Goal: Task Accomplishment & Management: Manage account settings

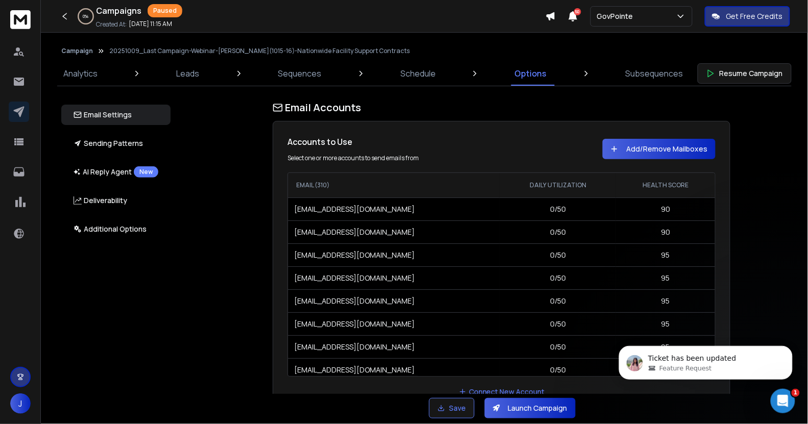
click at [323, 12] on div "0 % Campaigns Paused Created At: Oct 09, 2025, 11:15 AM 50 GovPointe Get Free C…" at bounding box center [404, 16] width 808 height 33
click at [145, 326] on div "Email Settings Sending Patterns AI Reply Agent New Deliverability Additional Op…" at bounding box center [445, 248] width 768 height 294
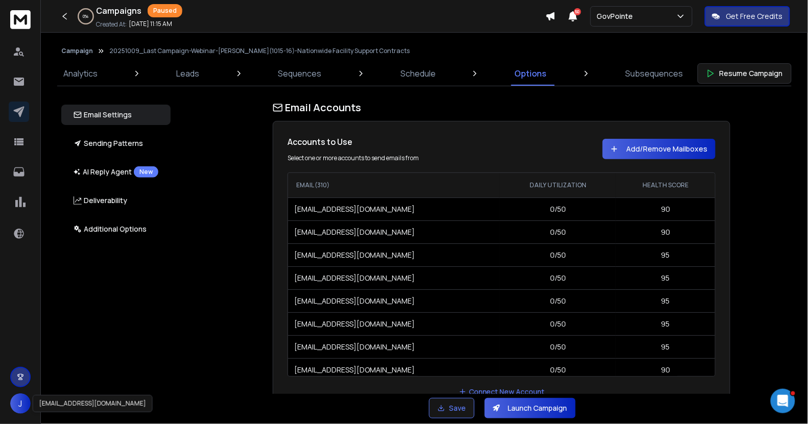
click at [16, 405] on span "J" at bounding box center [20, 404] width 20 height 20
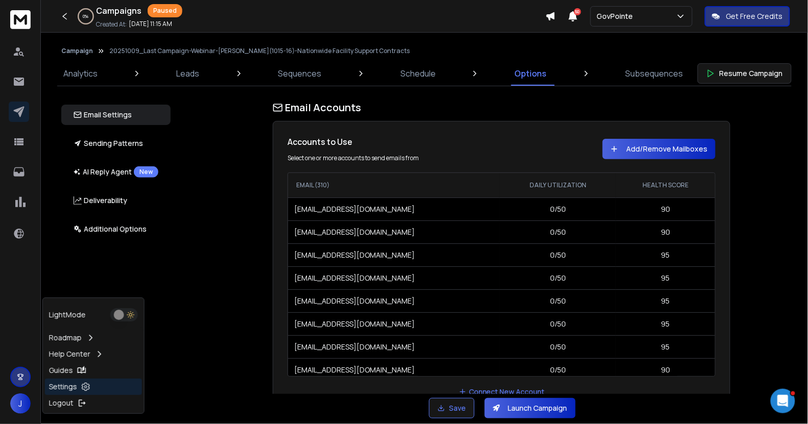
click at [74, 390] on p "Settings" at bounding box center [63, 387] width 28 height 10
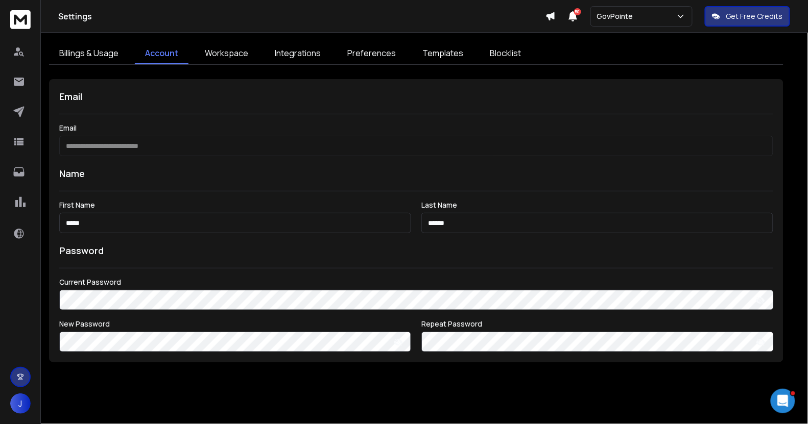
click at [68, 54] on link "Billings & Usage" at bounding box center [89, 53] width 80 height 21
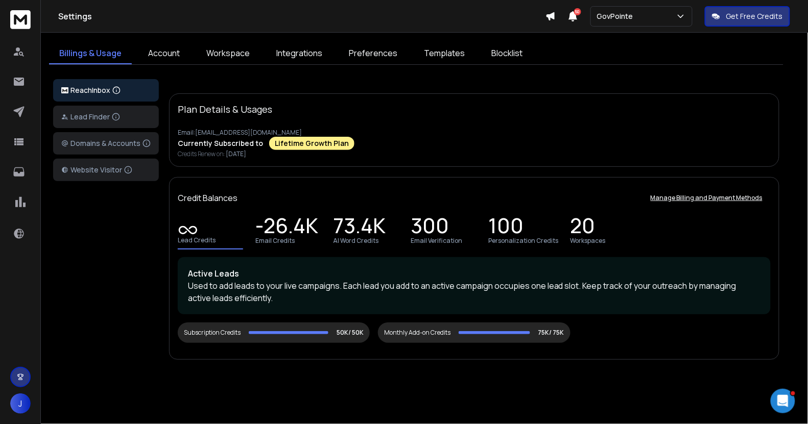
click at [108, 273] on div "ReachInbox Lead Finder Domains & Accounts Website Visitor Plan Details & Usages…" at bounding box center [416, 242] width 726 height 327
click at [781, 408] on div "Open Intercom Messenger" at bounding box center [781, 400] width 34 height 34
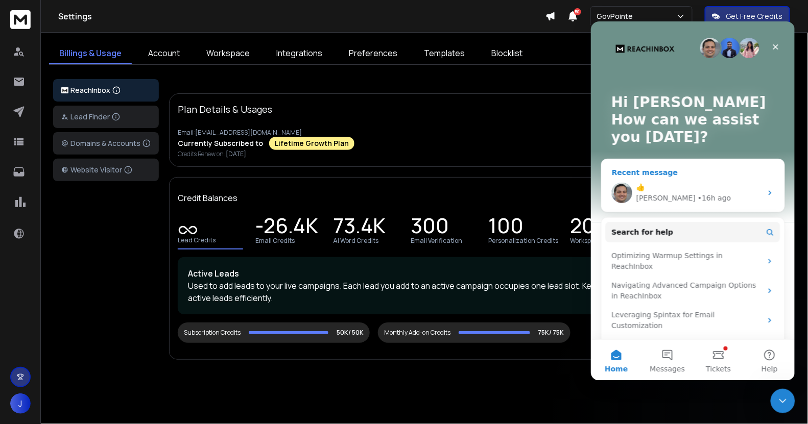
click at [703, 178] on div "👍 Raj • 16h ago" at bounding box center [692, 193] width 183 height 38
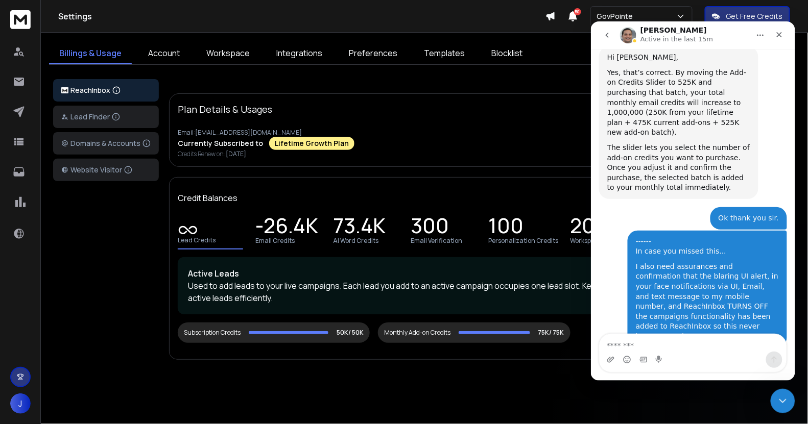
scroll to position [1991, 0]
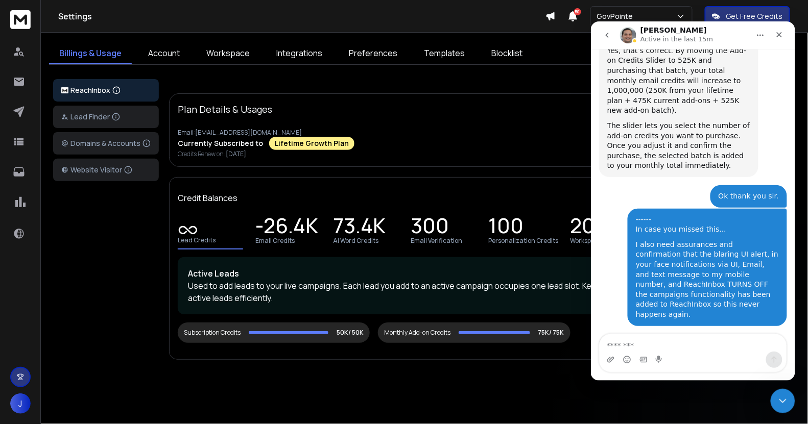
click at [660, 344] on textarea "Message…" at bounding box center [692, 342] width 187 height 17
type textarea "**********"
click at [608, 32] on icon "go back" at bounding box center [606, 34] width 3 height 5
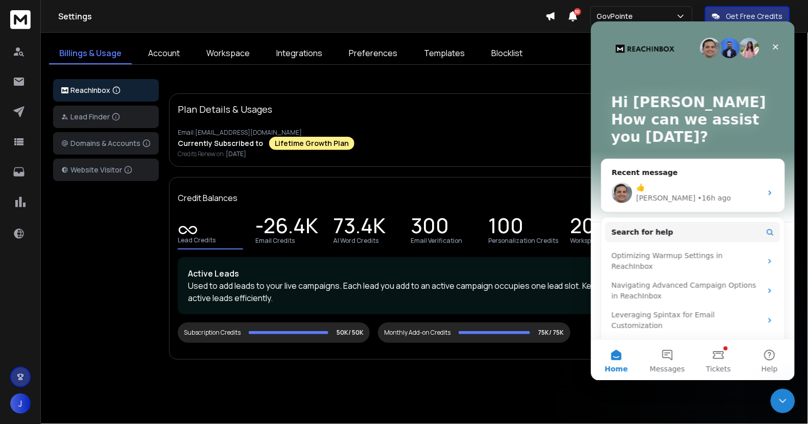
scroll to position [0, 0]
click at [690, 179] on div "👍 Raj • 16h ago" at bounding box center [692, 193] width 183 height 38
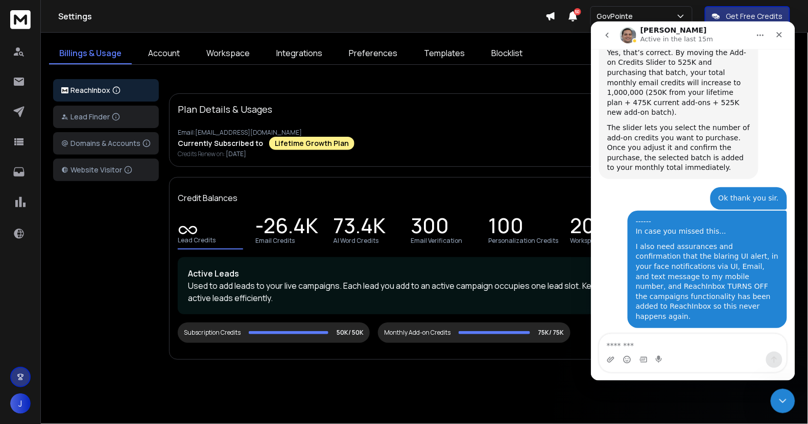
scroll to position [1991, 0]
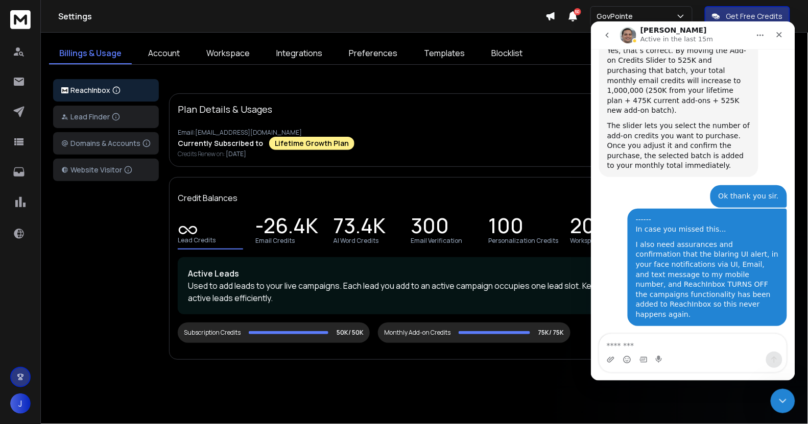
click at [606, 36] on icon "go back" at bounding box center [607, 35] width 8 height 8
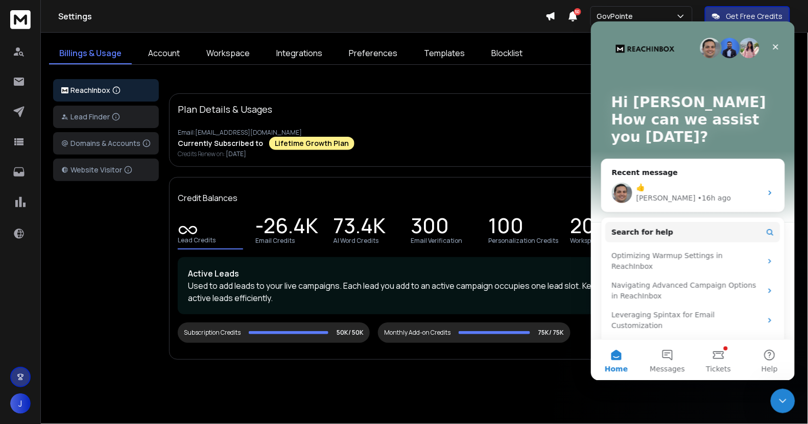
scroll to position [0, 0]
click at [717, 357] on button "Tickets" at bounding box center [718, 360] width 51 height 41
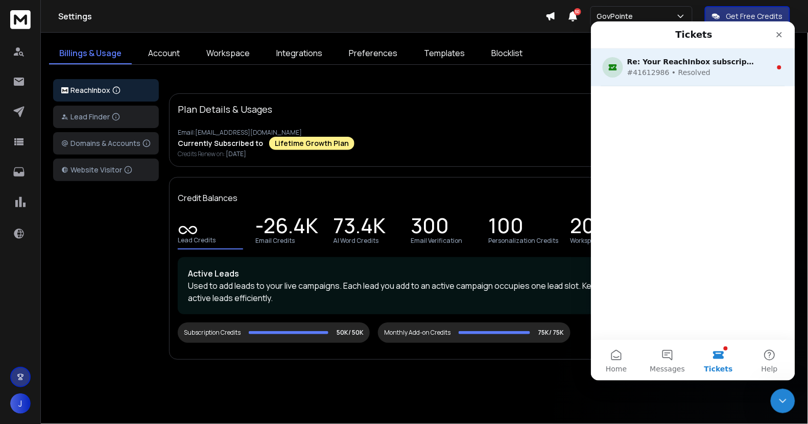
click at [708, 62] on div "Re: Your ReachInbox subscription will renew soon" at bounding box center [691, 61] width 128 height 11
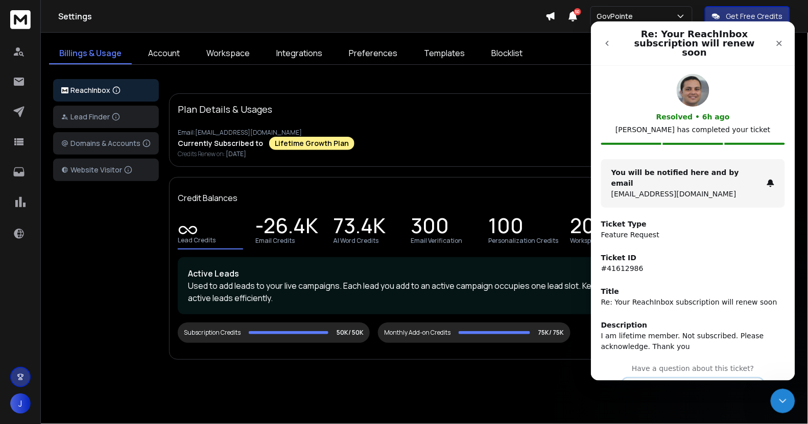
click at [677, 378] on button "Continue the conversation" at bounding box center [692, 388] width 141 height 21
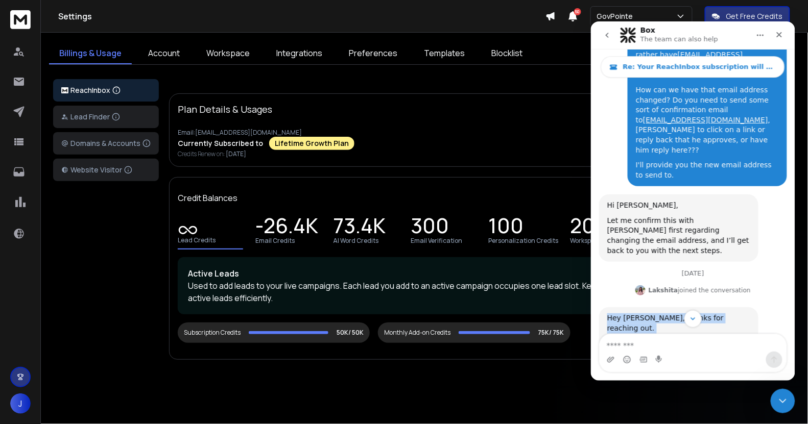
scroll to position [960, 0]
drag, startPoint x: 663, startPoint y: 280, endPoint x: 601, endPoint y: 242, distance: 73.3
copy div "Hey Drew, thanks for reaching out. Please share the email ID you would like to …"
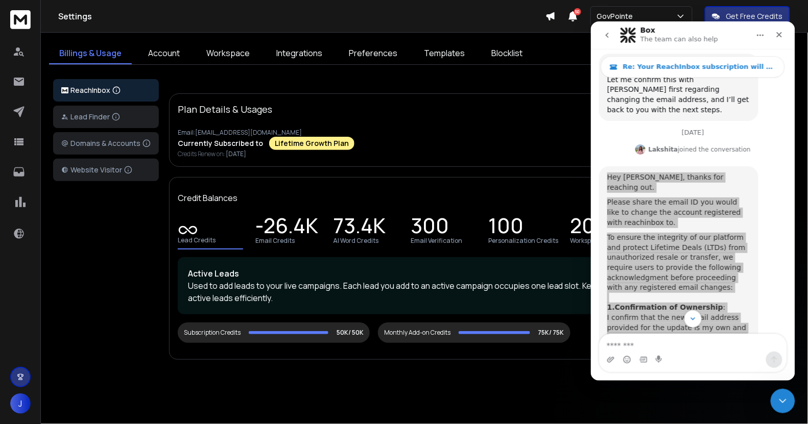
scroll to position [1113, 0]
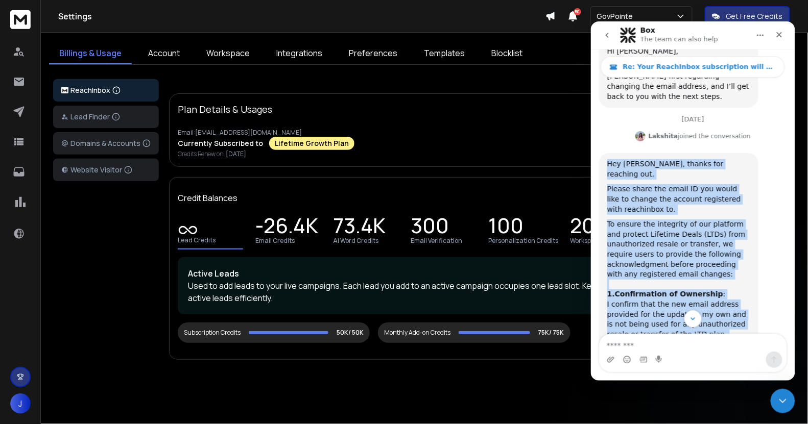
click at [771, 262] on div "Hey Drew, thanks for reaching out. Please share the email ID you would like to …" at bounding box center [693, 381] width 188 height 456
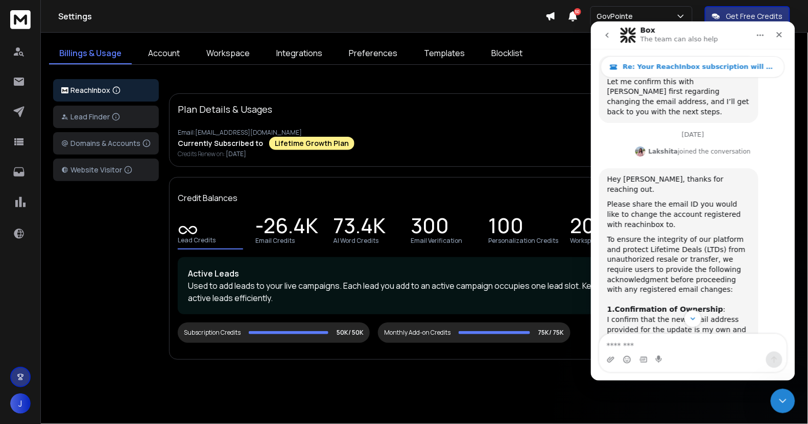
scroll to position [1093, 0]
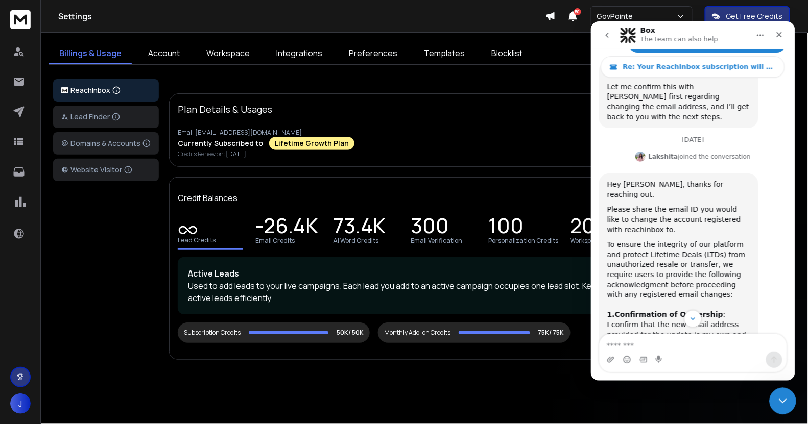
click at [787, 397] on icon "Close Intercom Messenger" at bounding box center [781, 400] width 12 height 12
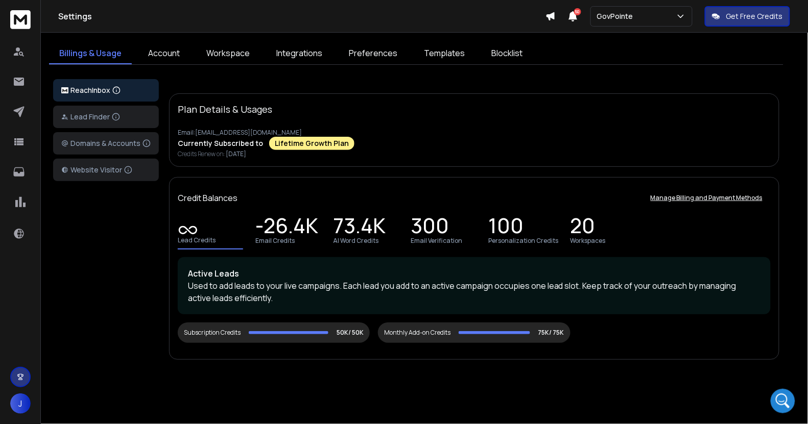
scroll to position [1306, 0]
click at [106, 293] on div "ReachInbox Lead Finder Domains & Accounts Website Visitor Plan Details & Usages…" at bounding box center [416, 242] width 726 height 327
click at [139, 271] on div "ReachInbox Lead Finder Domains & Accounts Website Visitor Plan Details & Usages…" at bounding box center [416, 242] width 726 height 327
drag, startPoint x: 126, startPoint y: 255, endPoint x: 107, endPoint y: 237, distance: 26.0
click at [126, 255] on div "ReachInbox Lead Finder Domains & Accounts Website Visitor Plan Details & Usages…" at bounding box center [416, 242] width 726 height 327
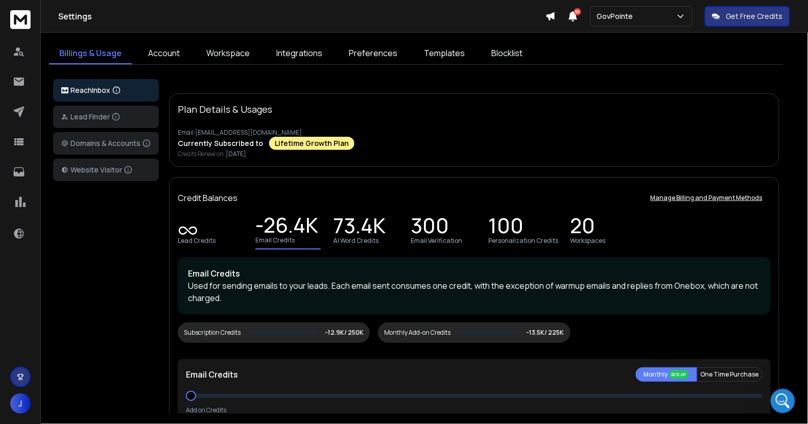
click at [284, 234] on p "-26.4K" at bounding box center [286, 227] width 63 height 14
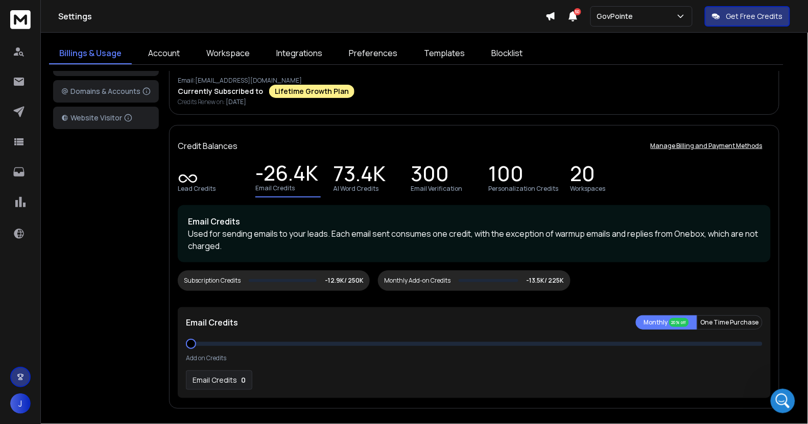
scroll to position [52, 0]
click at [186, 345] on span at bounding box center [191, 345] width 10 height 10
click at [773, 402] on icon "Open Intercom Messenger" at bounding box center [781, 400] width 17 height 17
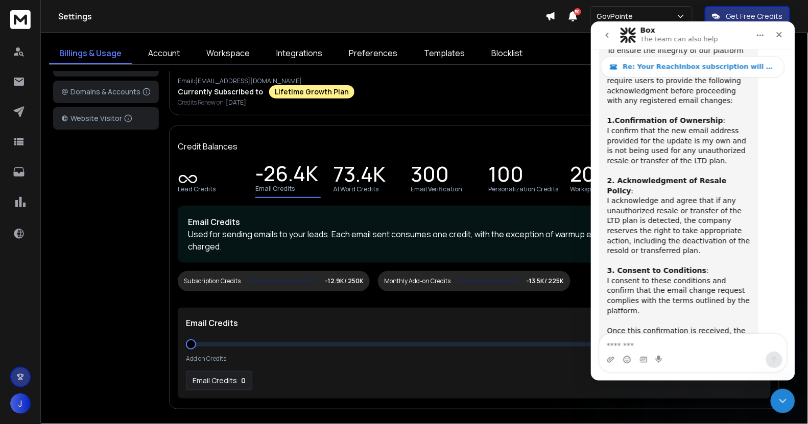
scroll to position [1306, 0]
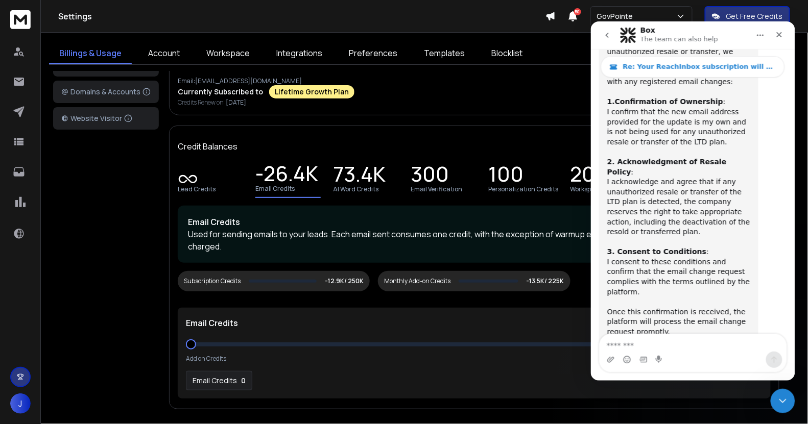
click at [607, 33] on icon "go back" at bounding box center [606, 34] width 3 height 5
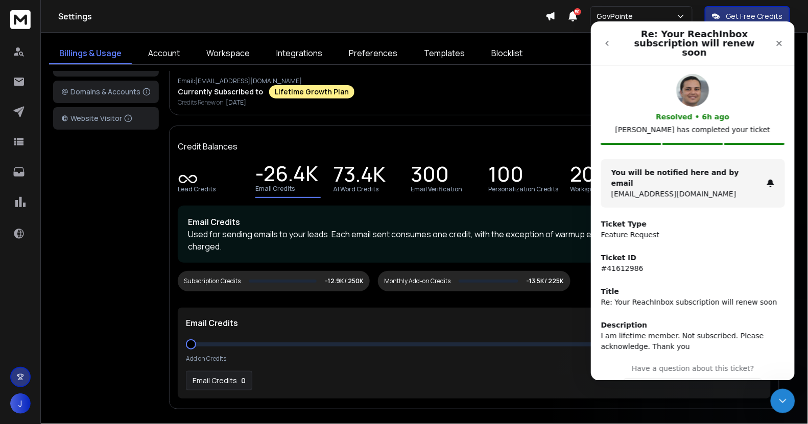
scroll to position [0, 0]
click at [609, 39] on icon "go back" at bounding box center [607, 43] width 8 height 8
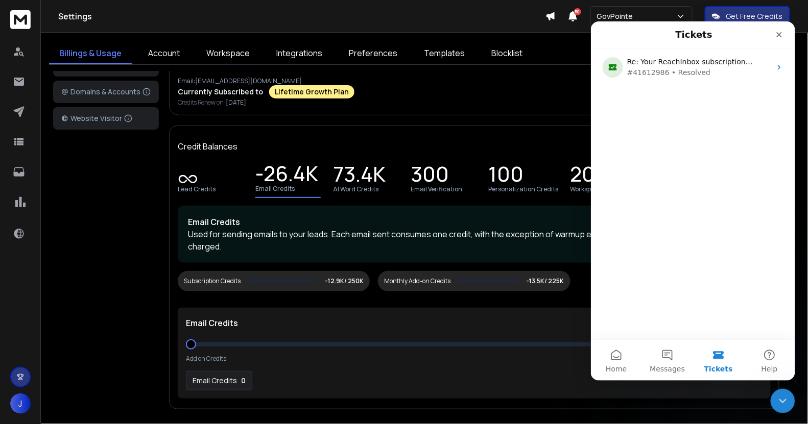
click at [738, 127] on div "Re: Your ReachInbox subscription will renew soon #41612986 • Resolved" at bounding box center [692, 193] width 204 height 291
click at [723, 352] on button "Tickets" at bounding box center [718, 360] width 51 height 41
click at [718, 362] on button "Tickets" at bounding box center [718, 360] width 51 height 41
click at [719, 360] on button "Tickets" at bounding box center [718, 360] width 51 height 41
click at [692, 36] on h1 "Tickets" at bounding box center [693, 34] width 41 height 17
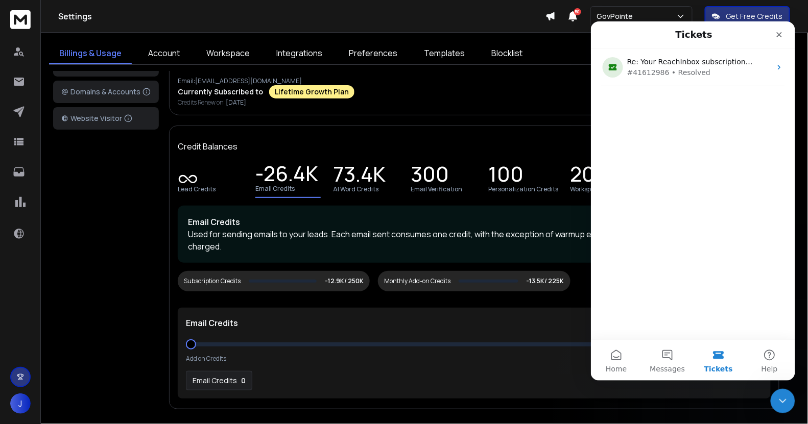
click at [702, 112] on div "Re: Your ReachInbox subscription will renew soon #41612986 • Resolved" at bounding box center [692, 193] width 204 height 291
click at [702, 125] on div "Re: Your ReachInbox subscription will renew soon #41612986 • Resolved" at bounding box center [692, 193] width 204 height 291
click at [614, 357] on button "Home" at bounding box center [615, 360] width 51 height 41
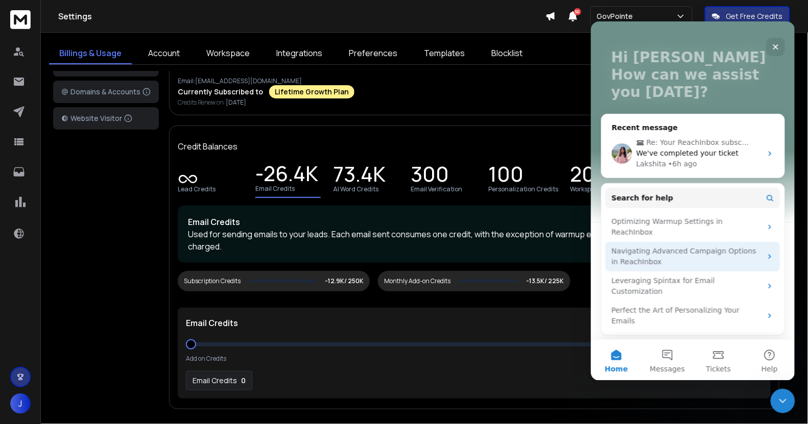
scroll to position [65, 0]
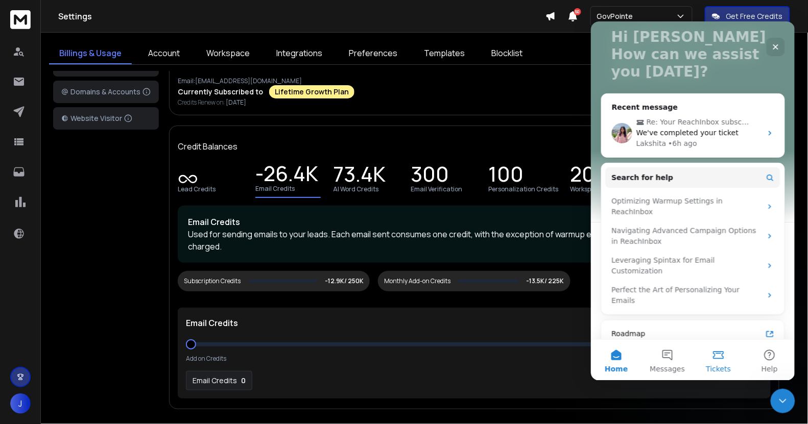
click at [716, 358] on button "Tickets" at bounding box center [718, 360] width 51 height 41
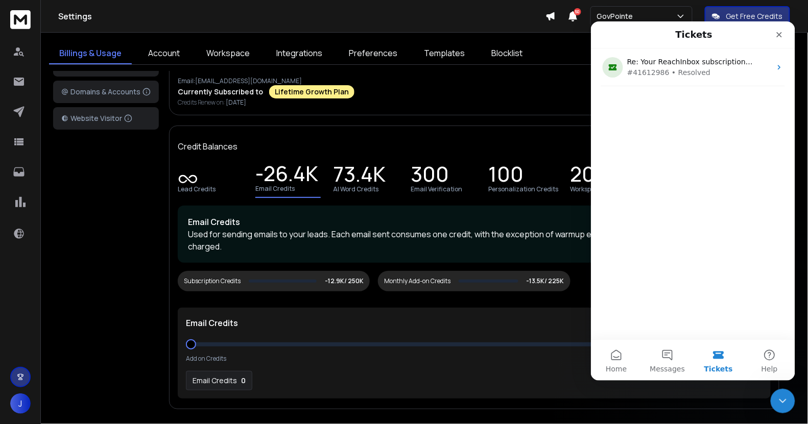
click at [690, 238] on div "Re: Your ReachInbox subscription will renew soon #41612986 • Resolved" at bounding box center [692, 193] width 204 height 291
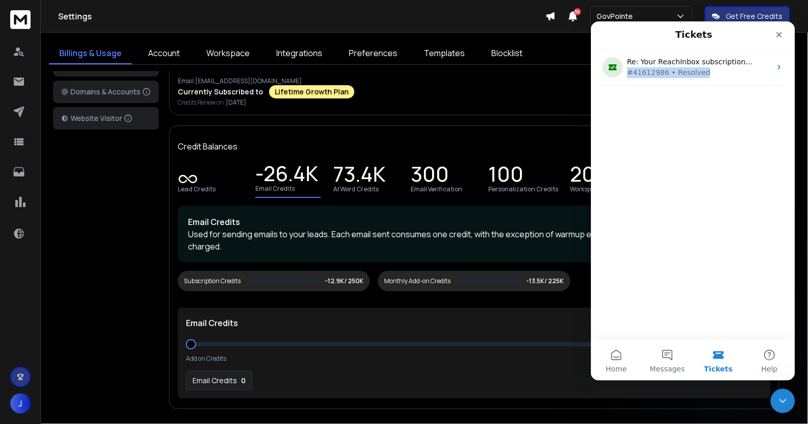
click at [690, 238] on div "Re: Your ReachInbox subscription will renew soon #41612986 • Resolved" at bounding box center [692, 193] width 204 height 291
click at [655, 209] on div "Re: Your ReachInbox subscription will renew soon #41612986 • Resolved" at bounding box center [692, 193] width 204 height 291
click at [671, 202] on div "Re: Your ReachInbox subscription will renew soon #41612986 • Resolved" at bounding box center [692, 193] width 204 height 291
click at [762, 358] on button "Help" at bounding box center [769, 360] width 51 height 41
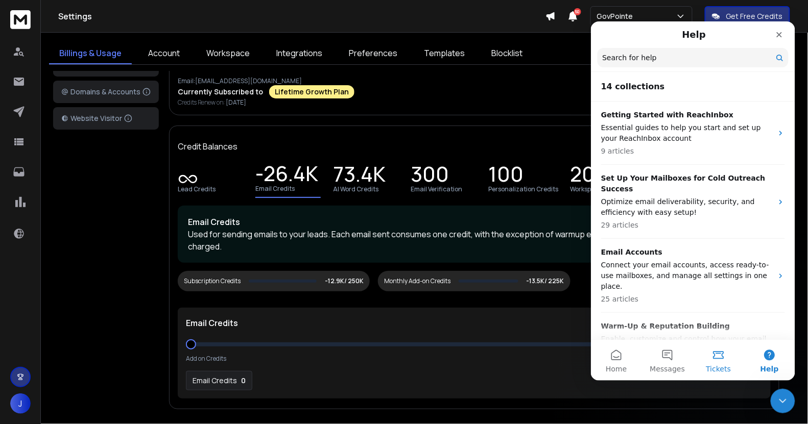
drag, startPoint x: 718, startPoint y: 357, endPoint x: 700, endPoint y: 357, distance: 17.9
click at [714, 357] on button "Tickets" at bounding box center [718, 360] width 51 height 41
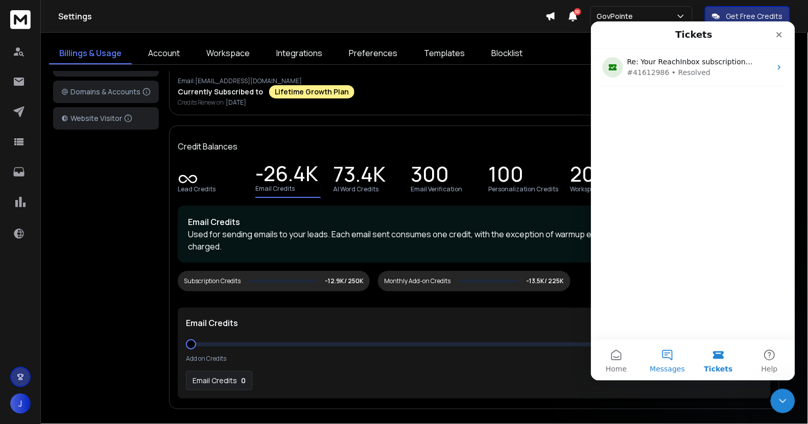
click at [675, 358] on button "Messages" at bounding box center [667, 360] width 51 height 41
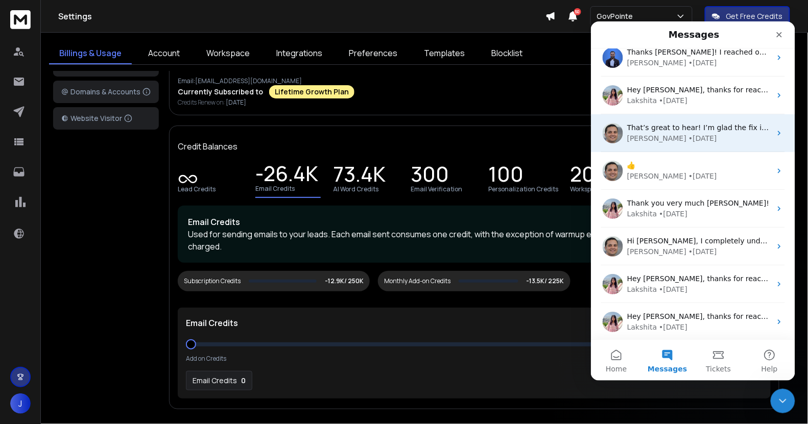
scroll to position [0, 0]
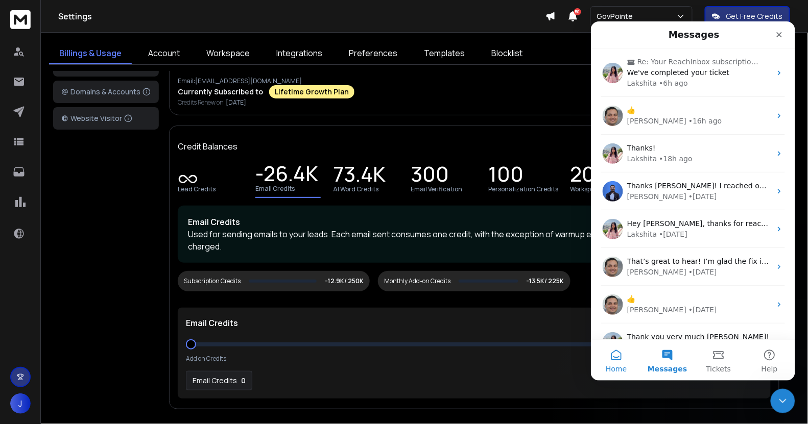
click at [611, 354] on button "Home" at bounding box center [615, 360] width 51 height 41
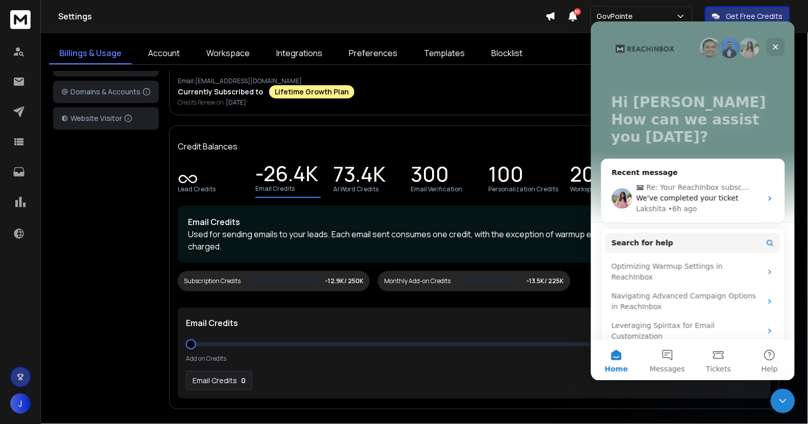
scroll to position [65, 0]
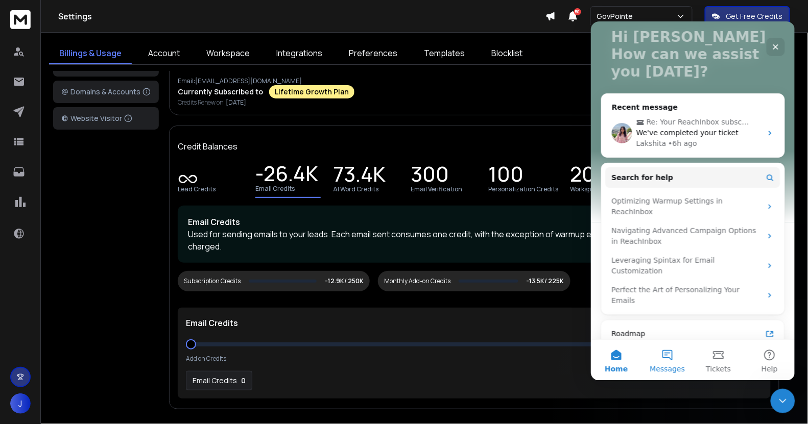
click at [670, 359] on button "Messages" at bounding box center [667, 360] width 51 height 41
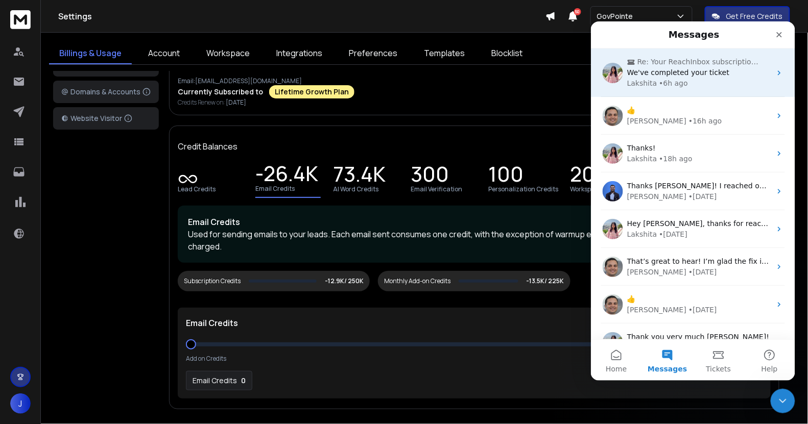
click at [691, 75] on span "We've completed your ticket" at bounding box center [678, 72] width 102 height 8
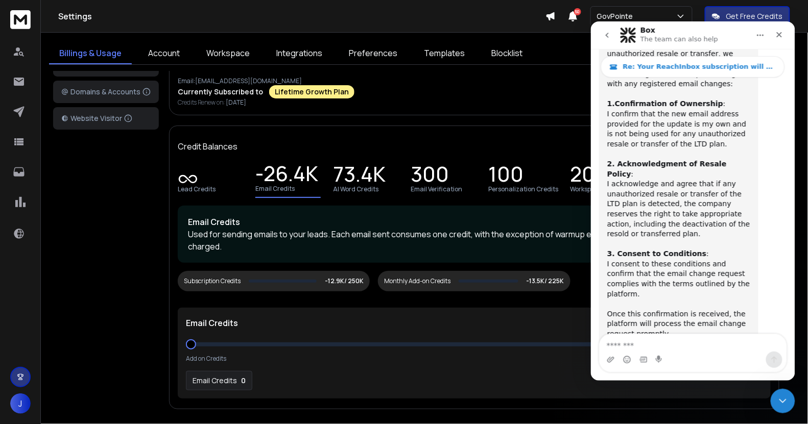
scroll to position [1306, 0]
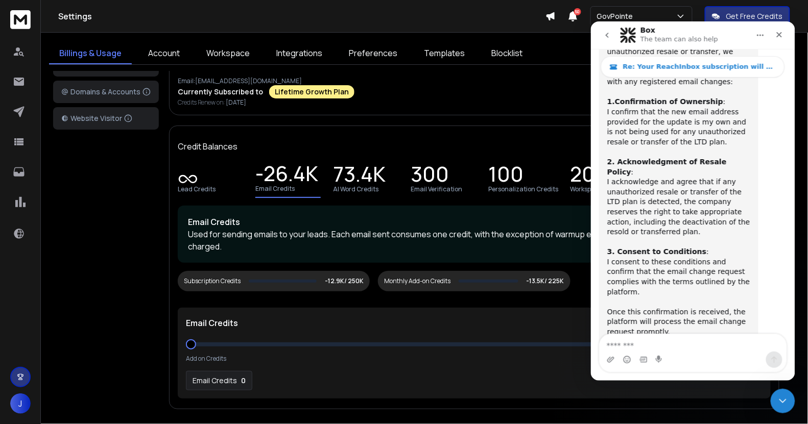
click at [696, 340] on textarea "Message…" at bounding box center [692, 342] width 187 height 17
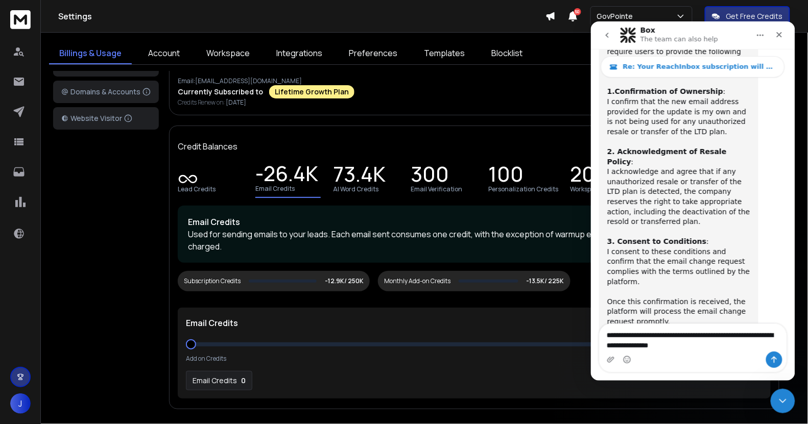
type textarea "**********"
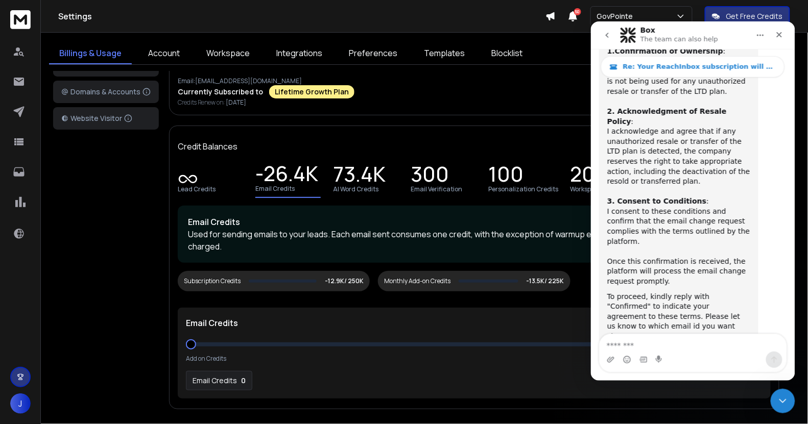
click at [607, 37] on icon "go back" at bounding box center [607, 35] width 8 height 8
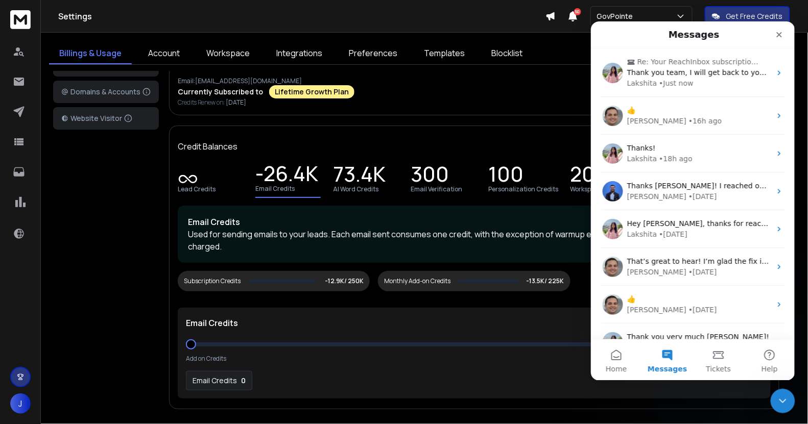
scroll to position [0, 0]
click at [668, 357] on button "Messages" at bounding box center [667, 360] width 51 height 41
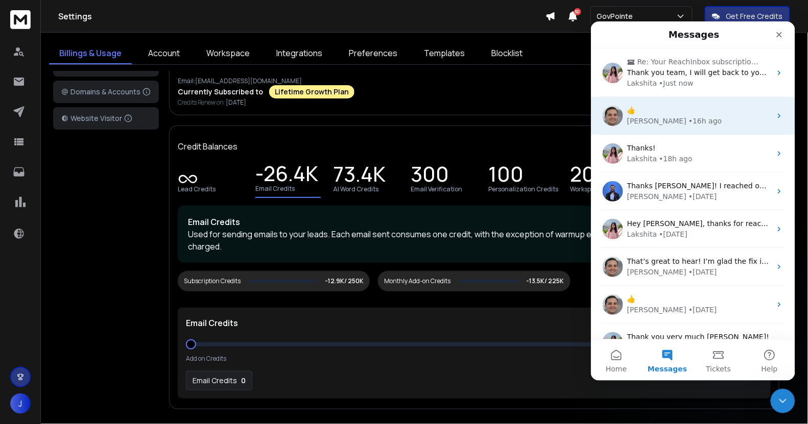
click at [694, 105] on div "👍" at bounding box center [699, 110] width 144 height 11
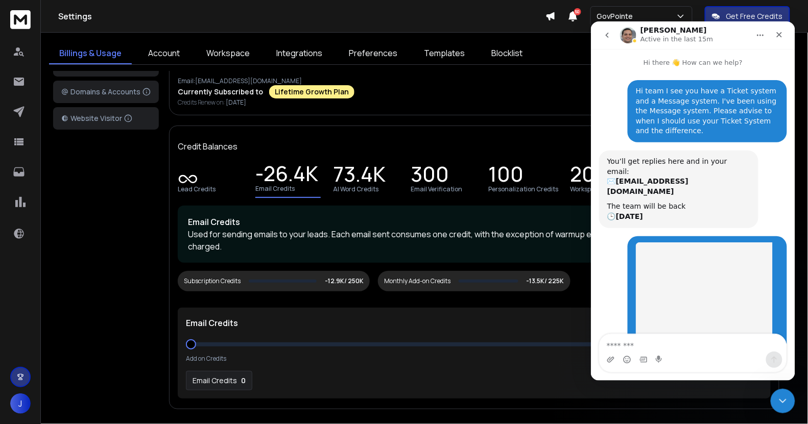
scroll to position [1991, 0]
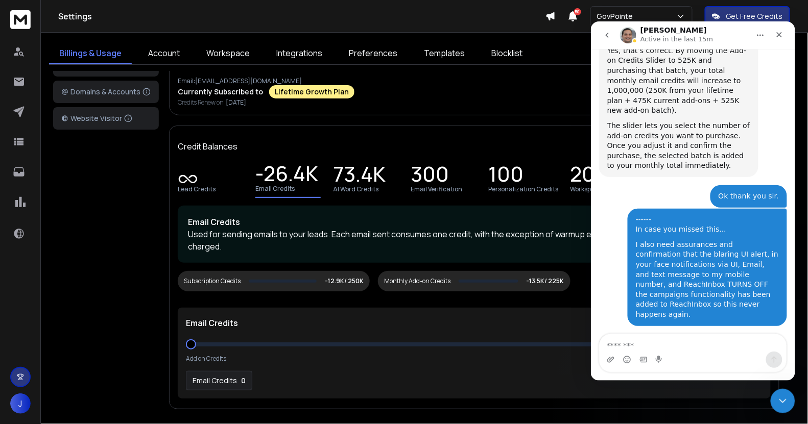
click at [653, 346] on textarea "Message…" at bounding box center [692, 342] width 187 height 17
type textarea "*"
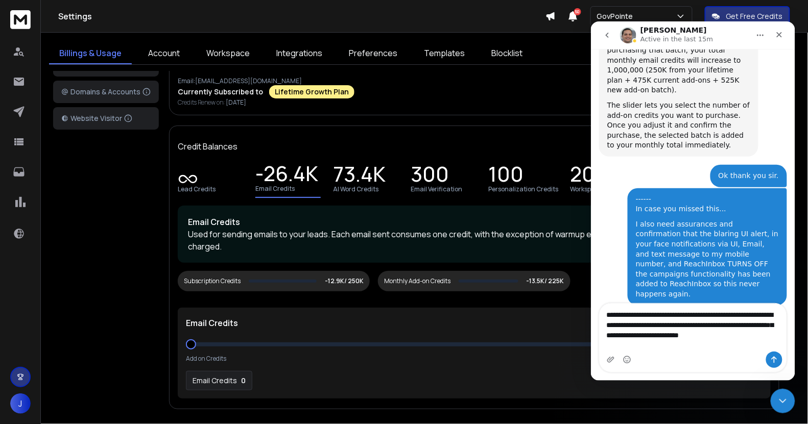
scroll to position [2022, 0]
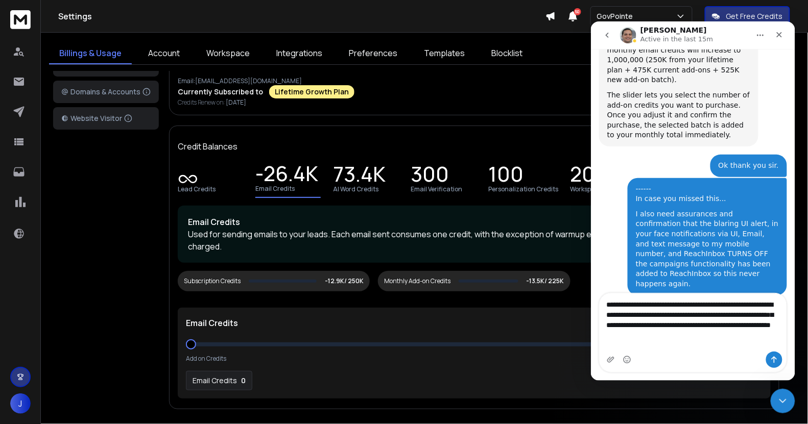
type textarea "**********"
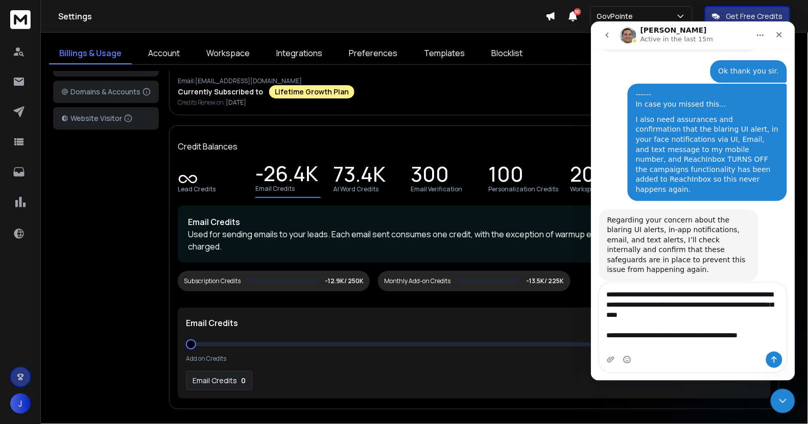
scroll to position [2140, 0]
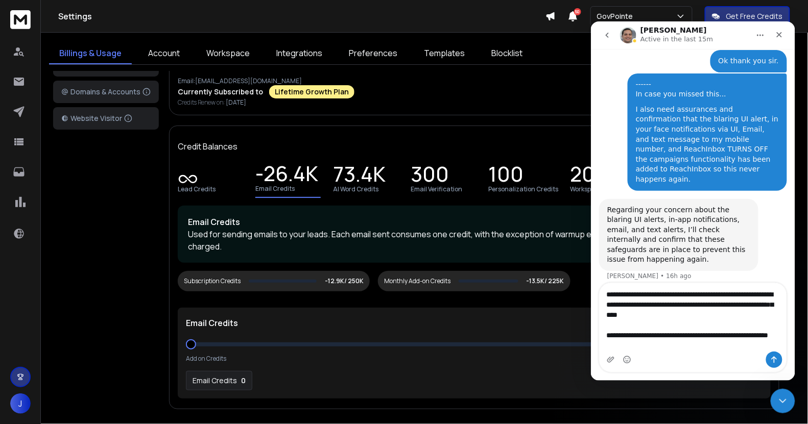
click at [699, 336] on textarea "**********" at bounding box center [692, 317] width 187 height 68
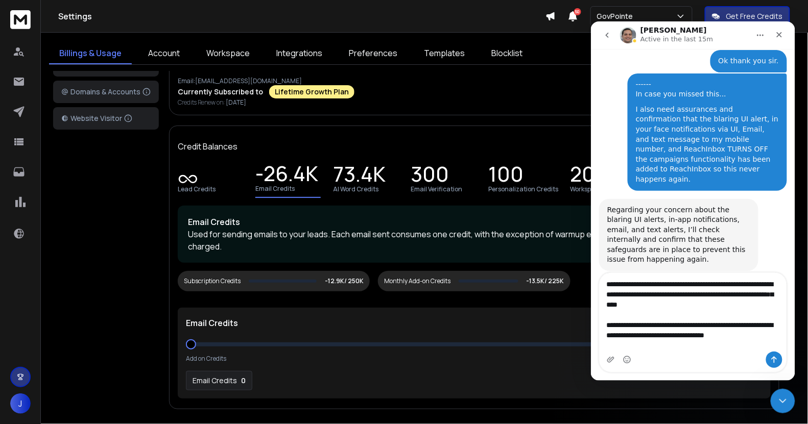
scroll to position [2150, 0]
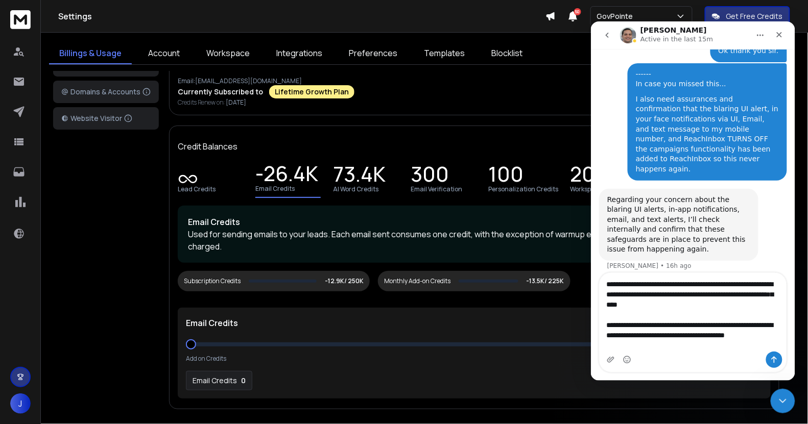
drag, startPoint x: 708, startPoint y: 336, endPoint x: 737, endPoint y: 337, distance: 28.1
click at [737, 337] on textarea "**********" at bounding box center [692, 312] width 187 height 79
click at [729, 341] on textarea "**********" at bounding box center [692, 312] width 187 height 79
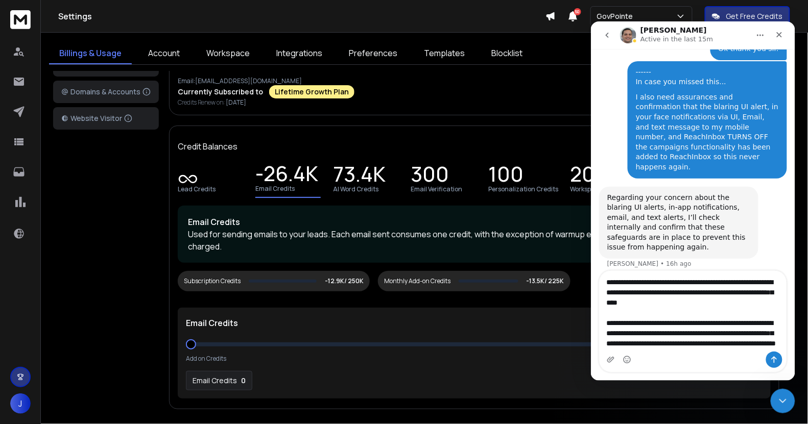
scroll to position [16, 0]
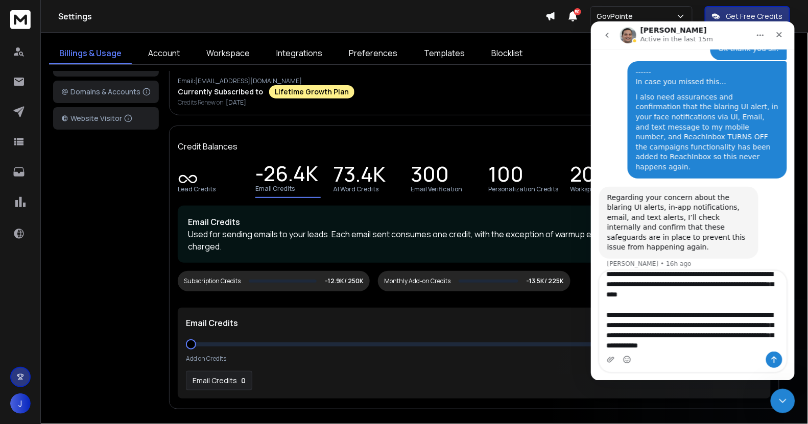
type textarea "**********"
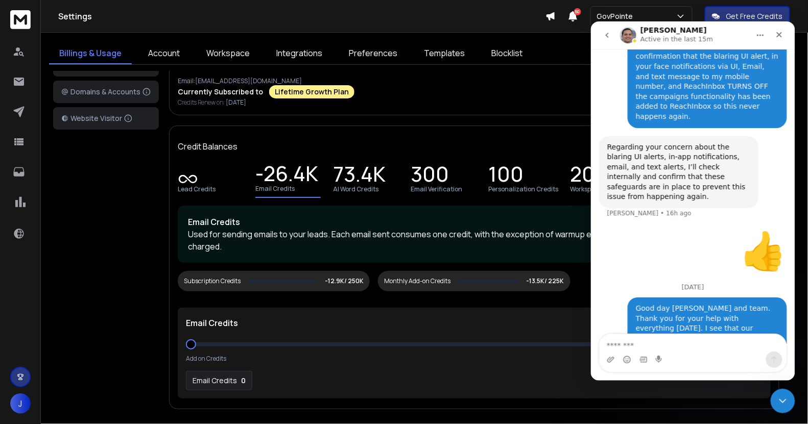
scroll to position [2208, 0]
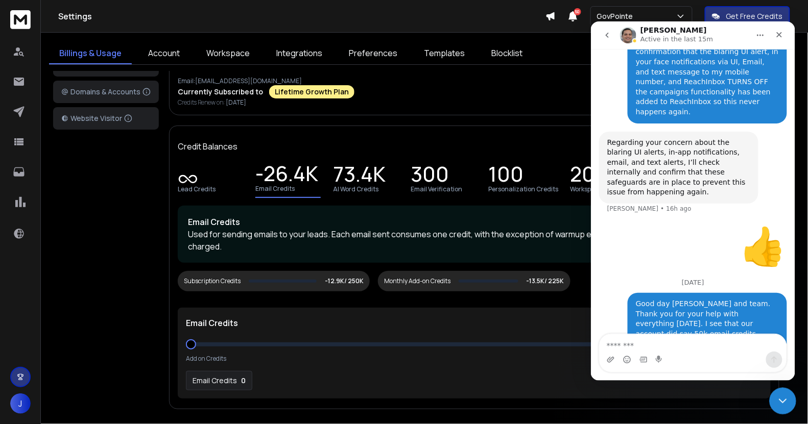
click at [778, 400] on icon "Close Intercom Messenger" at bounding box center [781, 400] width 12 height 12
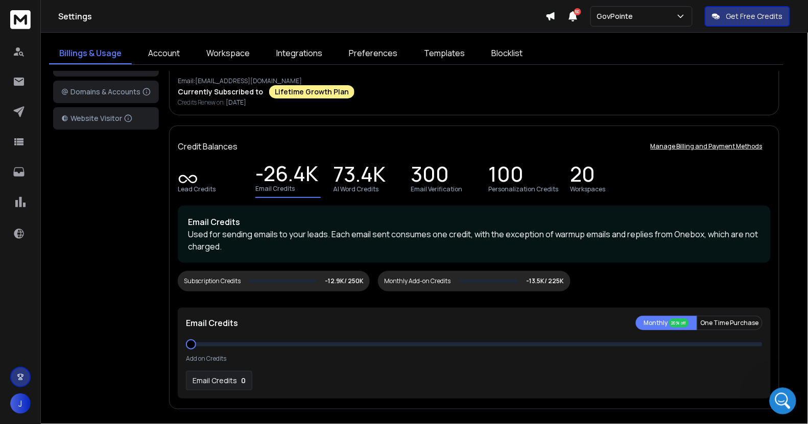
click at [786, 399] on icon "Open Intercom Messenger" at bounding box center [781, 400] width 17 height 17
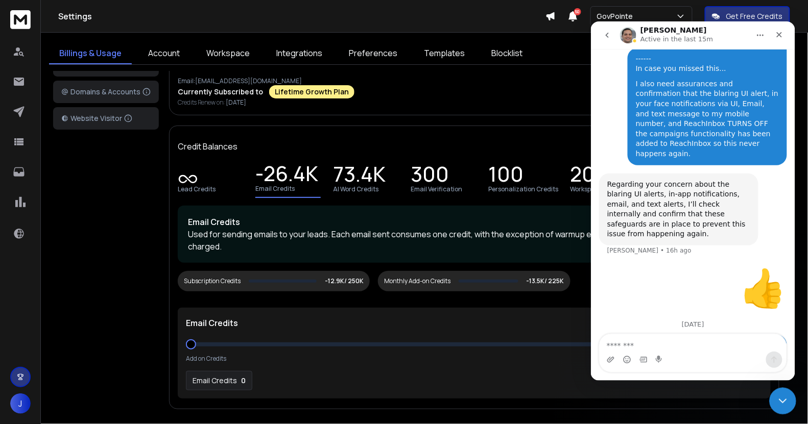
click at [779, 401] on icon "Close Intercom Messenger" at bounding box center [781, 400] width 12 height 12
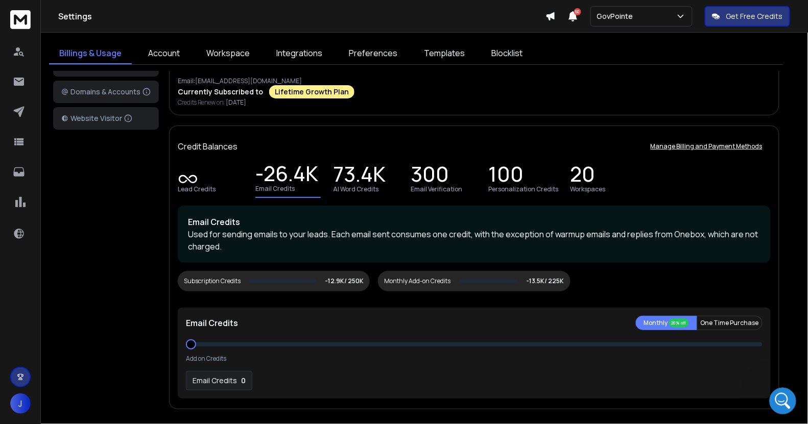
click at [774, 395] on div "Open Intercom Messenger" at bounding box center [781, 400] width 34 height 34
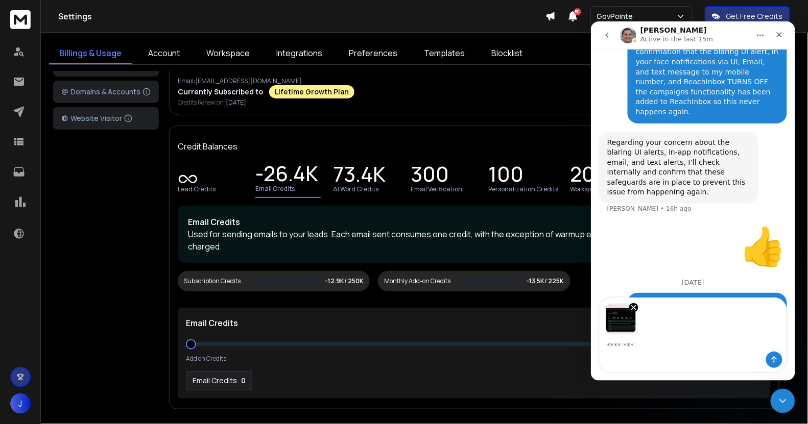
scroll to position [2244, 0]
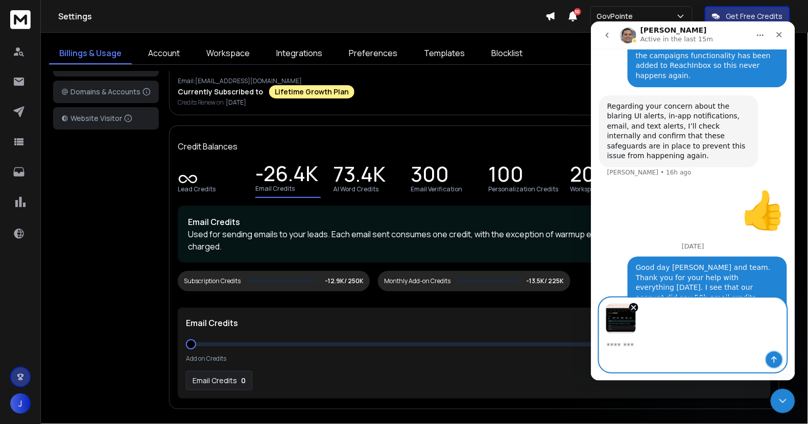
click at [778, 362] on button "Send a message…" at bounding box center [774, 359] width 16 height 16
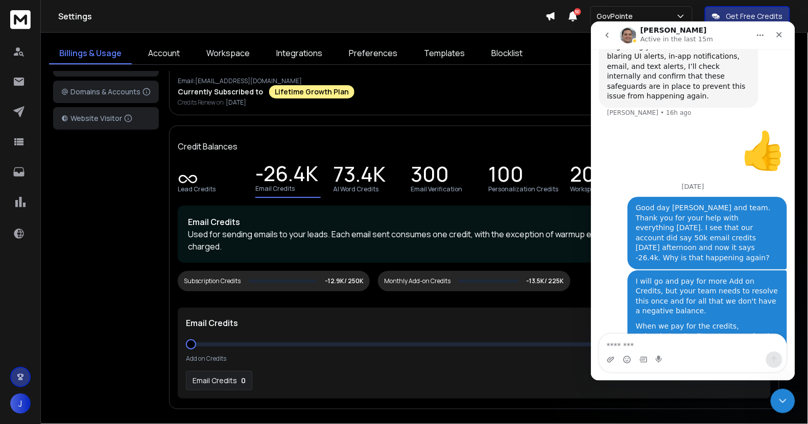
scroll to position [2306, 0]
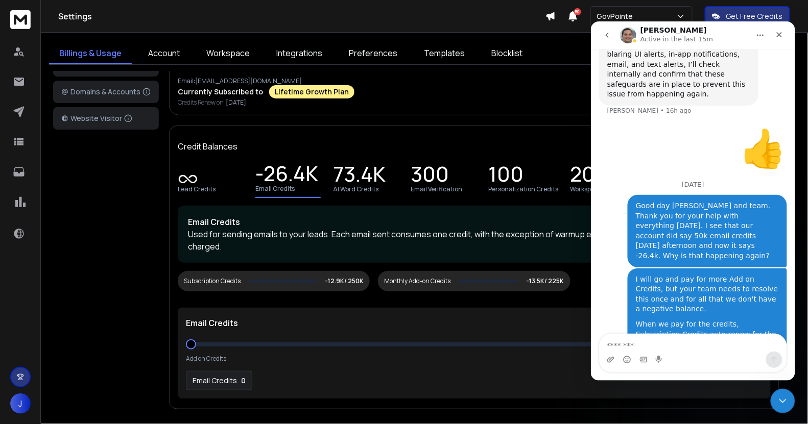
click at [703, 341] on textarea "Message…" at bounding box center [692, 342] width 187 height 17
type textarea "**********"
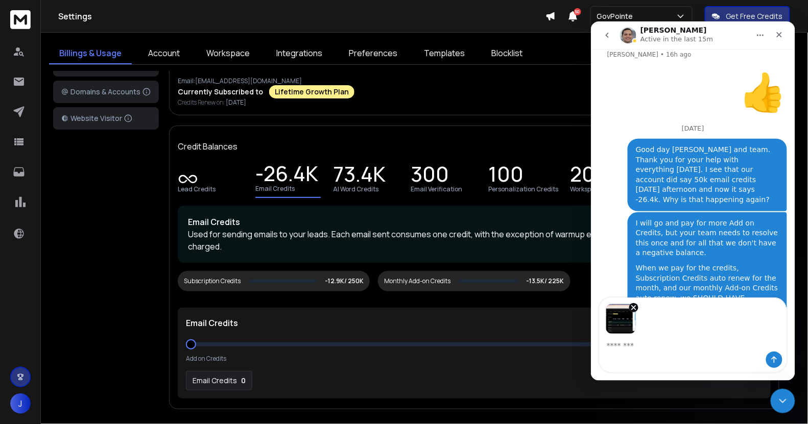
scroll to position [2365, 0]
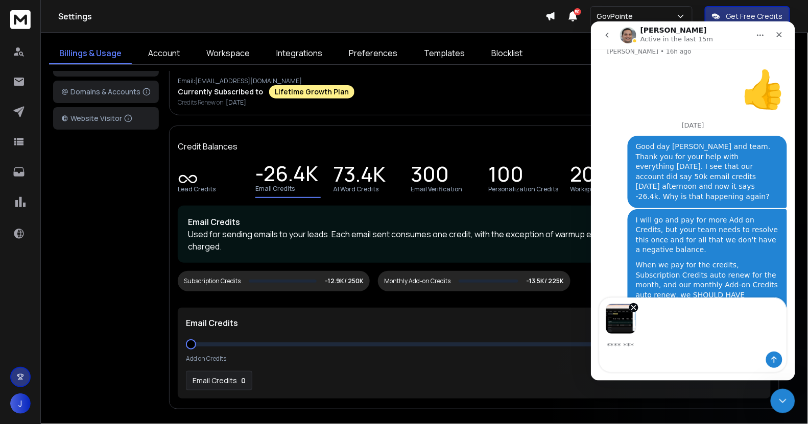
click at [685, 343] on textarea "Message…" at bounding box center [692, 342] width 187 height 17
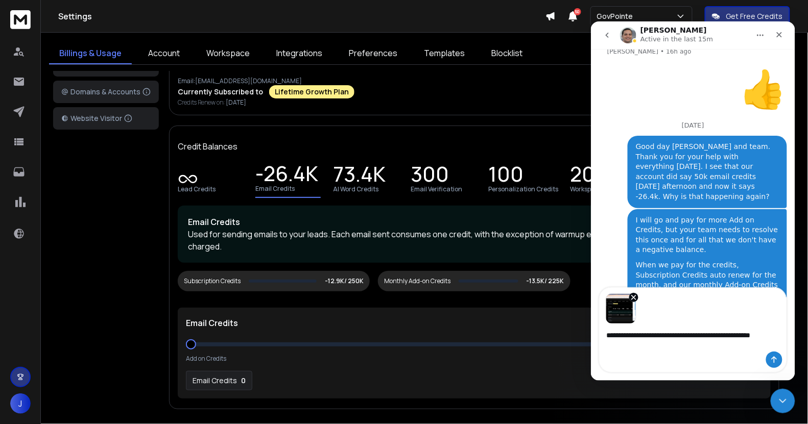
scroll to position [2375, 0]
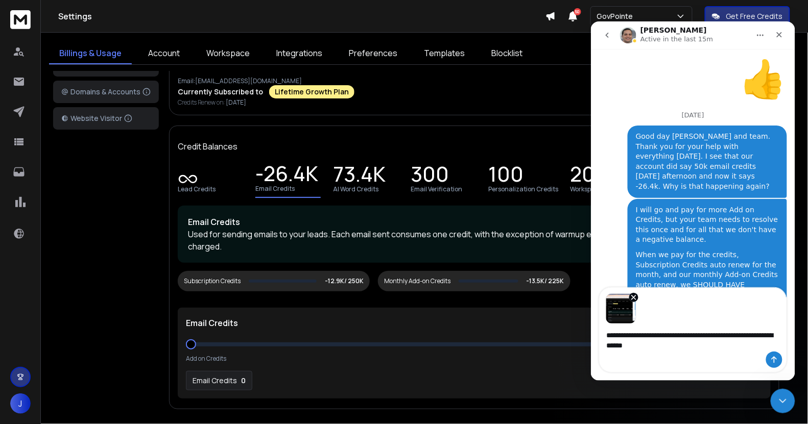
type textarea "**********"
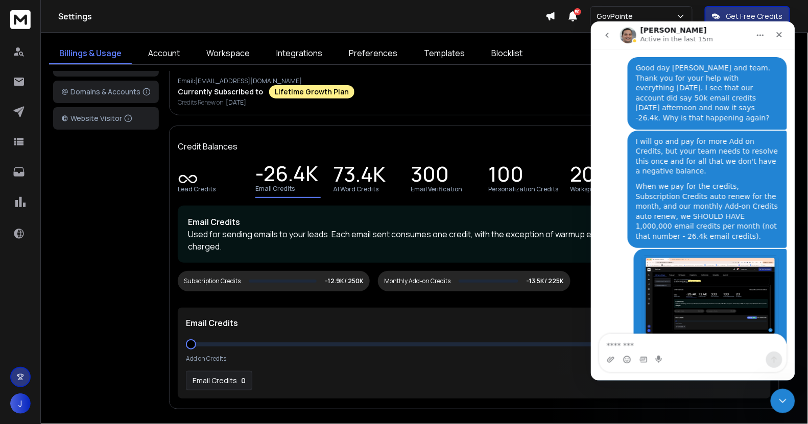
scroll to position [2444, 0]
click at [782, 403] on icon "Close Intercom Messenger" at bounding box center [781, 400] width 12 height 12
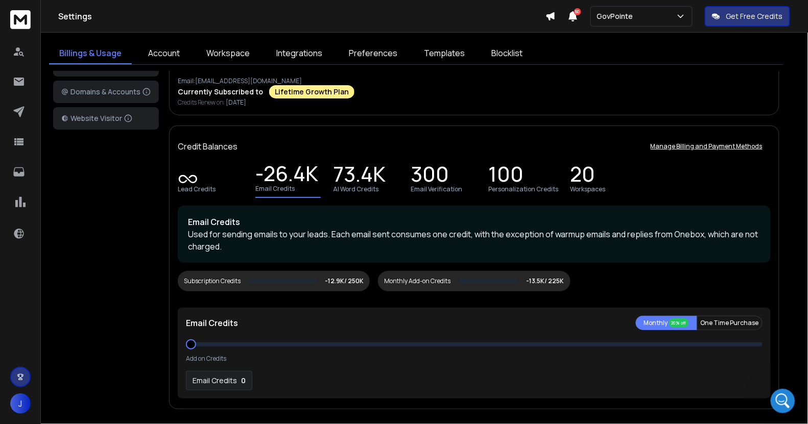
scroll to position [52, 0]
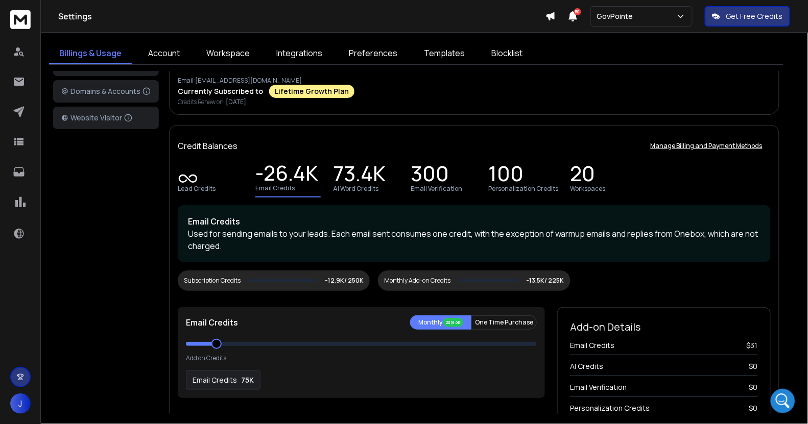
click at [211, 343] on span at bounding box center [216, 344] width 10 height 10
click at [314, 344] on span at bounding box center [319, 344] width 10 height 10
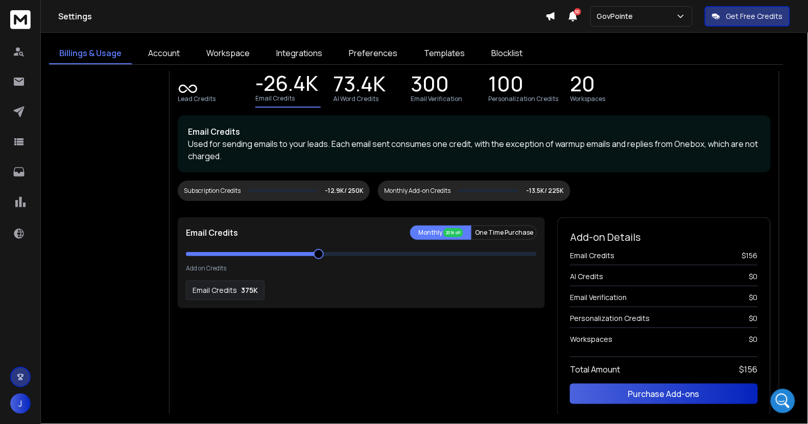
scroll to position [153, 0]
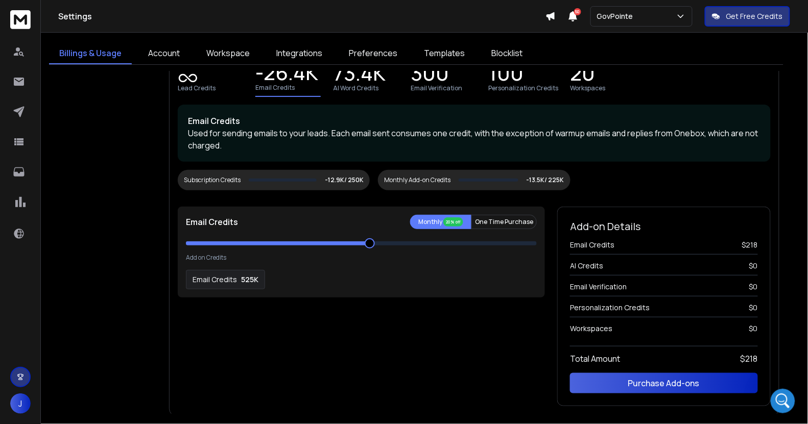
click at [365, 239] on span at bounding box center [370, 244] width 10 height 10
click at [607, 388] on button "Purchase Add-ons" at bounding box center [664, 383] width 188 height 20
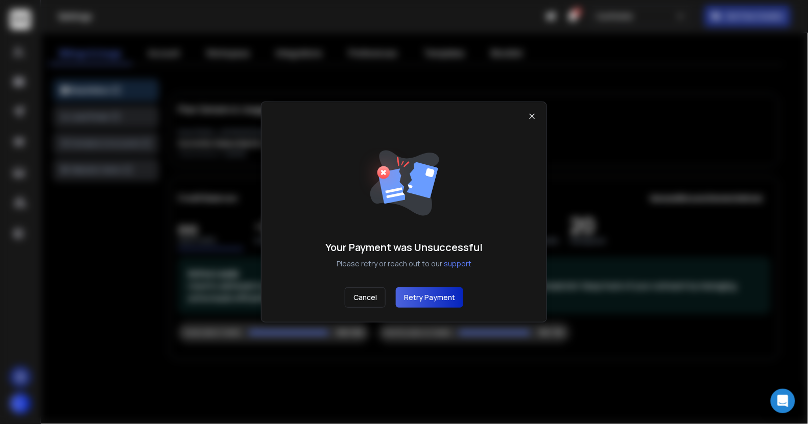
click at [533, 116] on icon at bounding box center [532, 116] width 8 height 8
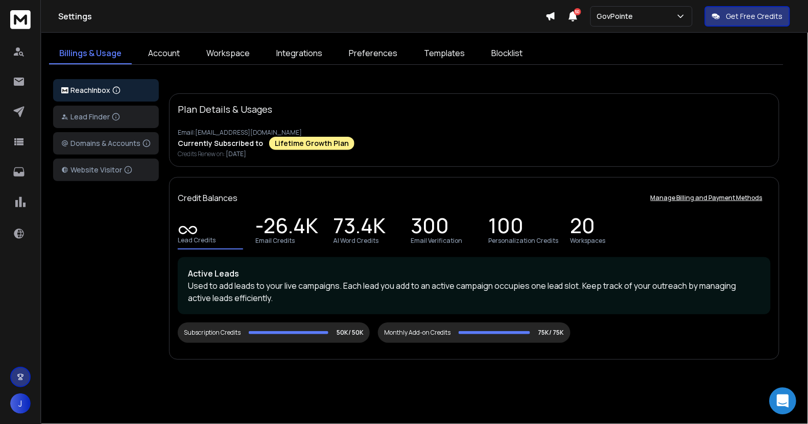
click at [786, 404] on icon "Open Intercom Messenger" at bounding box center [782, 401] width 13 height 13
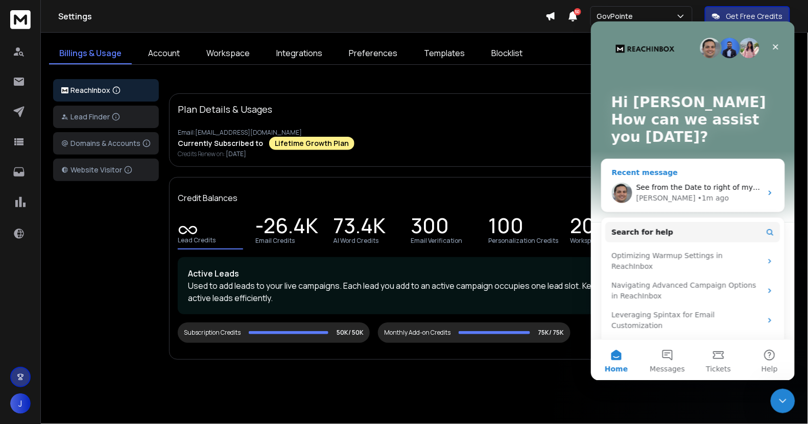
click at [697, 194] on div "• 1m ago" at bounding box center [712, 198] width 31 height 11
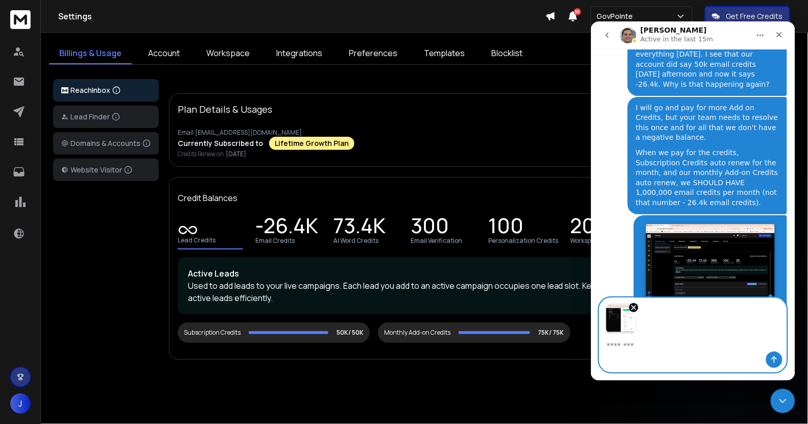
scroll to position [2480, 0]
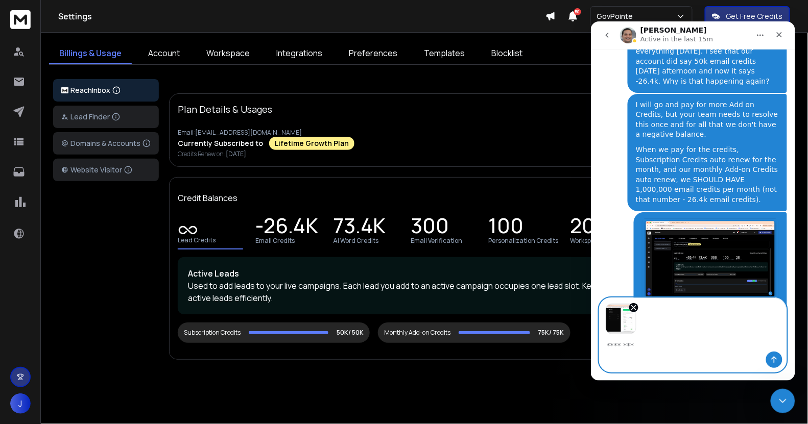
click at [678, 345] on textarea "Message…" at bounding box center [692, 342] width 187 height 17
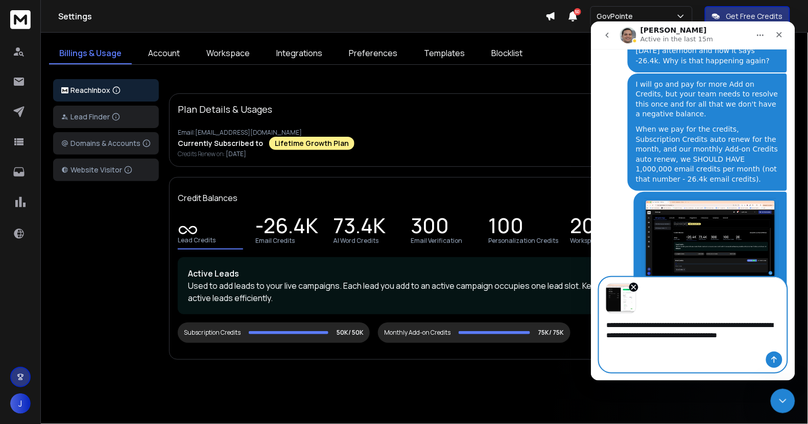
scroll to position [2508, 0]
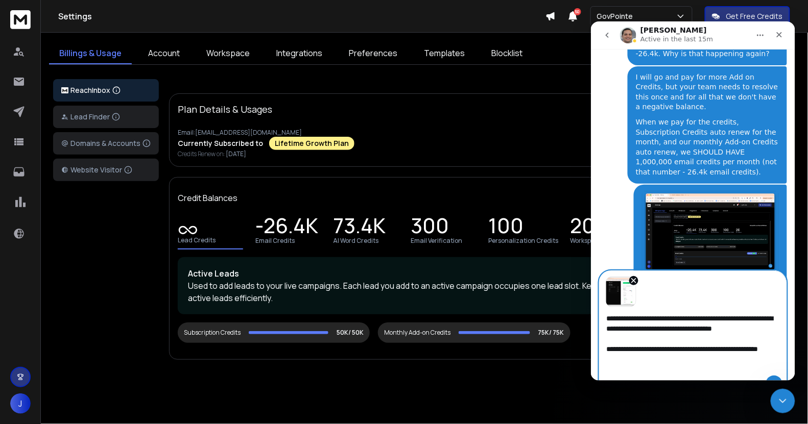
type textarea "**********"
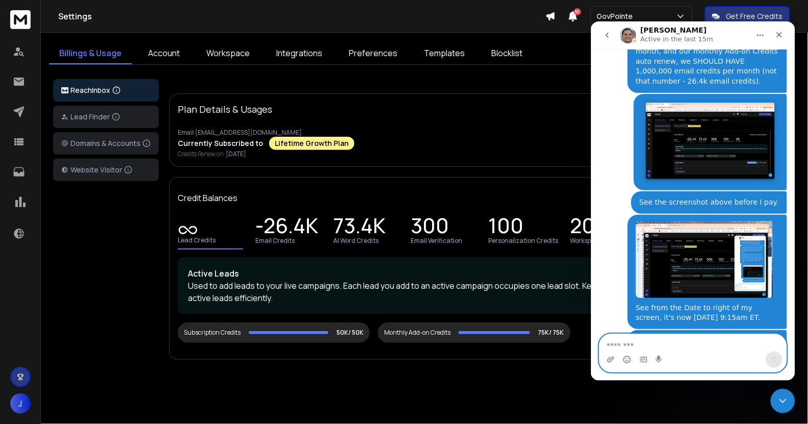
scroll to position [2602, 0]
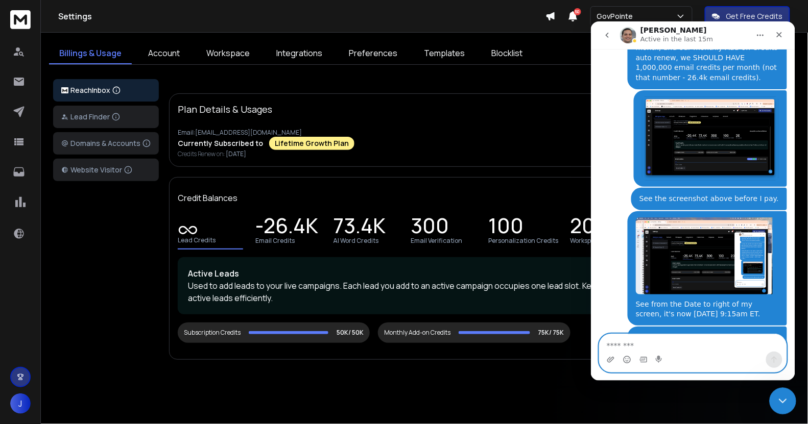
click at [790, 406] on div "Close Intercom Messenger" at bounding box center [781, 400] width 25 height 25
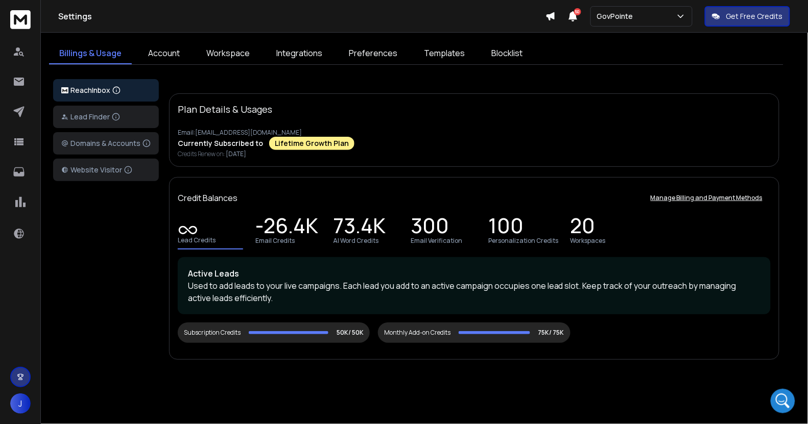
click at [385, 404] on div "Plan Details & Usages Email: instantaudiencevip@gmail.com Currently Subscribed …" at bounding box center [474, 242] width 610 height 327
click at [417, 394] on div "Plan Details & Usages Email: instantaudiencevip@gmail.com Currently Subscribed …" at bounding box center [474, 242] width 610 height 327
click at [433, 385] on div "Plan Details & Usages Email: instantaudiencevip@gmail.com Currently Subscribed …" at bounding box center [474, 242] width 610 height 327
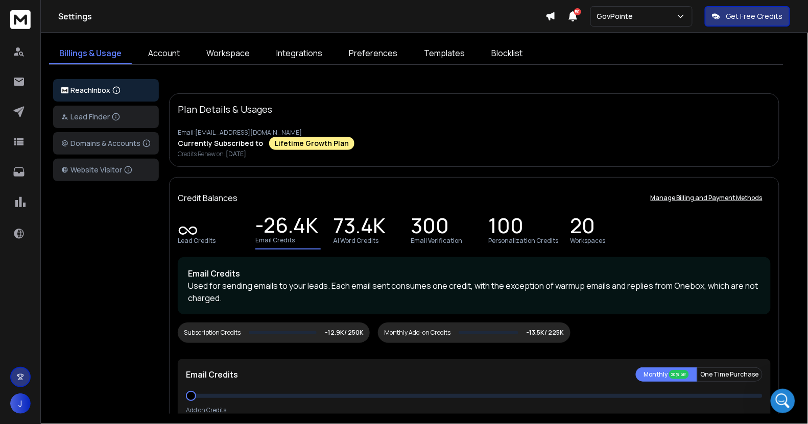
click at [282, 229] on p "-26.4K" at bounding box center [286, 227] width 63 height 14
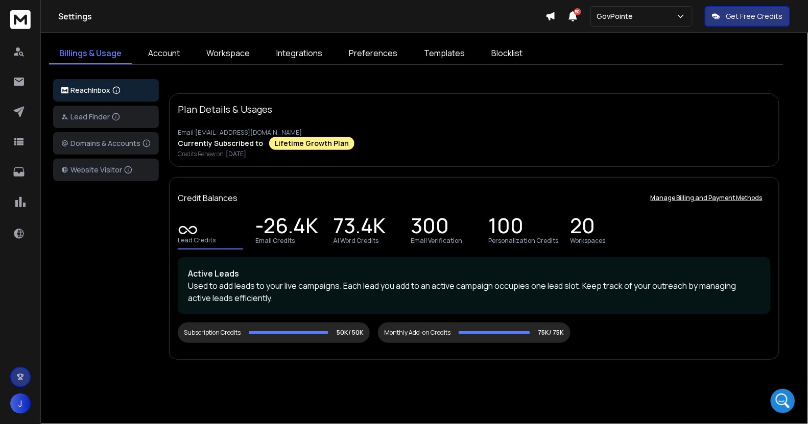
click at [196, 227] on icon "button" at bounding box center [188, 230] width 20 height 20
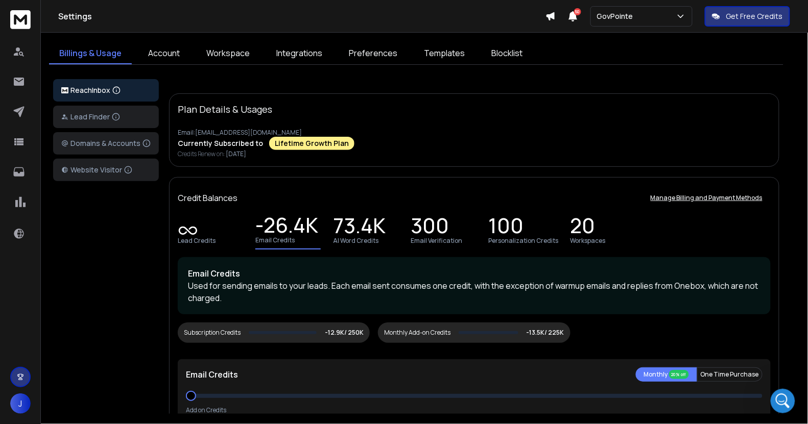
click at [289, 226] on p "-26.4K" at bounding box center [286, 227] width 63 height 14
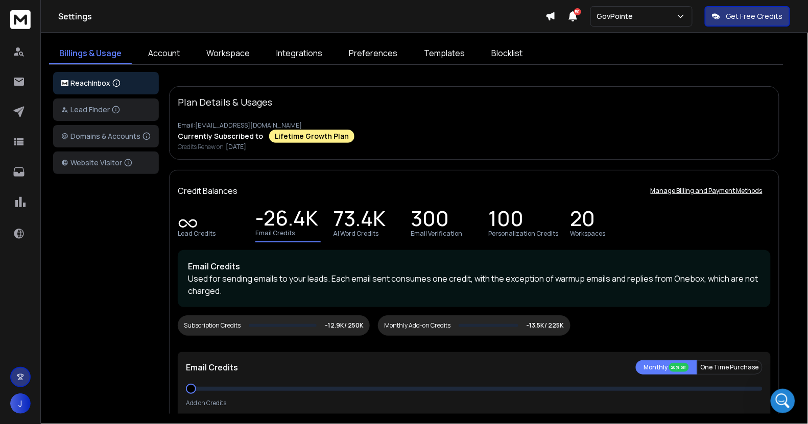
scroll to position [52, 0]
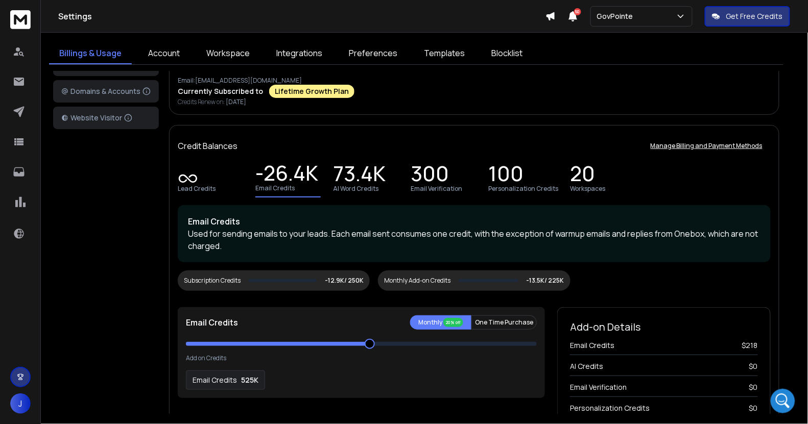
click at [375, 349] on span at bounding box center [370, 344] width 10 height 10
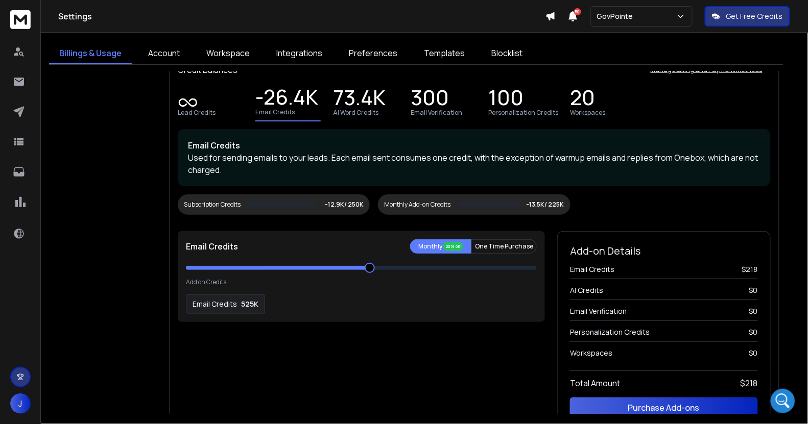
scroll to position [132, 0]
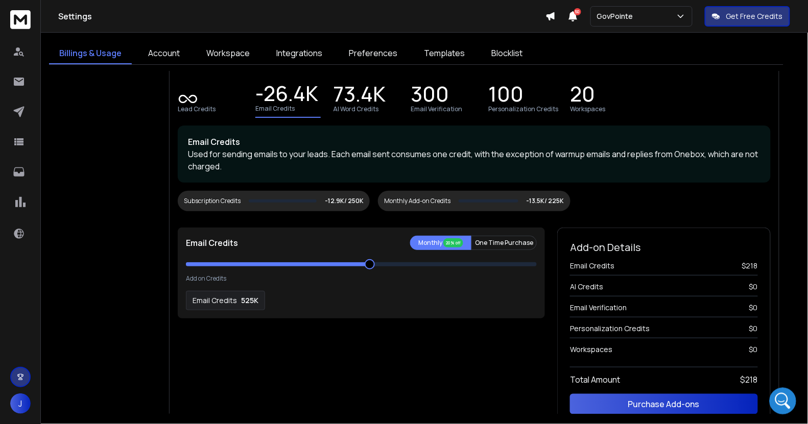
click at [790, 394] on div "Open Intercom Messenger" at bounding box center [781, 400] width 34 height 34
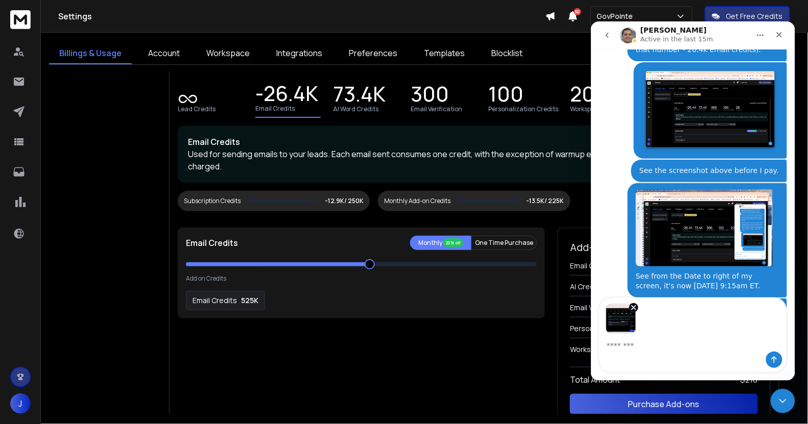
scroll to position [2639, 0]
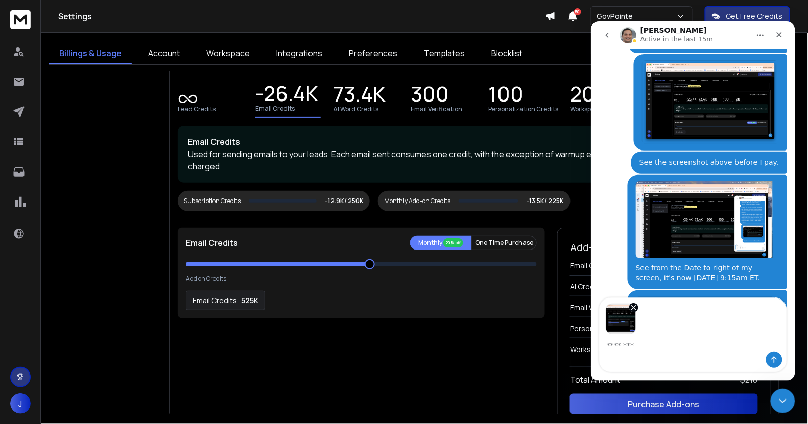
click at [690, 351] on div "Intercom messenger" at bounding box center [692, 359] width 187 height 16
click at [686, 347] on textarea "Message…" at bounding box center [692, 342] width 187 height 17
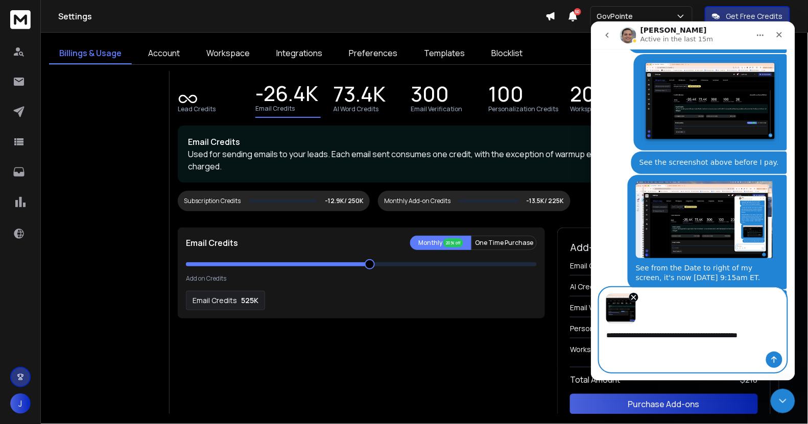
type textarea "**********"
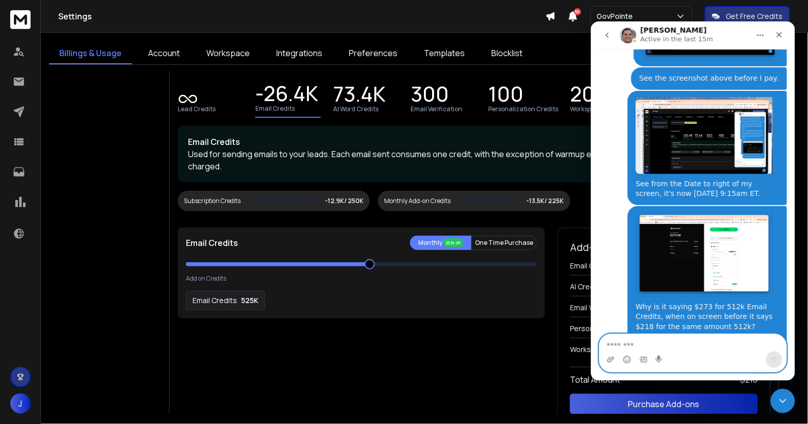
scroll to position [2725, 0]
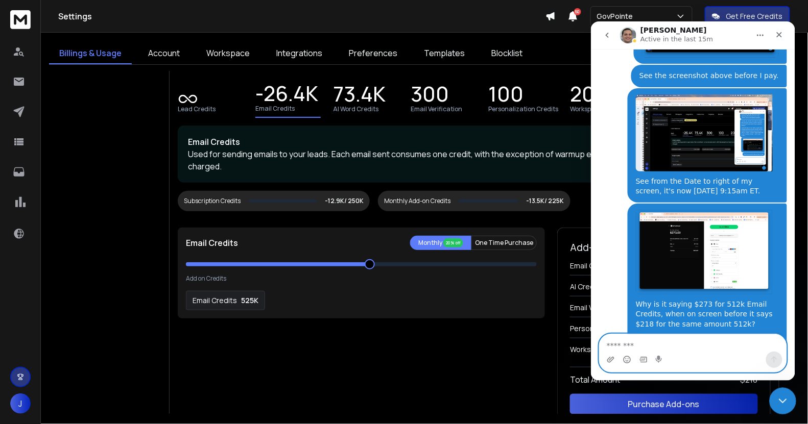
click at [779, 396] on icon "Close Intercom Messenger" at bounding box center [781, 400] width 12 height 12
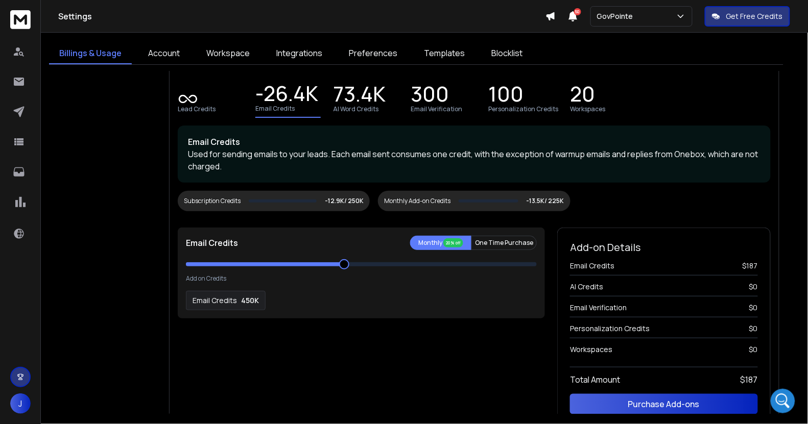
click at [349, 265] on span at bounding box center [344, 264] width 10 height 10
click at [677, 404] on button "Purchase Add-ons" at bounding box center [664, 404] width 188 height 20
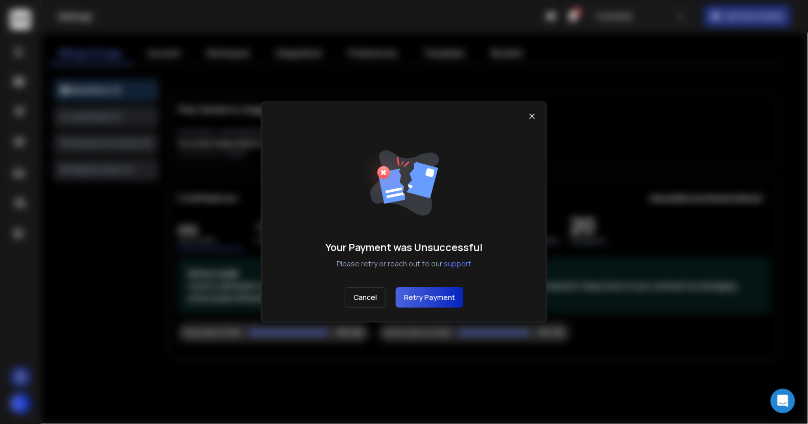
click at [534, 116] on icon at bounding box center [532, 116] width 8 height 8
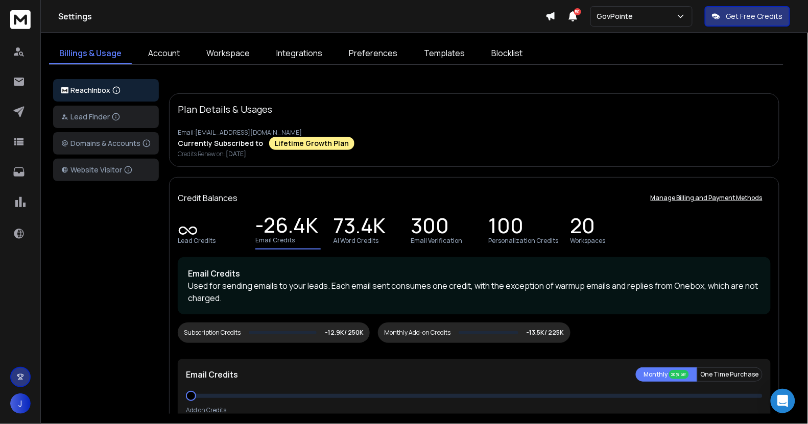
click at [278, 225] on p "-26.4K" at bounding box center [286, 227] width 63 height 14
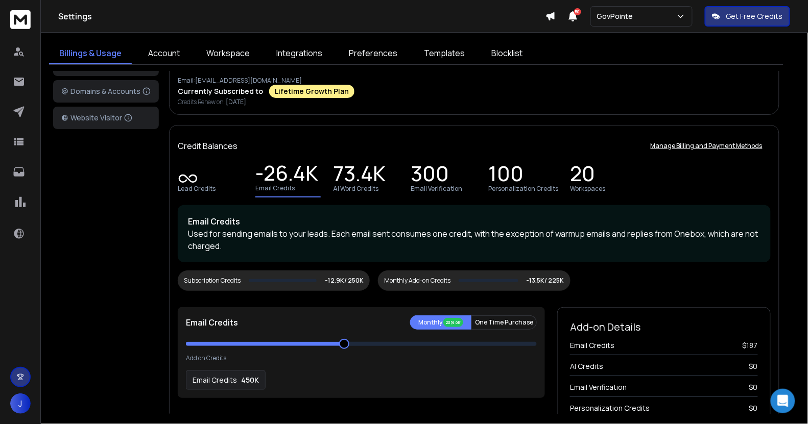
click at [349, 349] on span at bounding box center [344, 344] width 10 height 10
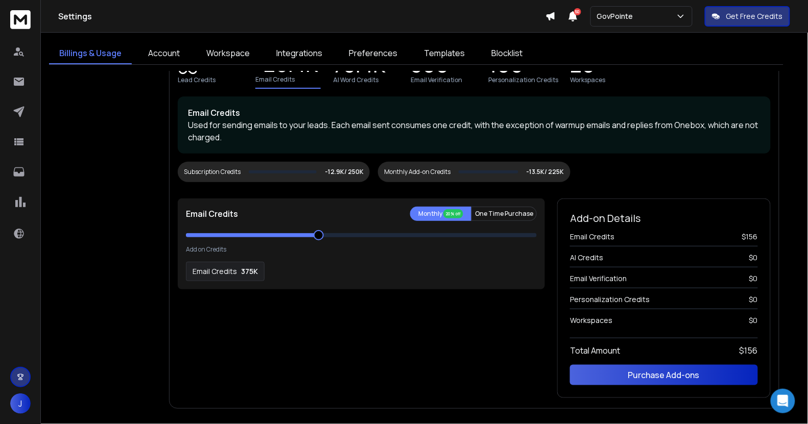
click at [324, 238] on span at bounding box center [319, 235] width 10 height 10
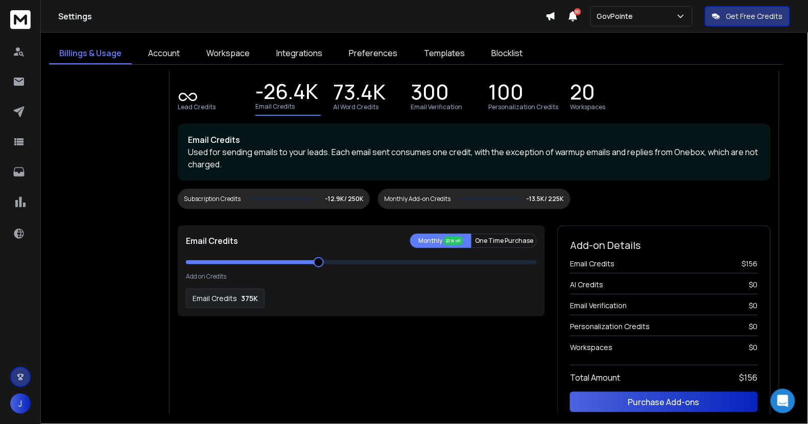
scroll to position [133, 0]
click at [641, 400] on button "Purchase Add-ons" at bounding box center [664, 403] width 188 height 20
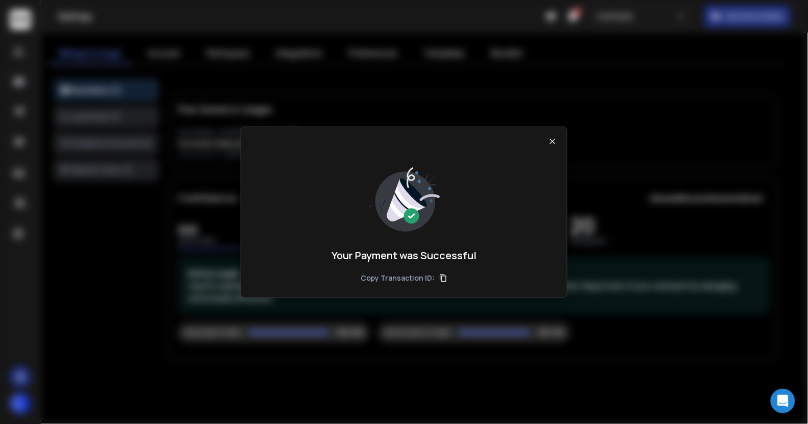
click at [440, 280] on icon at bounding box center [443, 278] width 8 height 8
click at [552, 141] on icon at bounding box center [553, 141] width 6 height 6
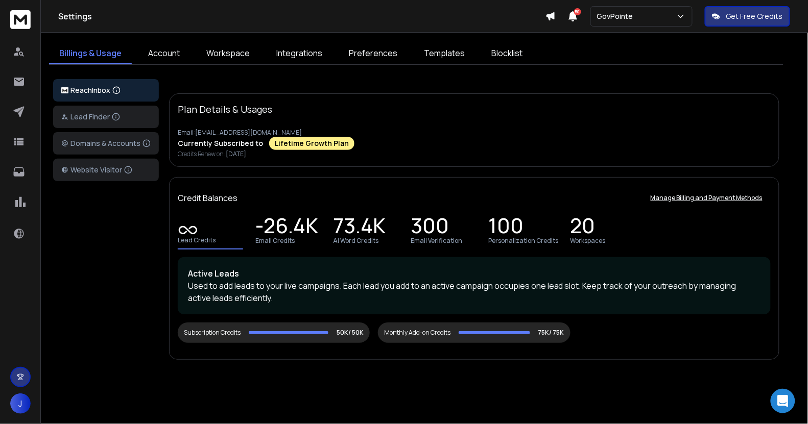
click at [429, 391] on div "Plan Details & Usages Email: instantaudiencevip@gmail.com Currently Subscribed …" at bounding box center [474, 242] width 610 height 327
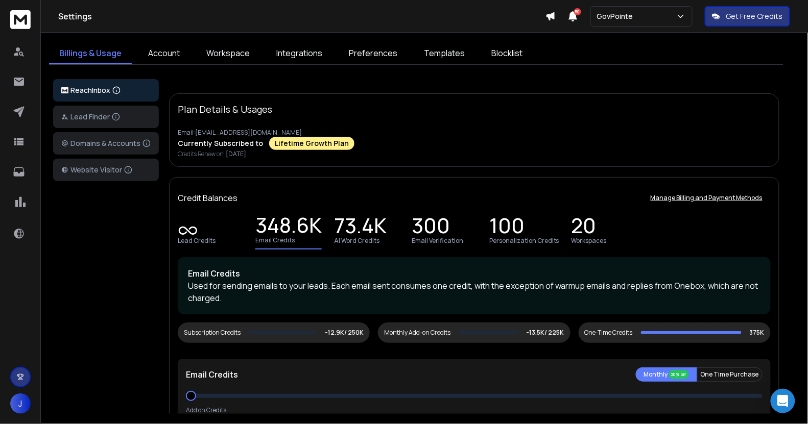
drag, startPoint x: 286, startPoint y: 214, endPoint x: 288, endPoint y: 222, distance: 7.9
click at [286, 220] on p "348.6K" at bounding box center [288, 227] width 66 height 14
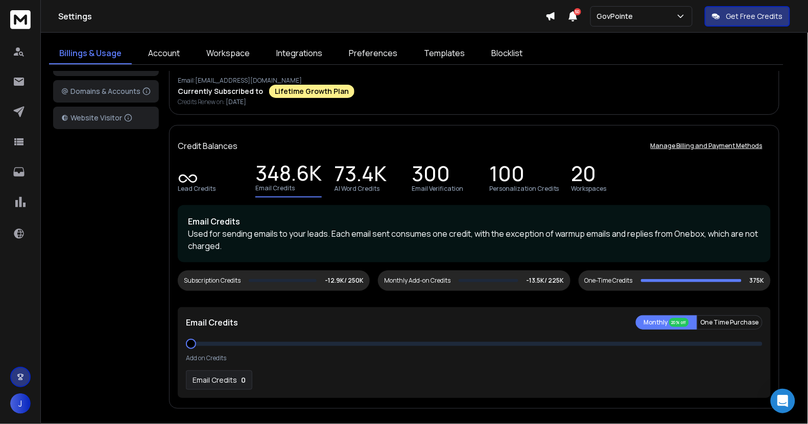
click at [649, 325] on button "Monthly 20% off" at bounding box center [666, 323] width 61 height 14
click at [134, 329] on div "ReachInbox Lead Finder Domains & Accounts Website Visitor Plan Details & Usages…" at bounding box center [416, 190] width 726 height 327
click at [648, 321] on button "Monthly 20% off" at bounding box center [666, 323] width 61 height 14
click at [780, 402] on icon "Open Intercom Messenger" at bounding box center [783, 401] width 12 height 13
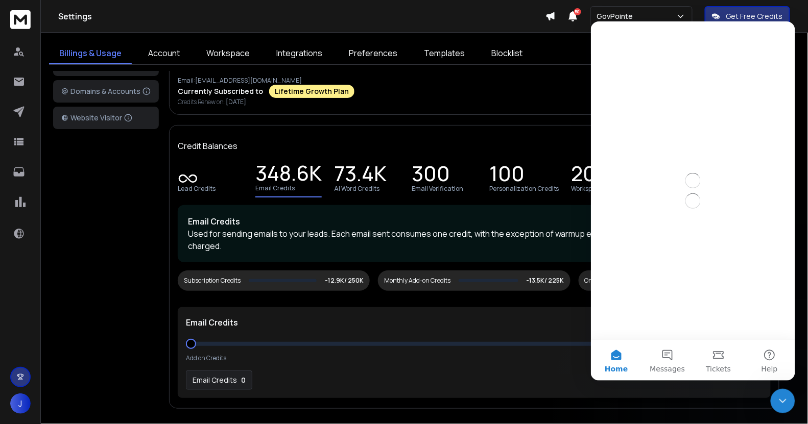
scroll to position [0, 0]
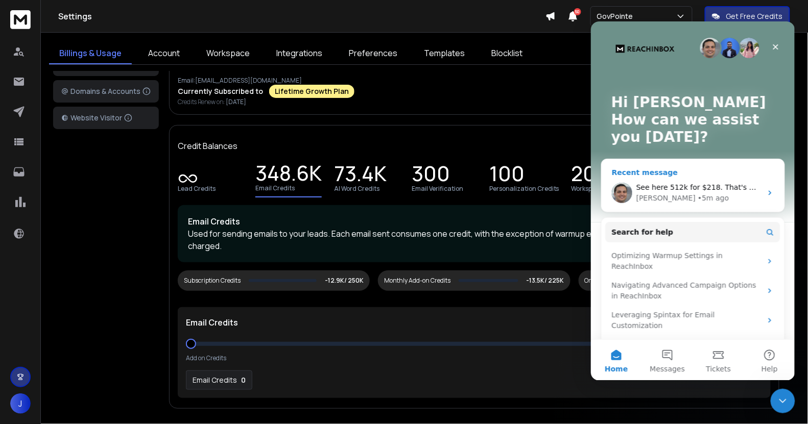
click at [679, 192] on div "See here 512k for $218. That's what I expect to pay." at bounding box center [699, 187] width 126 height 11
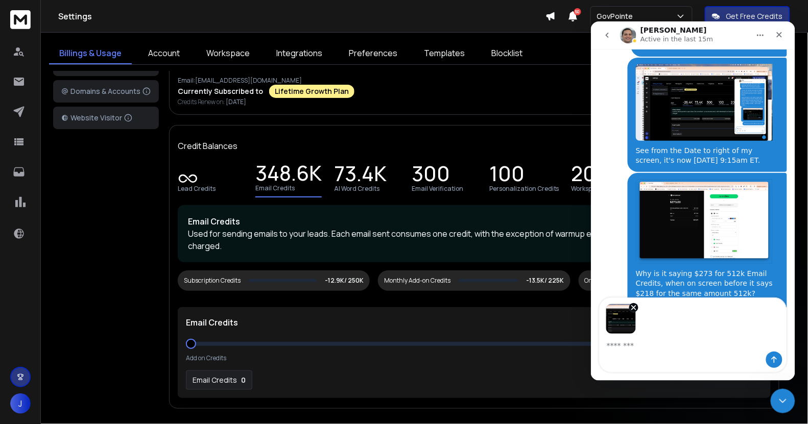
scroll to position [2762, 0]
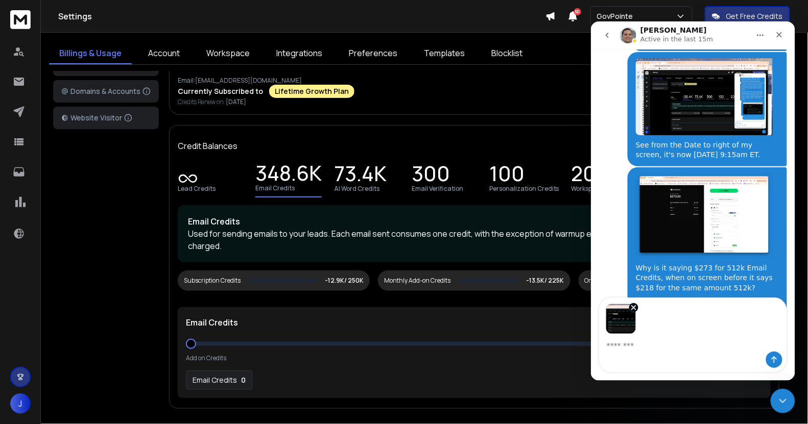
drag, startPoint x: 657, startPoint y: 342, endPoint x: 670, endPoint y: 336, distance: 13.7
click at [658, 341] on textarea "Message…" at bounding box center [692, 342] width 187 height 17
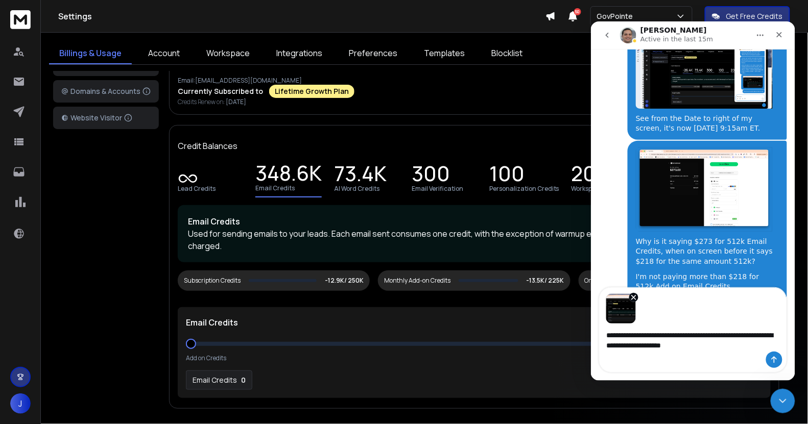
scroll to position [2789, 0]
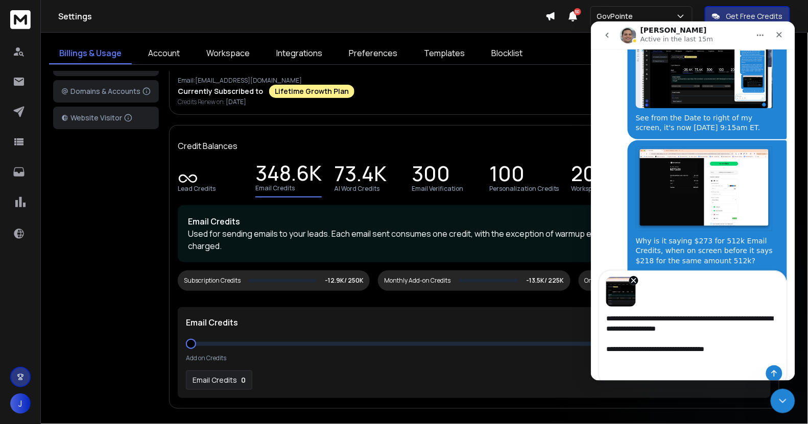
type textarea "**********"
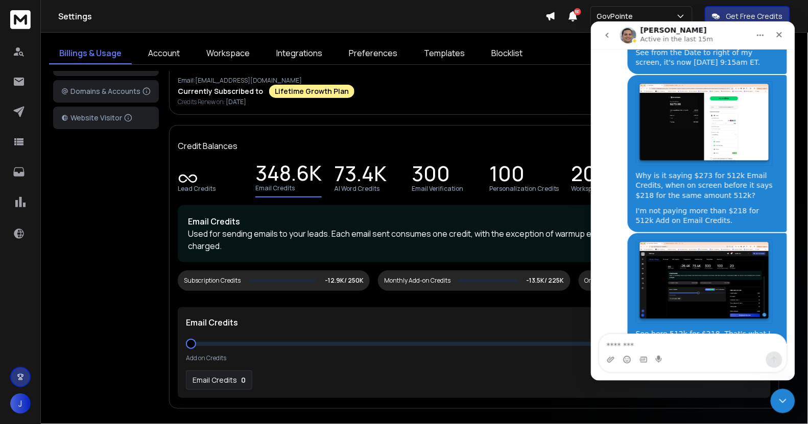
scroll to position [2856, 0]
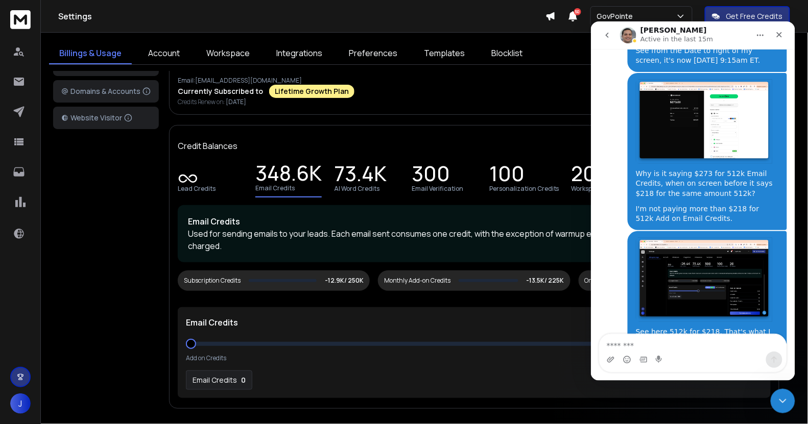
click at [529, 322] on div "Email Credits One Time Purchase Monthly 20% off" at bounding box center [474, 323] width 577 height 14
click at [780, 33] on icon "Close" at bounding box center [779, 34] width 8 height 8
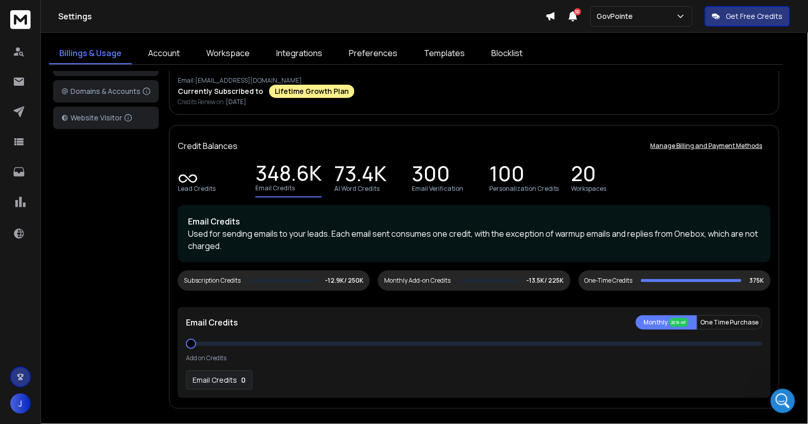
scroll to position [0, 0]
click at [664, 321] on button "Monthly 20% off" at bounding box center [666, 323] width 61 height 14
click at [663, 322] on button "Monthly 20% off" at bounding box center [666, 323] width 61 height 14
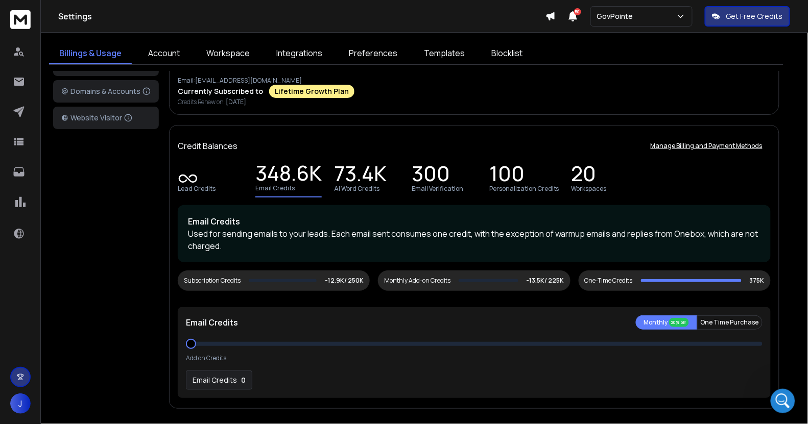
click at [663, 322] on button "Monthly 20% off" at bounding box center [666, 323] width 61 height 14
click at [772, 401] on div "Open Intercom Messenger" at bounding box center [781, 400] width 34 height 34
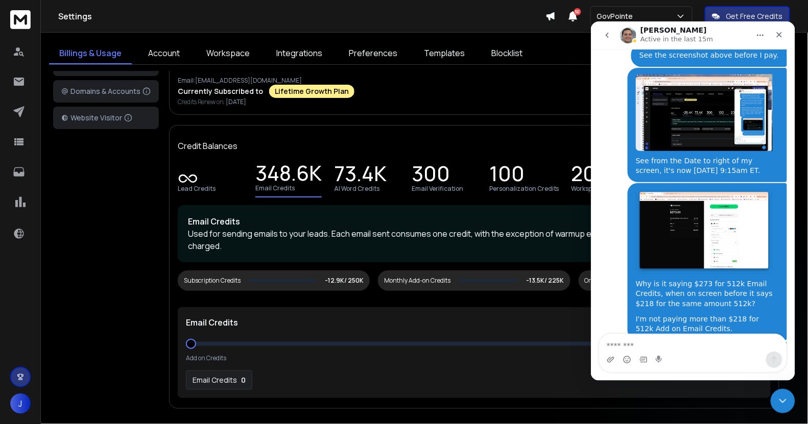
click at [631, 345] on textarea "Message…" at bounding box center [692, 342] width 187 height 17
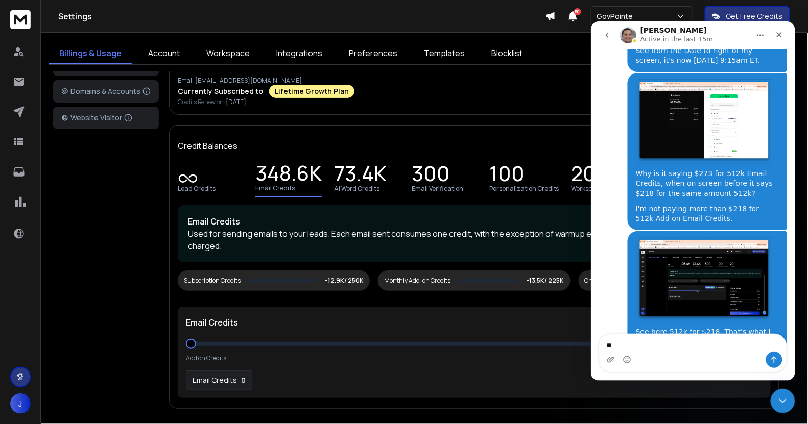
type textarea "*"
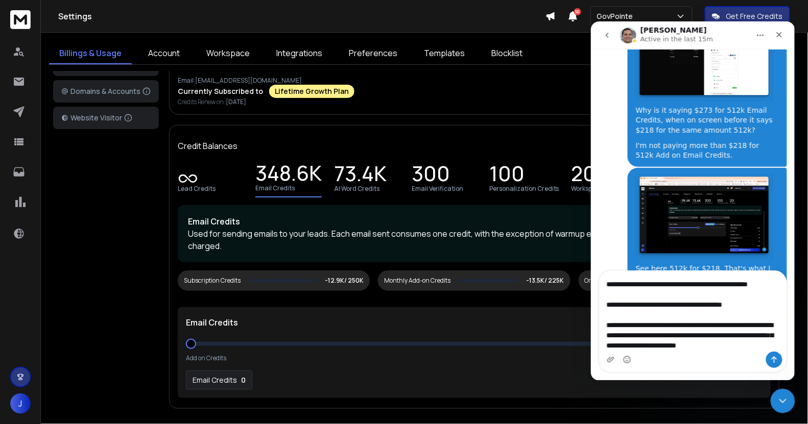
scroll to position [47, 0]
type textarea "**********"
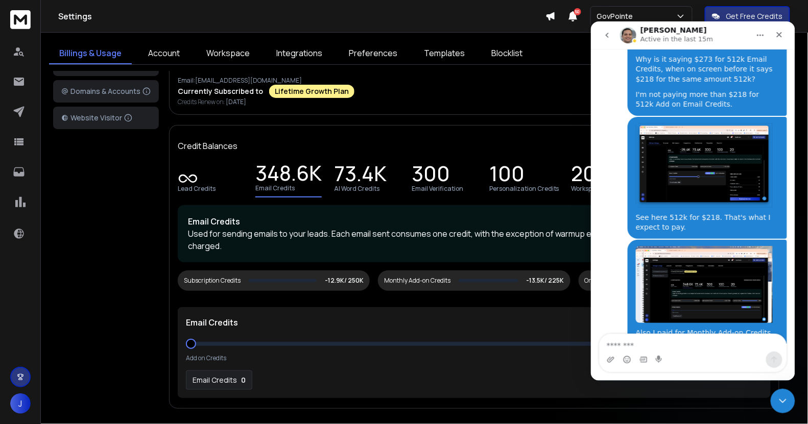
scroll to position [2985, 0]
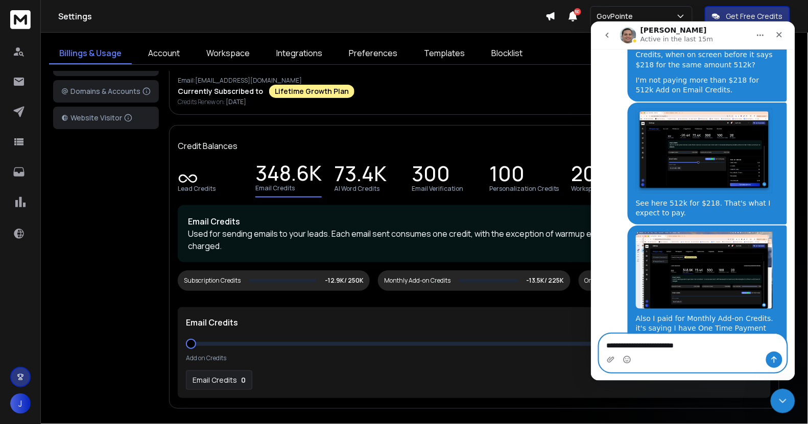
paste textarea "**********"
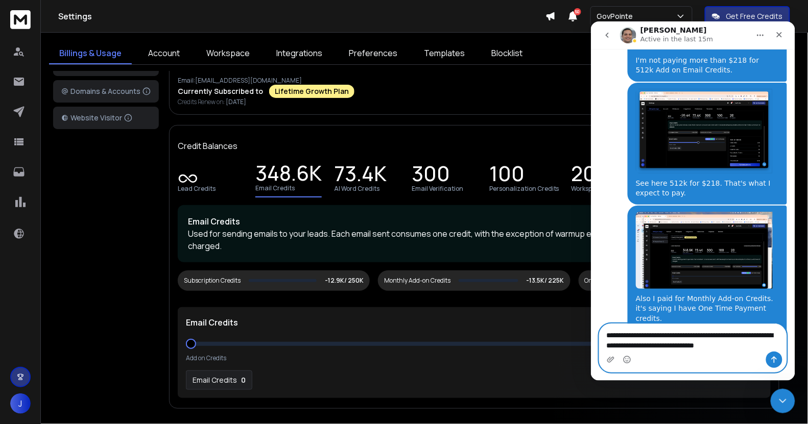
scroll to position [3005, 0]
click at [608, 329] on textarea "**********" at bounding box center [692, 343] width 187 height 38
click at [607, 328] on textarea "**********" at bounding box center [692, 343] width 187 height 38
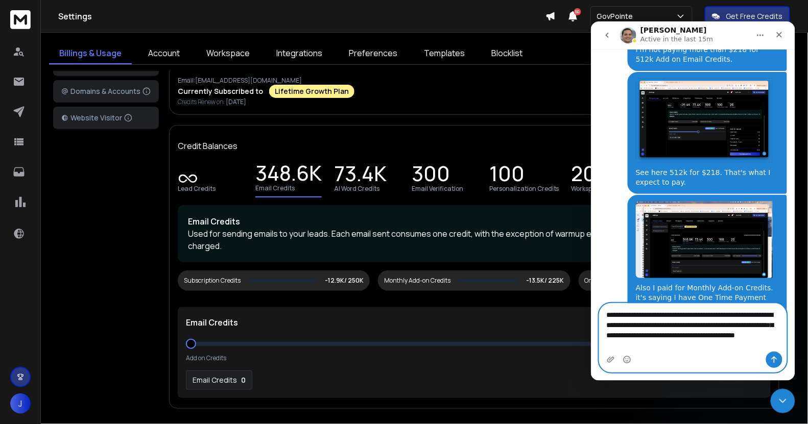
scroll to position [3026, 0]
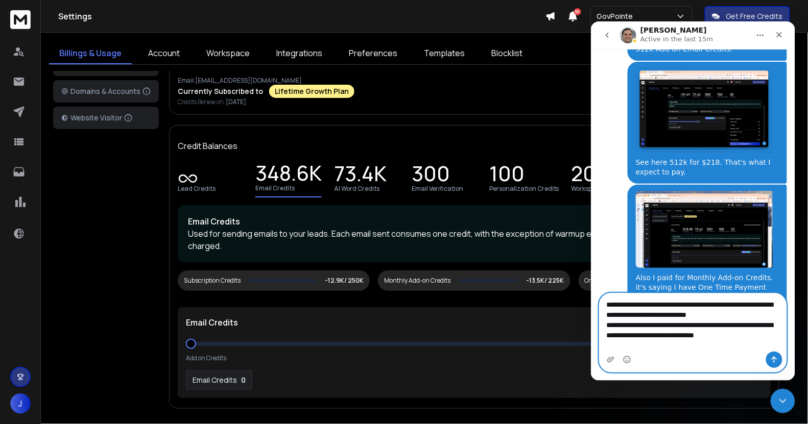
type textarea "**********"
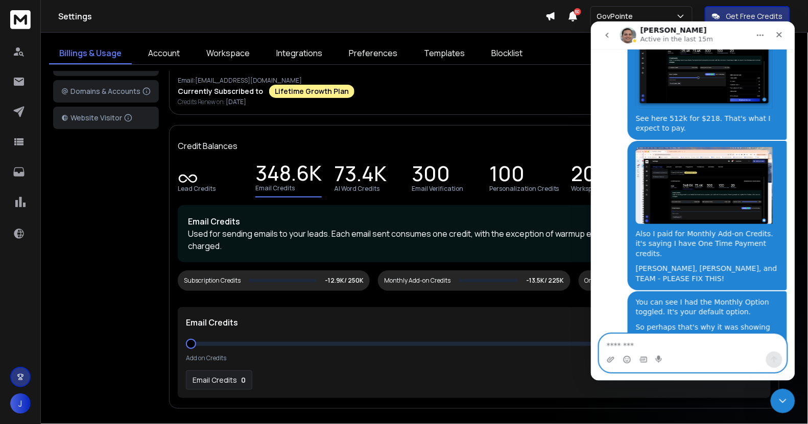
scroll to position [3073, 0]
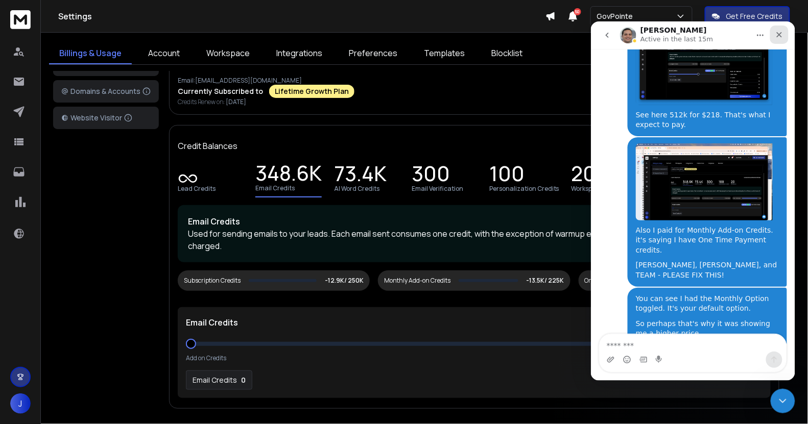
click at [784, 37] on div "Close" at bounding box center [779, 34] width 18 height 18
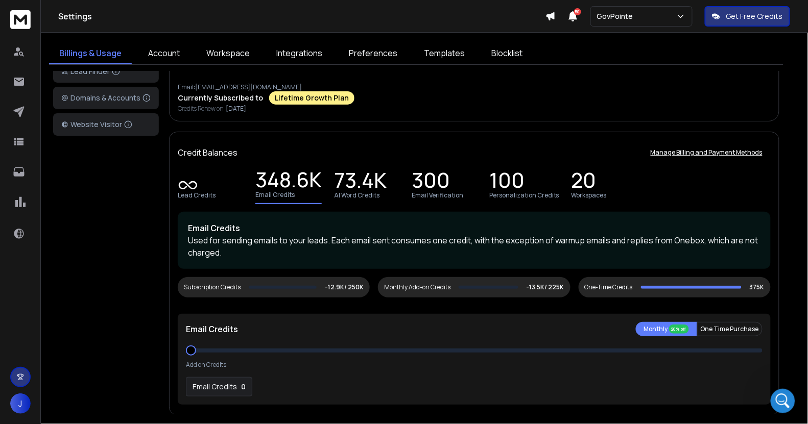
scroll to position [44, 0]
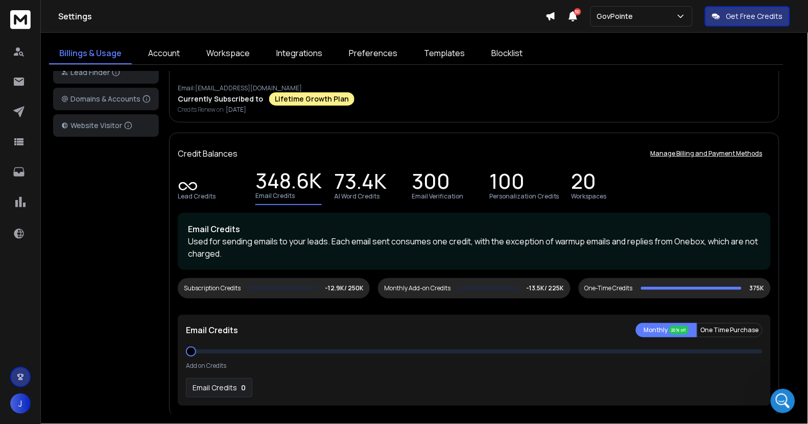
click at [128, 290] on div "ReachInbox Lead Finder Domains & Accounts Website Visitor Plan Details & Usages…" at bounding box center [416, 198] width 726 height 327
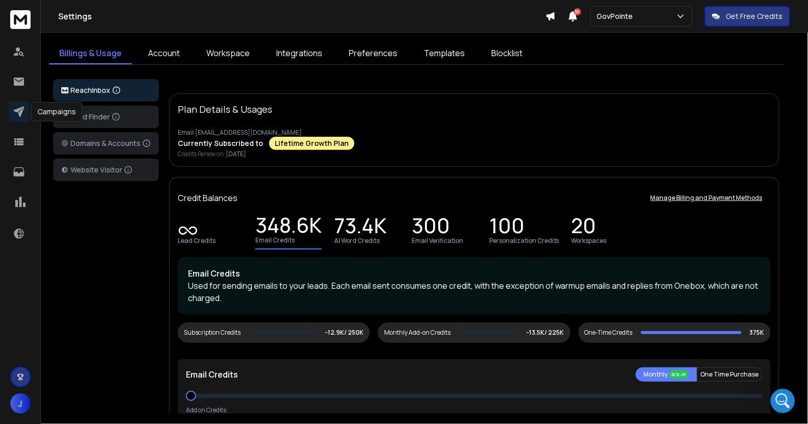
click at [21, 110] on icon at bounding box center [18, 112] width 11 height 11
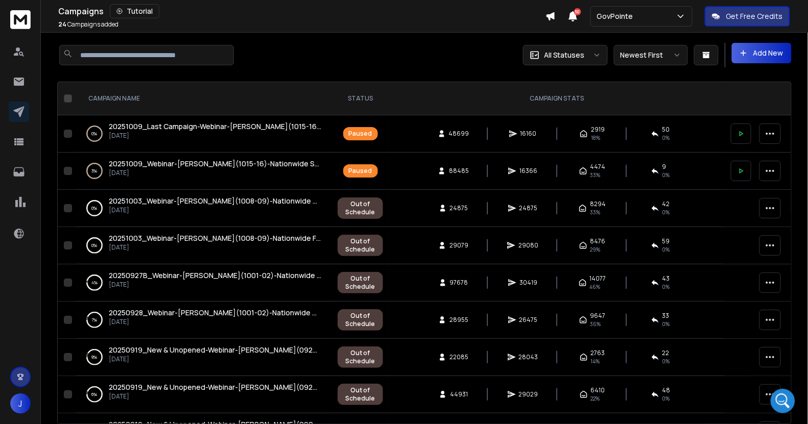
click at [238, 164] on span "20251009_Webinar-[PERSON_NAME](1015-16)-Nationwide Security Service Contracts" at bounding box center [255, 164] width 293 height 10
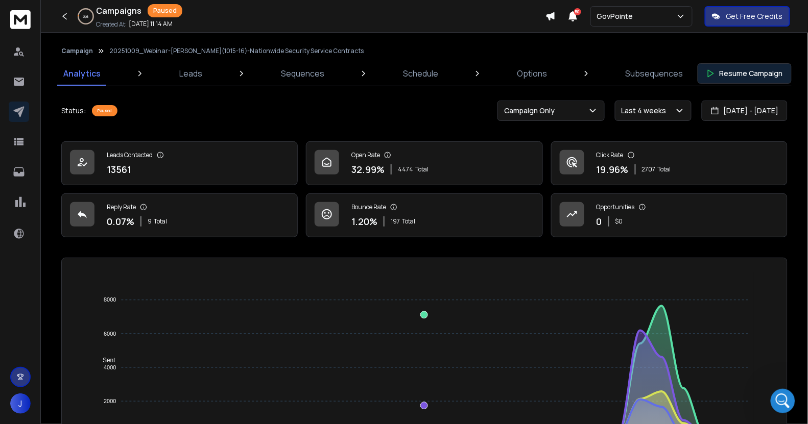
click at [721, 78] on button "Resume Campaign" at bounding box center [745, 73] width 94 height 20
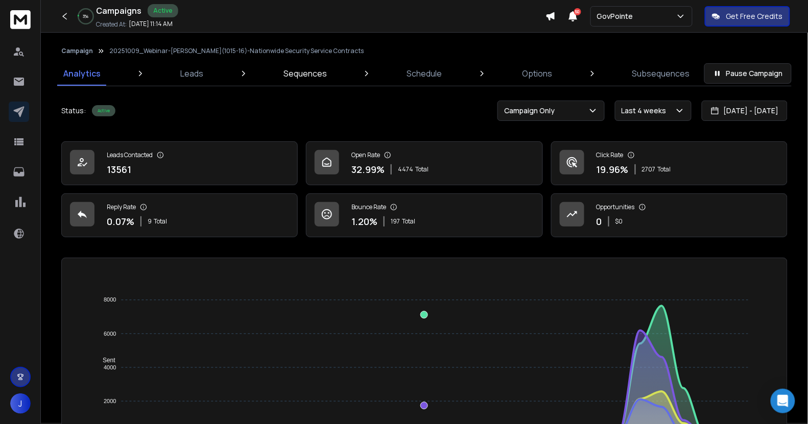
click at [299, 76] on p "Sequences" at bounding box center [304, 73] width 43 height 12
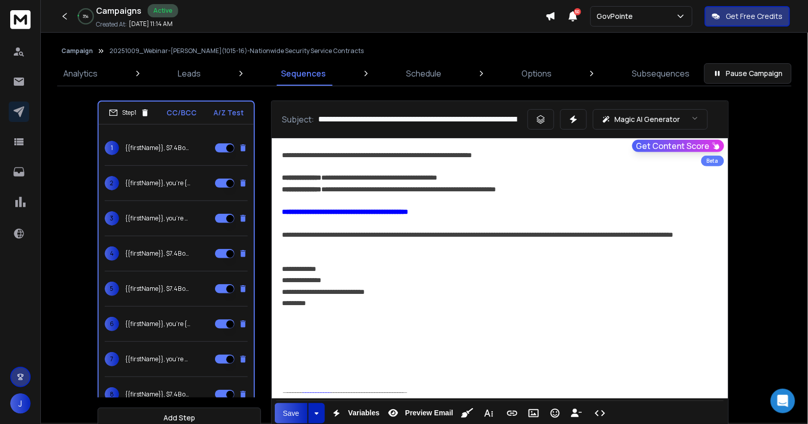
scroll to position [245, 0]
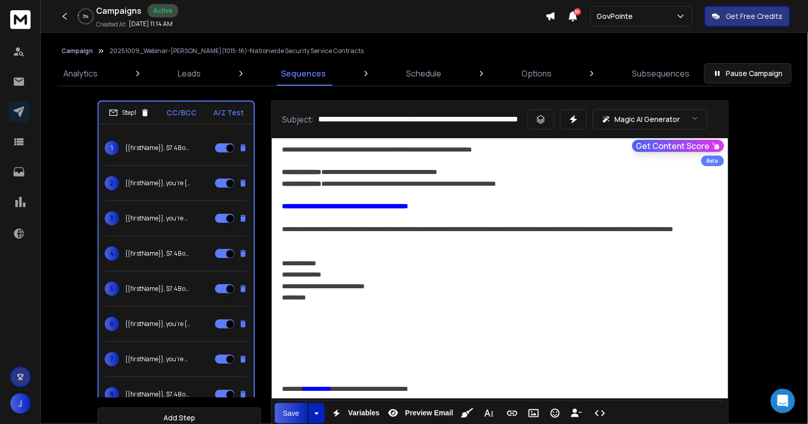
click at [397, 209] on strong "**********" at bounding box center [345, 206] width 126 height 7
click at [334, 231] on icon "button" at bounding box center [333, 231] width 12 height 12
click at [158, 183] on p "{{firstName}}, you’re {missing out on|not seeing|locked out of} $7.4B in Securi…" at bounding box center [157, 183] width 65 height 8
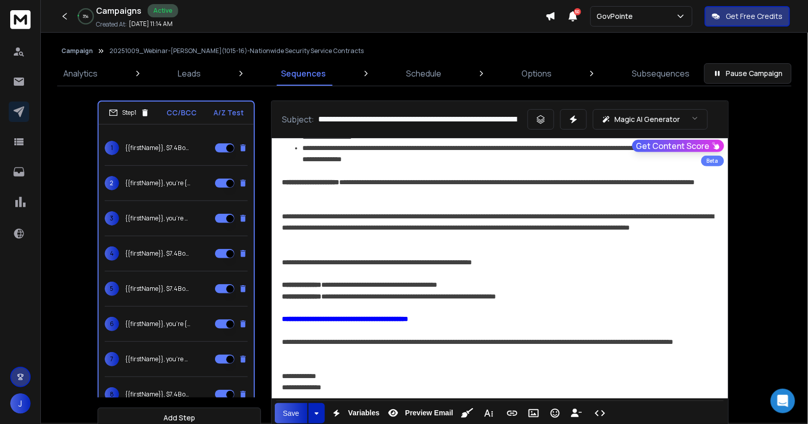
scroll to position [133, 0]
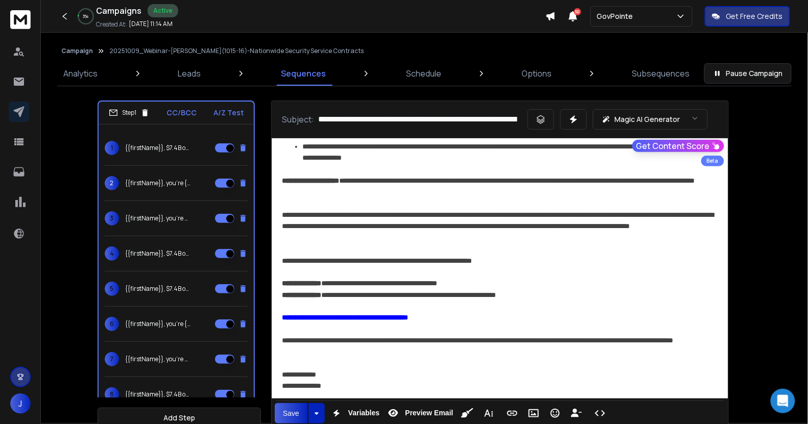
click at [348, 320] on strong "**********" at bounding box center [345, 317] width 126 height 7
click at [331, 345] on icon "button" at bounding box center [332, 341] width 7 height 7
click at [170, 222] on p "{{firstName}}, you’re only competing for {{Contracts Advertised}} of Security &…" at bounding box center [157, 219] width 65 height 8
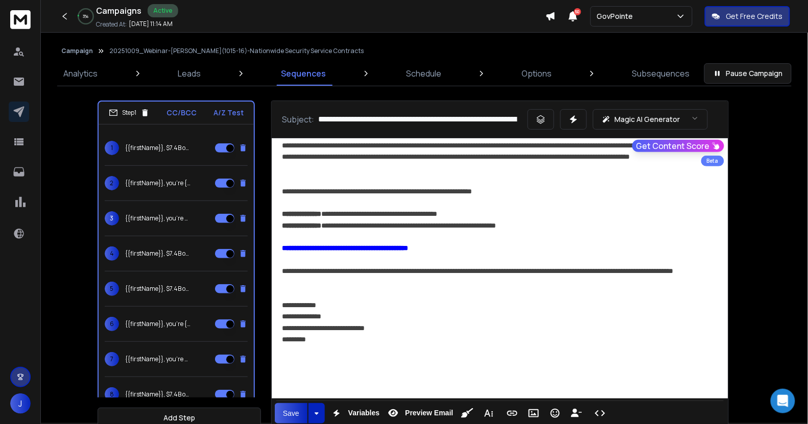
scroll to position [223, 0]
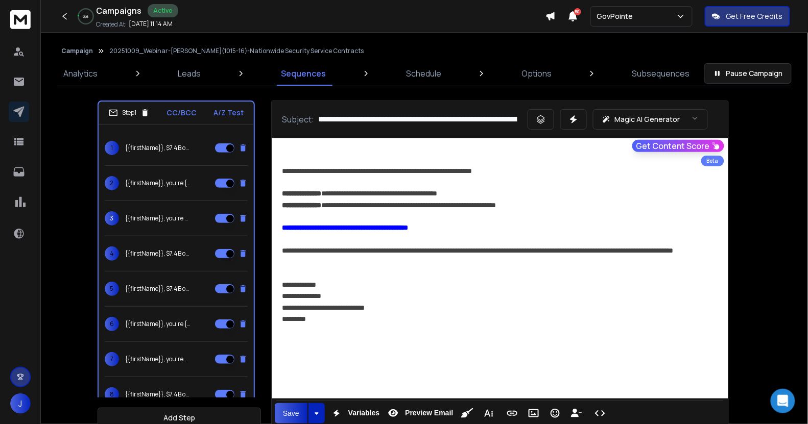
click at [302, 227] on strong "**********" at bounding box center [345, 227] width 126 height 7
click at [333, 252] on icon "button" at bounding box center [332, 252] width 7 height 7
click at [172, 259] on div "4 {{firstName}}, $7.4B of Security & Systems subcontracts were {never posted fo…" at bounding box center [148, 254] width 86 height 14
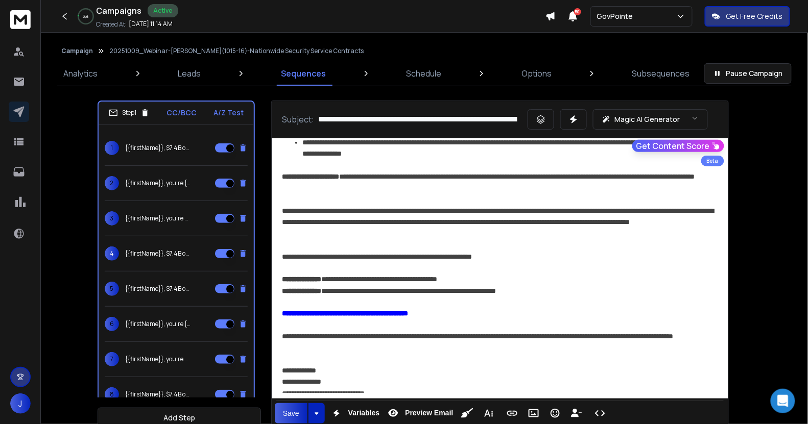
click at [327, 316] on strong "**********" at bounding box center [345, 313] width 126 height 7
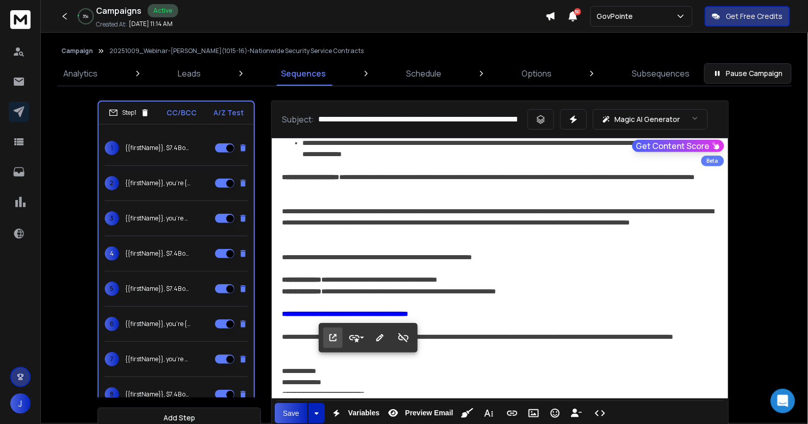
scroll to position [137, 0]
click at [331, 339] on icon "button" at bounding box center [333, 338] width 12 height 12
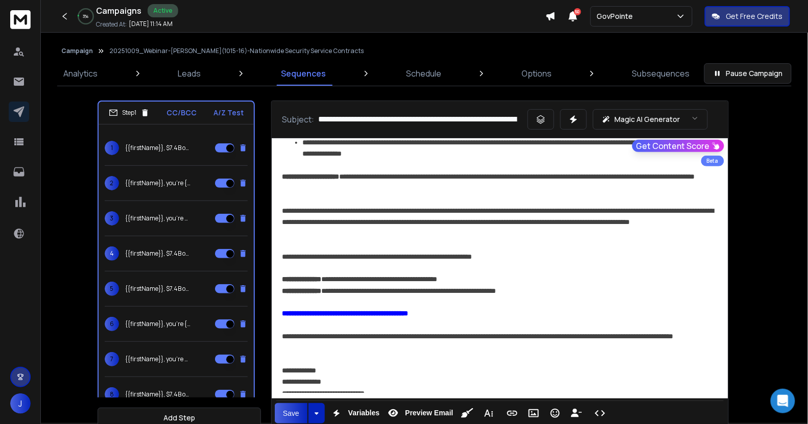
scroll to position [137, 0]
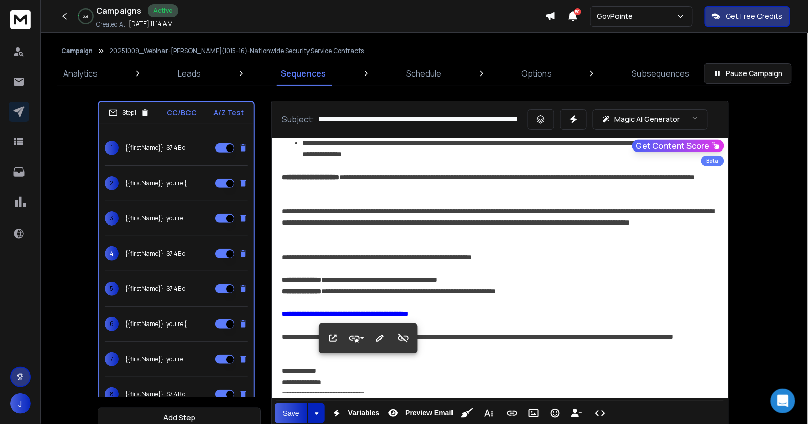
click at [146, 294] on div "5 {{firstName}}, $7.4B of Security & Systems subcontracts {never hit|aren’t lis…" at bounding box center [148, 289] width 86 height 14
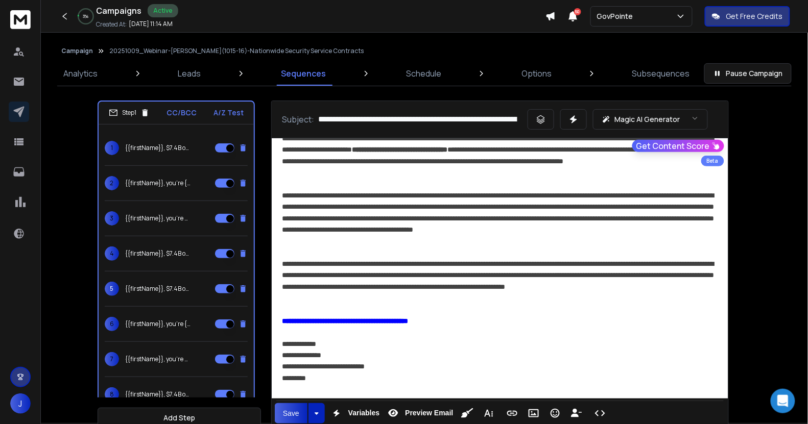
scroll to position [173, 0]
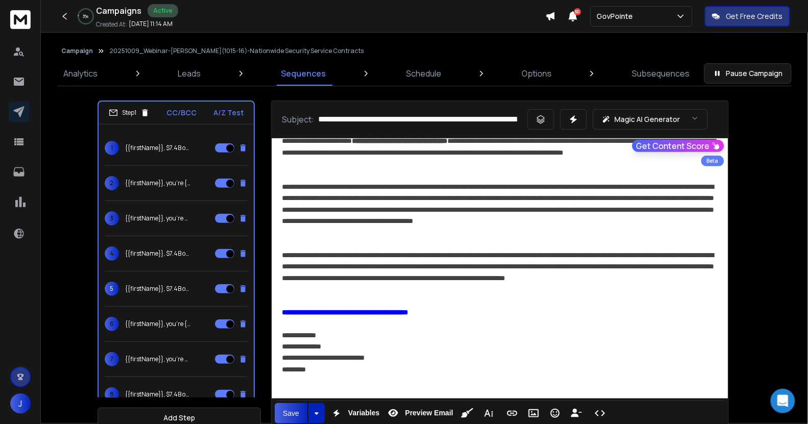
click at [302, 312] on strong "**********" at bounding box center [345, 312] width 126 height 7
click at [331, 337] on icon "button" at bounding box center [333, 336] width 12 height 12
click at [136, 324] on p "{{firstName}}, you’re {missing out on|not seeing|locked out of} $7.4B in Securi…" at bounding box center [157, 324] width 65 height 8
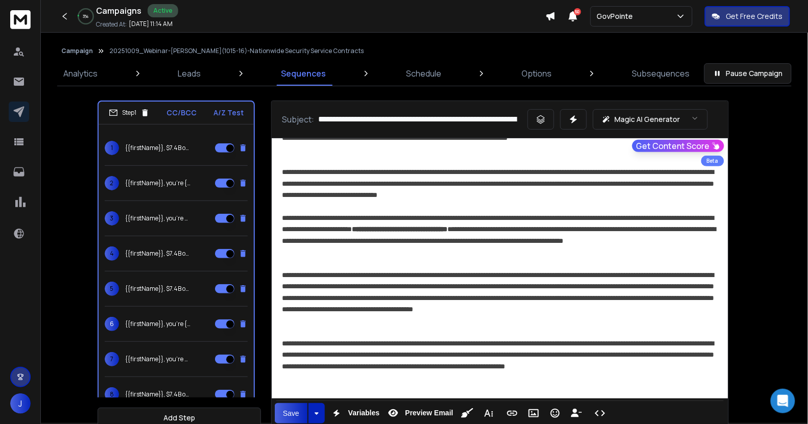
scroll to position [223, 0]
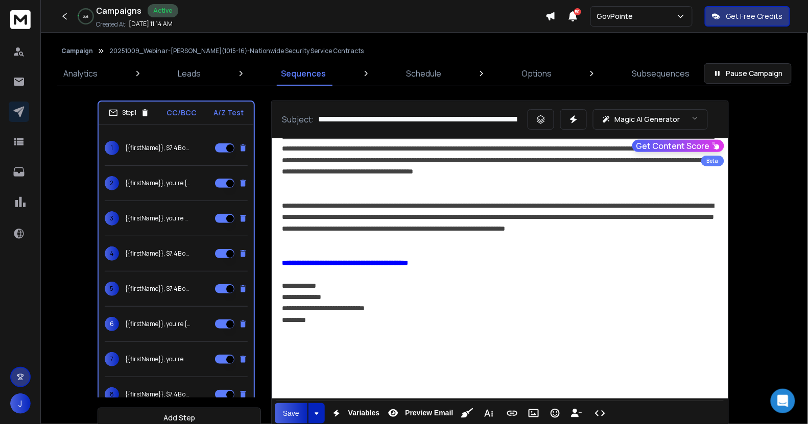
click at [327, 263] on strong "**********" at bounding box center [345, 262] width 126 height 7
click at [335, 286] on icon "button" at bounding box center [333, 287] width 12 height 12
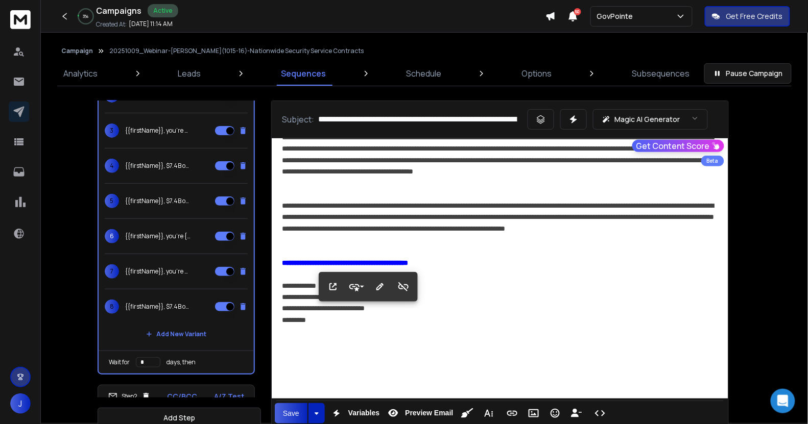
scroll to position [89, 0]
click at [147, 265] on div "7 {{firstName}}, you’re only competing for {{Contracts Advertised}} of Security…" at bounding box center [148, 271] width 86 height 14
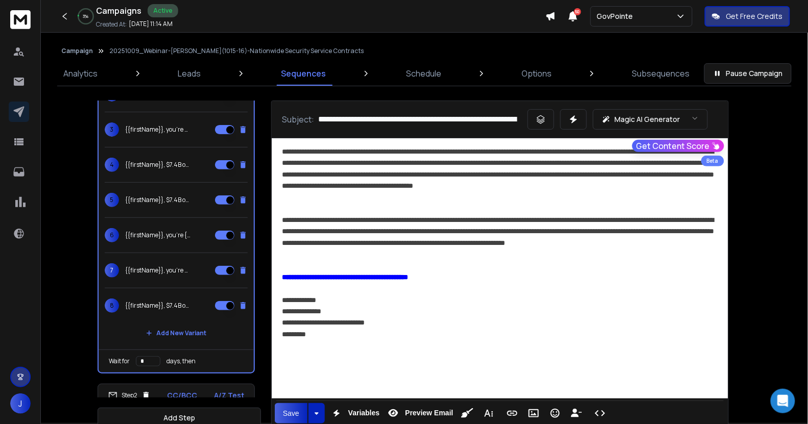
scroll to position [211, 0]
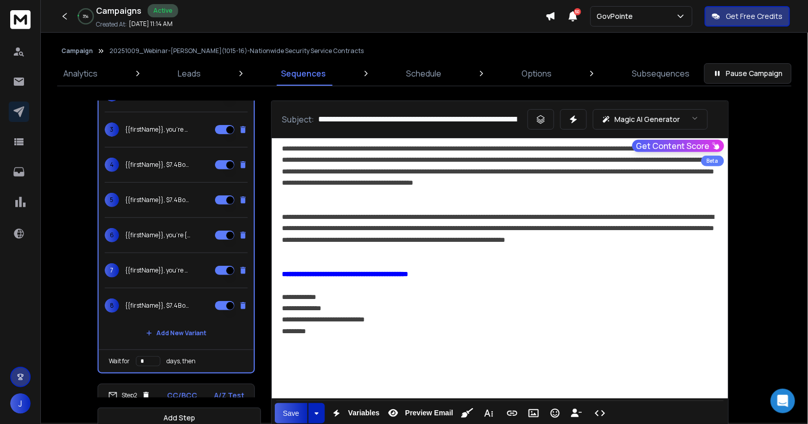
click at [341, 273] on strong "**********" at bounding box center [345, 274] width 126 height 7
click at [326, 296] on button "Open Link" at bounding box center [332, 298] width 19 height 20
click at [165, 304] on p "{{firstName}}, $7.4B of Security & Systems subcontracts were {never posted for …" at bounding box center [157, 306] width 65 height 8
type input "**********"
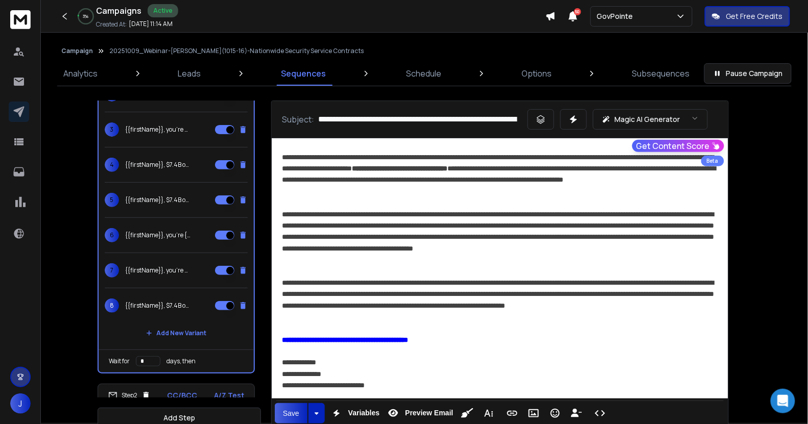
scroll to position [176, 0]
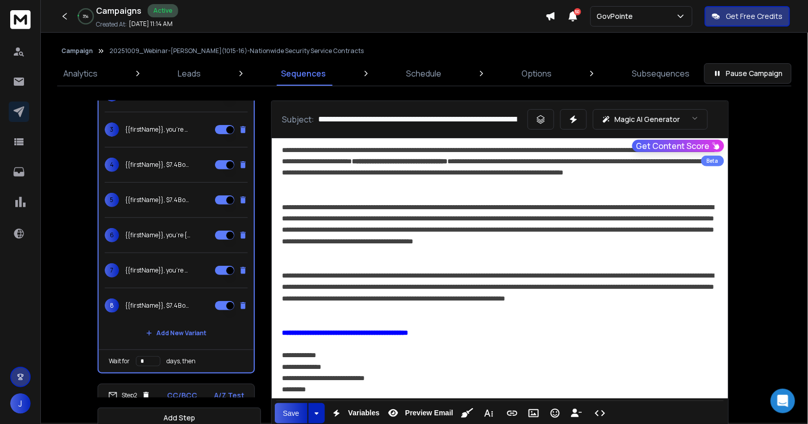
click at [302, 334] on strong "**********" at bounding box center [345, 332] width 126 height 7
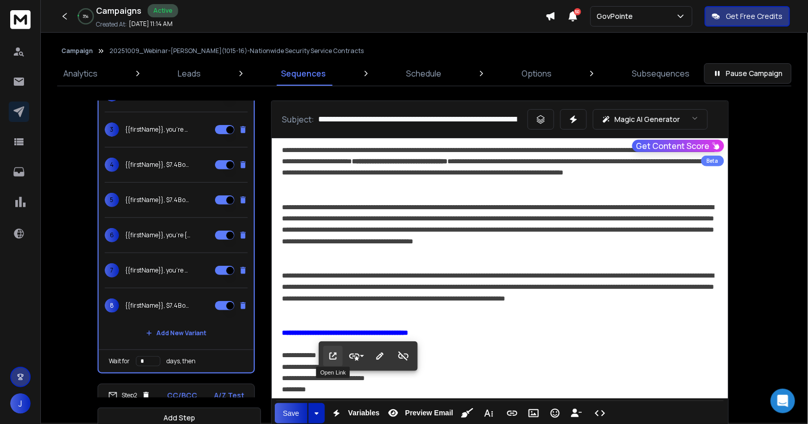
click at [329, 355] on icon "button" at bounding box center [333, 356] width 12 height 12
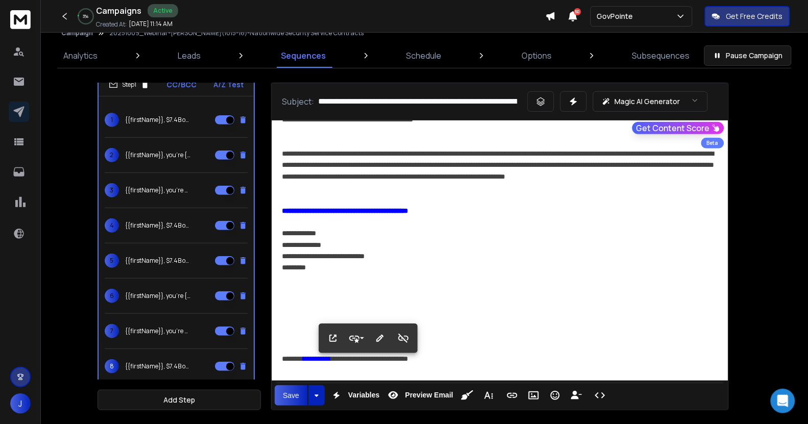
scroll to position [0, 0]
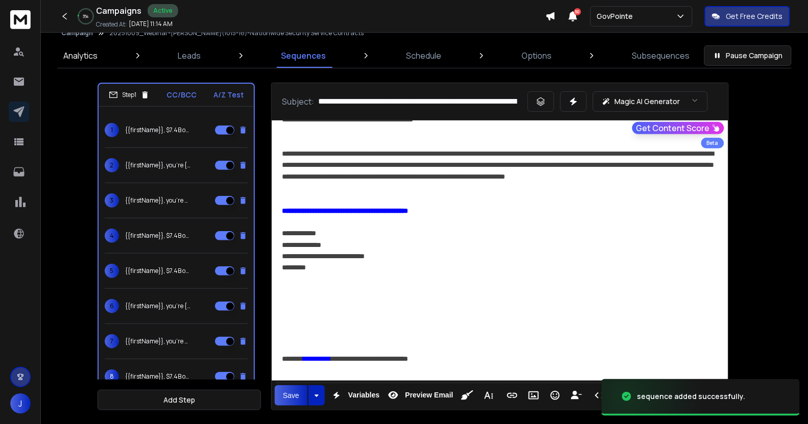
click at [80, 57] on p "Analytics" at bounding box center [80, 56] width 34 height 12
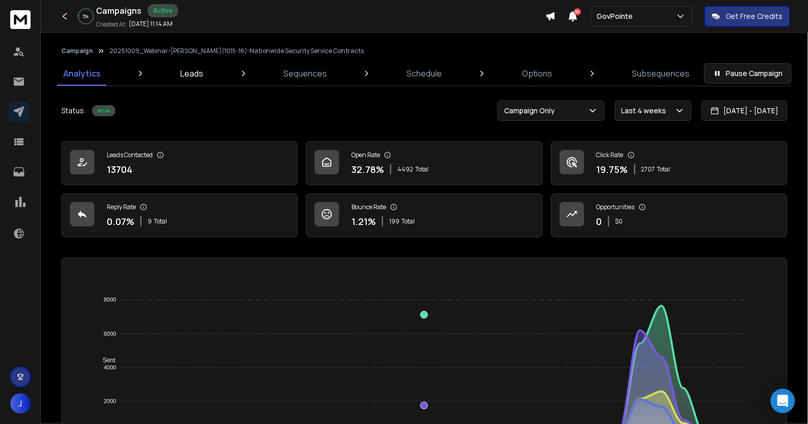
click at [199, 79] on p "Leads" at bounding box center [192, 73] width 23 height 12
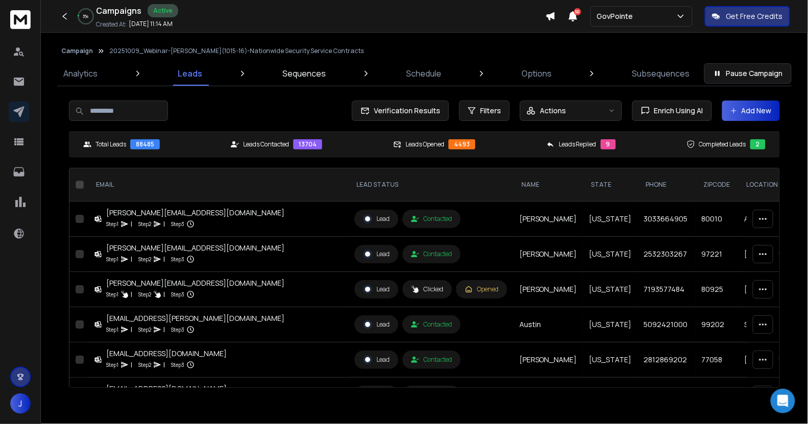
click at [315, 77] on p "Sequences" at bounding box center [303, 73] width 43 height 12
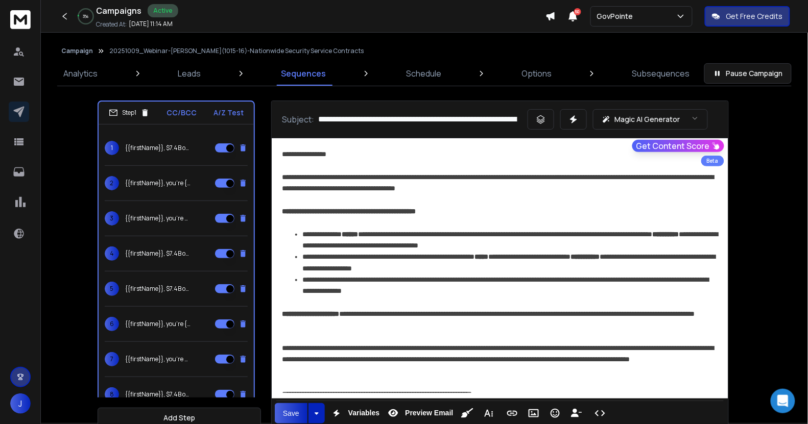
click at [218, 149] on button "button" at bounding box center [224, 148] width 19 height 9
click at [222, 182] on button "button" at bounding box center [224, 183] width 19 height 9
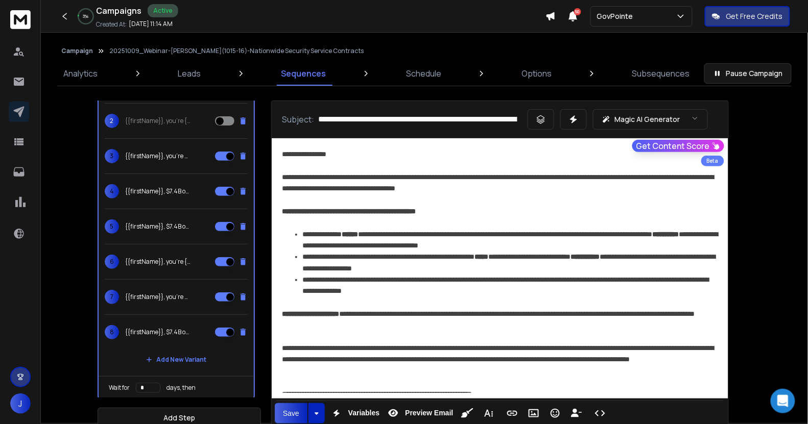
scroll to position [65, 0]
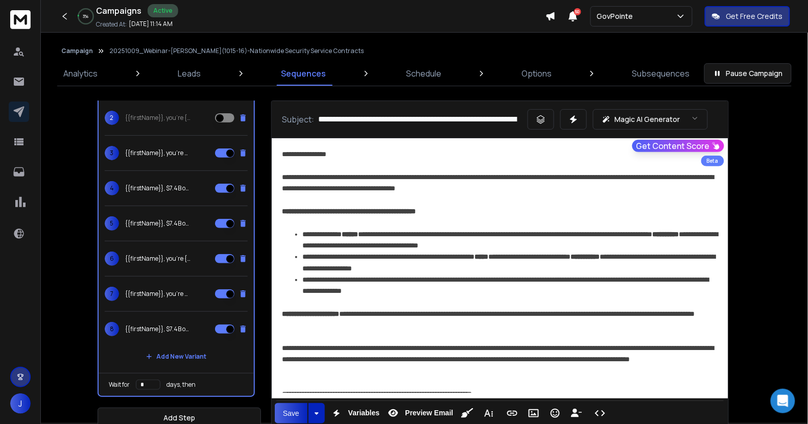
click at [216, 154] on button "button" at bounding box center [224, 153] width 19 height 9
click at [218, 187] on button "button" at bounding box center [224, 188] width 19 height 9
click at [221, 222] on button "button" at bounding box center [224, 223] width 19 height 9
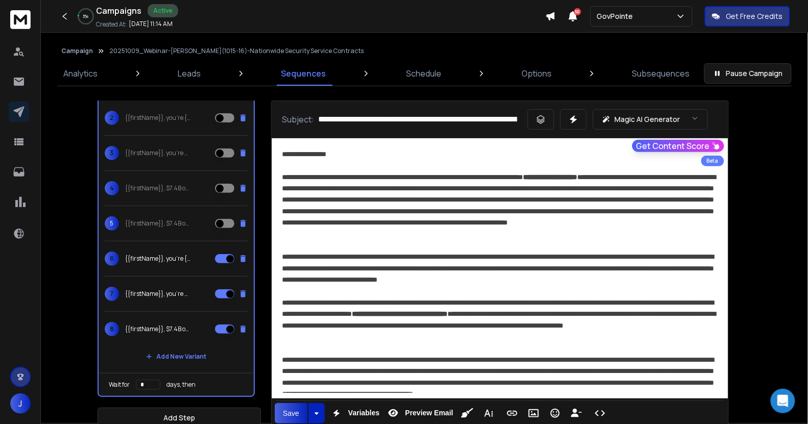
click at [216, 258] on button "button" at bounding box center [224, 258] width 19 height 9
click at [222, 292] on button "button" at bounding box center [224, 294] width 19 height 9
type input "**********"
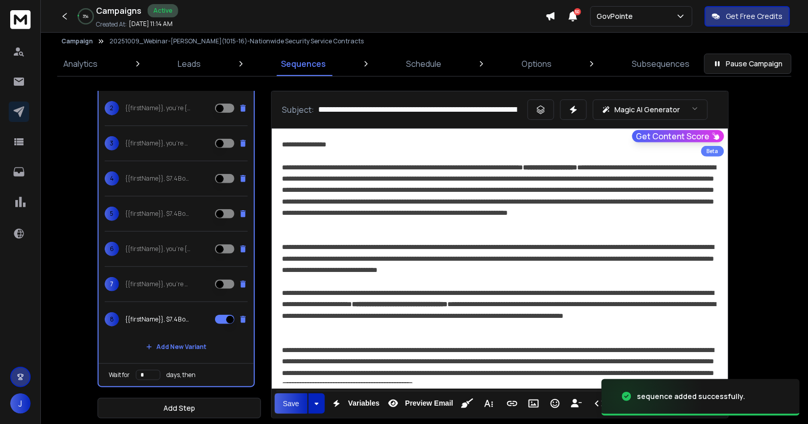
scroll to position [0, 0]
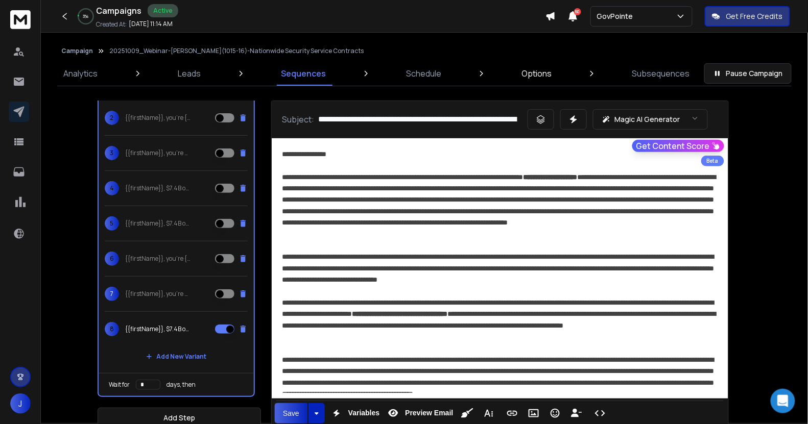
click at [549, 80] on link "Options" at bounding box center [537, 73] width 42 height 25
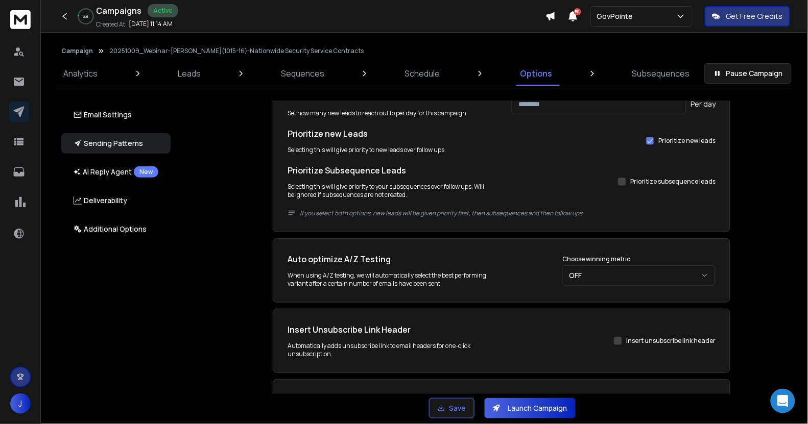
scroll to position [659, 0]
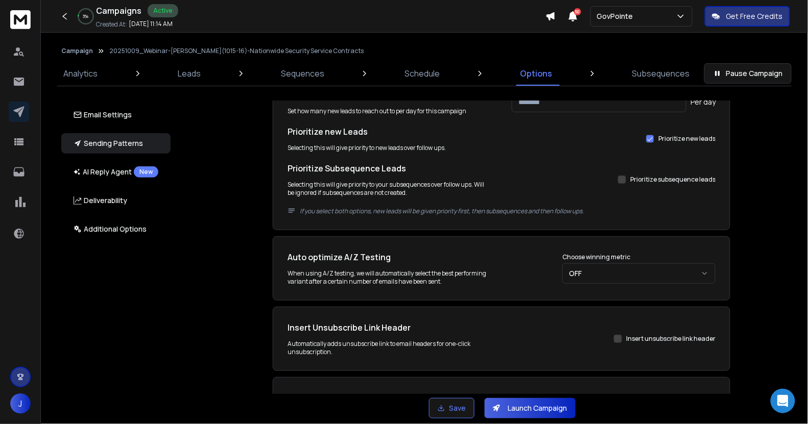
click at [632, 272] on button "OFF" at bounding box center [638, 274] width 153 height 20
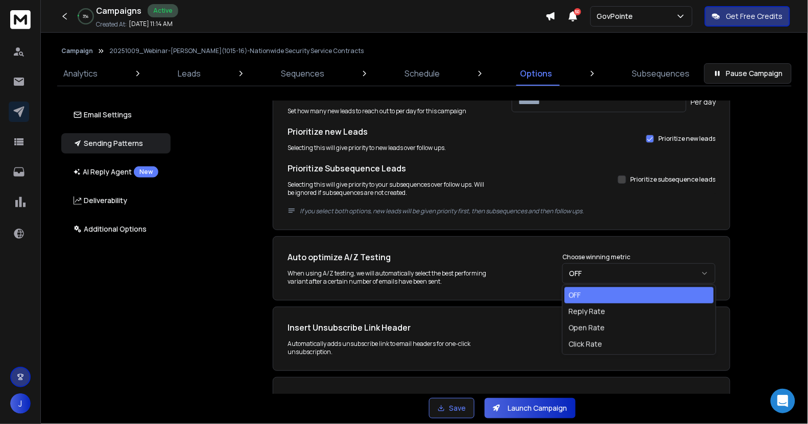
select select "**********"
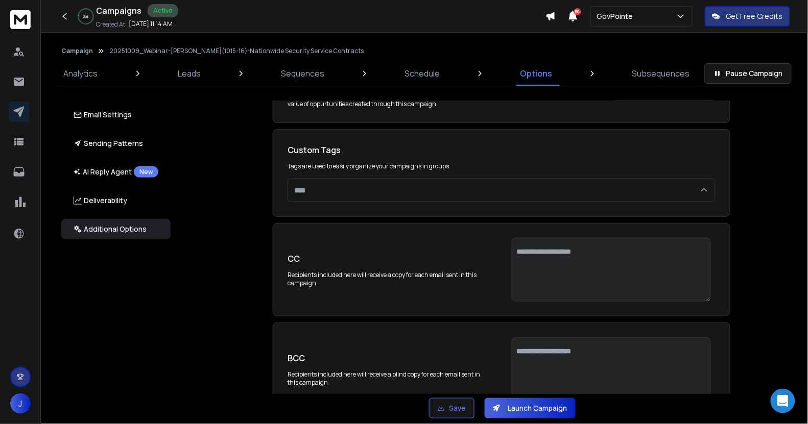
scroll to position [1976, 0]
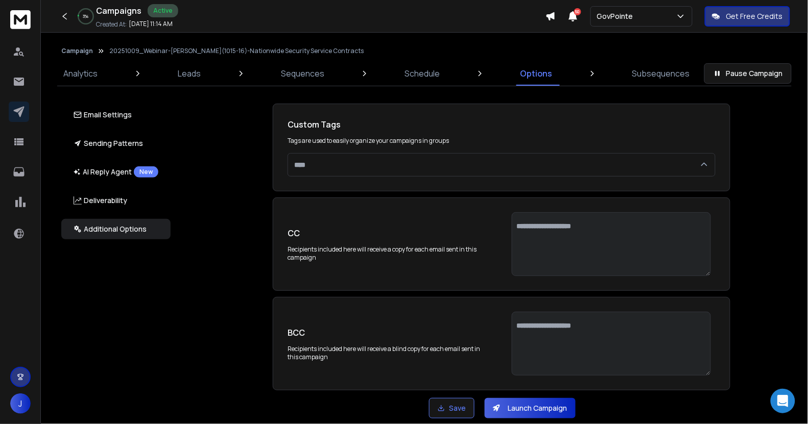
click at [532, 404] on button "Launch Campaign" at bounding box center [530, 408] width 91 height 20
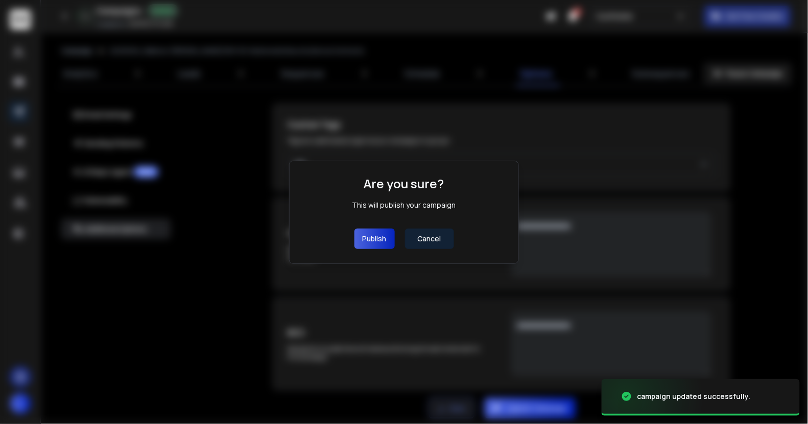
click at [373, 239] on button "Publish" at bounding box center [374, 239] width 40 height 20
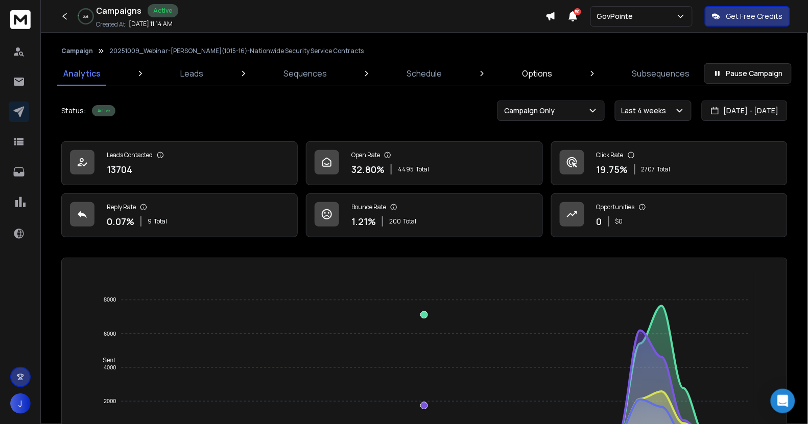
click at [525, 72] on p "Options" at bounding box center [537, 73] width 30 height 12
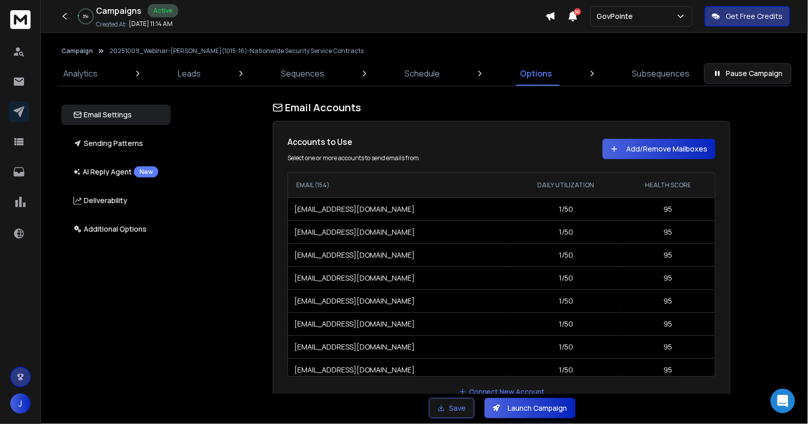
click at [79, 52] on button "Campaign" at bounding box center [77, 51] width 32 height 8
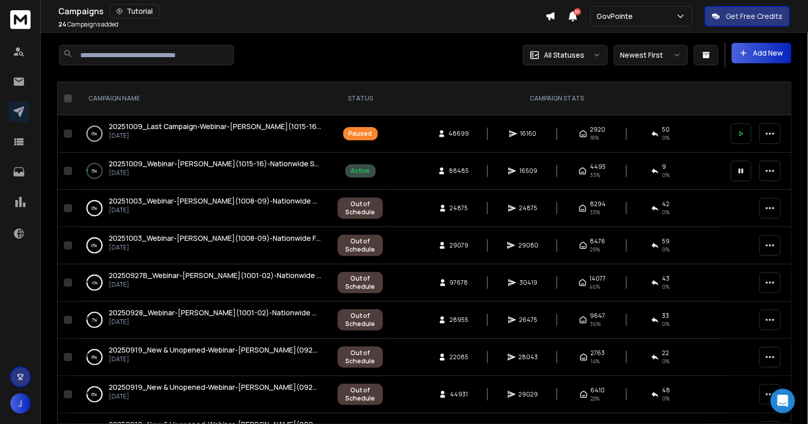
click at [245, 124] on span "20251009_Last Campaign-Webinar-[PERSON_NAME](1015-16)-Nationwide Facility Suppo…" at bounding box center [280, 127] width 342 height 10
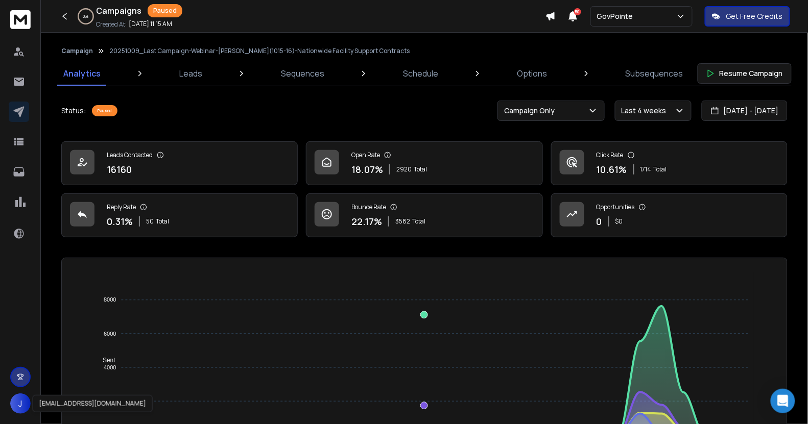
click at [21, 404] on span "J" at bounding box center [20, 404] width 20 height 20
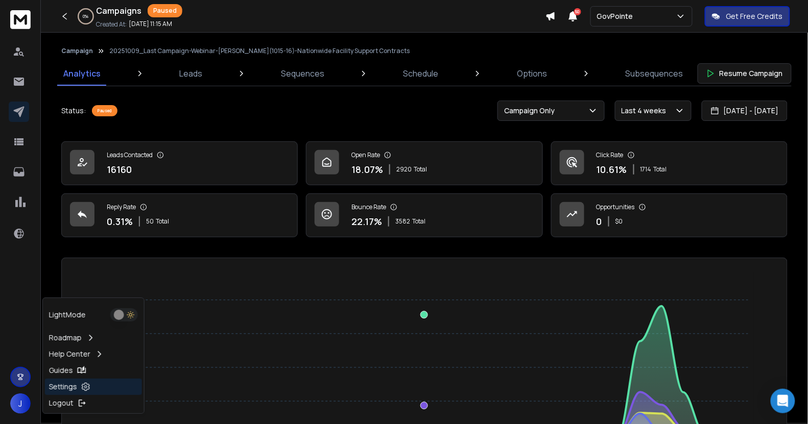
click at [63, 383] on p "Settings" at bounding box center [63, 387] width 28 height 10
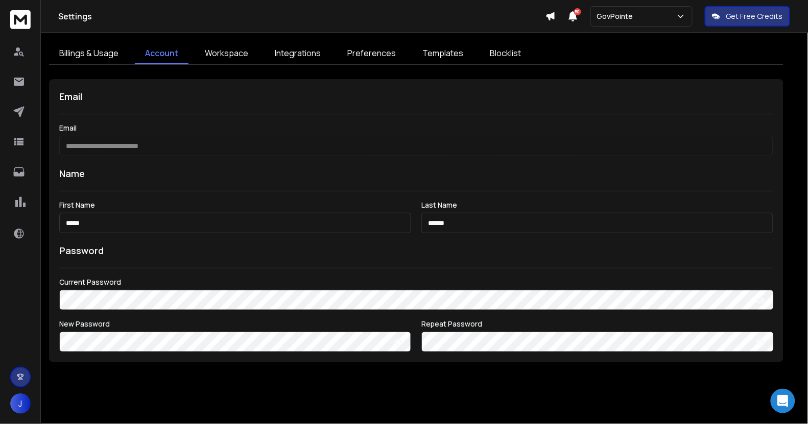
click at [103, 52] on link "Billings & Usage" at bounding box center [89, 53] width 80 height 21
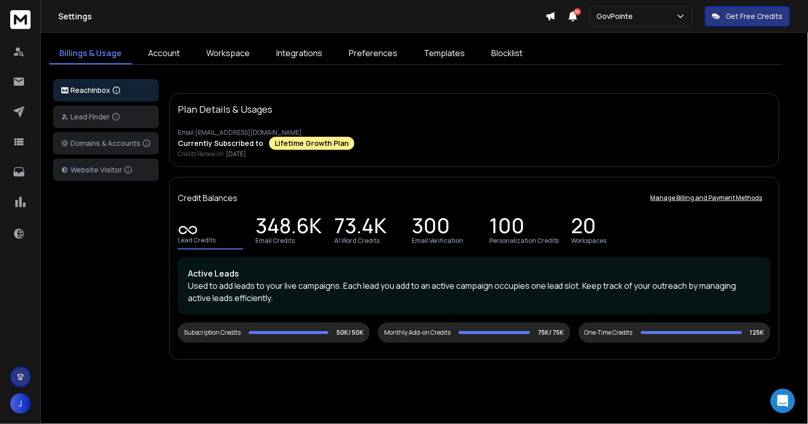
click at [282, 229] on p "348.6K" at bounding box center [288, 228] width 66 height 14
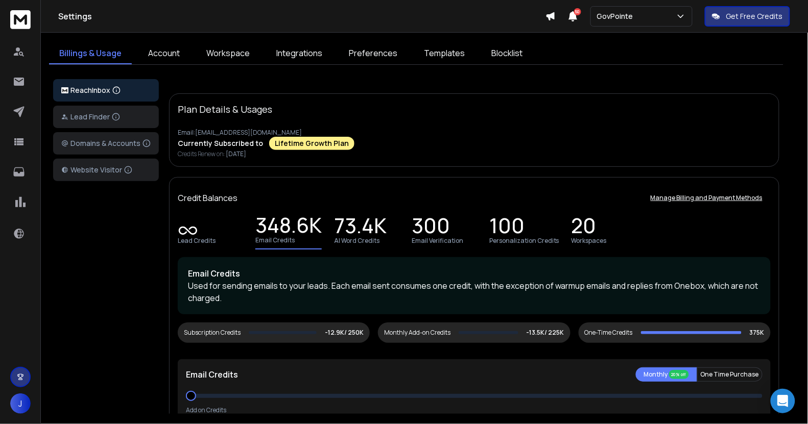
click at [749, 198] on p "Manage Billing and Payment Methods" at bounding box center [707, 198] width 112 height 8
click at [113, 262] on div "ReachInbox Lead Finder Domains & Accounts Website Visitor Plan Details & Usages…" at bounding box center [416, 242] width 726 height 327
click at [19, 109] on icon at bounding box center [18, 112] width 11 height 11
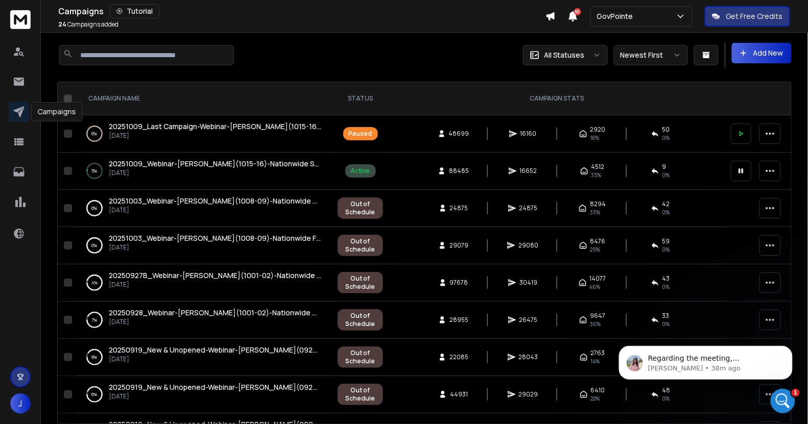
click at [375, 44] on div at bounding box center [240, 55] width 367 height 25
click at [23, 401] on span "J" at bounding box center [20, 404] width 20 height 20
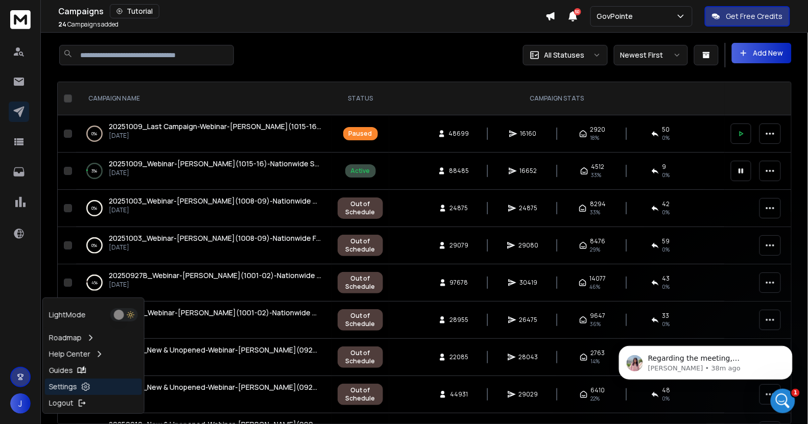
click at [65, 386] on p "Settings" at bounding box center [63, 387] width 28 height 10
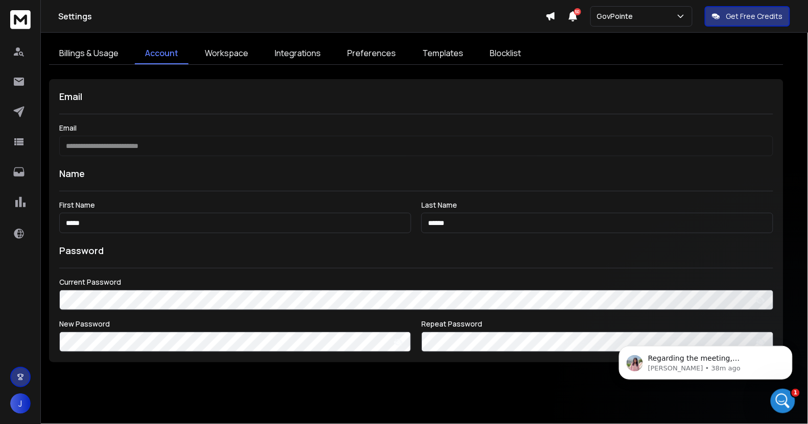
click at [495, 51] on link "Blocklist" at bounding box center [506, 53] width 52 height 21
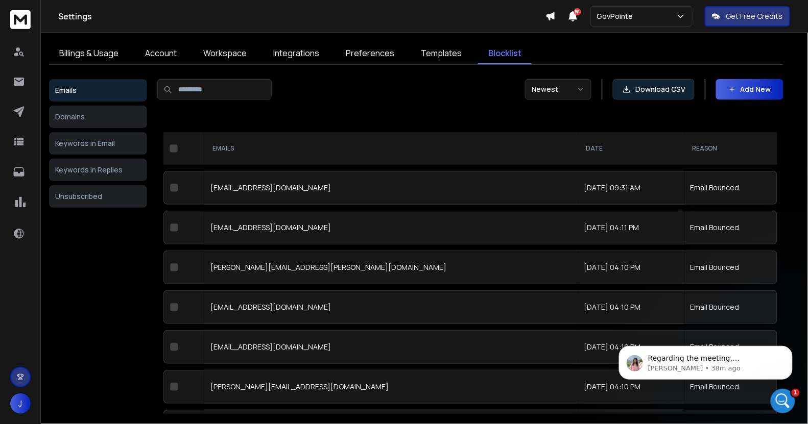
click at [680, 91] on button "Download CSV" at bounding box center [654, 89] width 82 height 20
click at [754, 95] on button "Add New" at bounding box center [749, 89] width 67 height 20
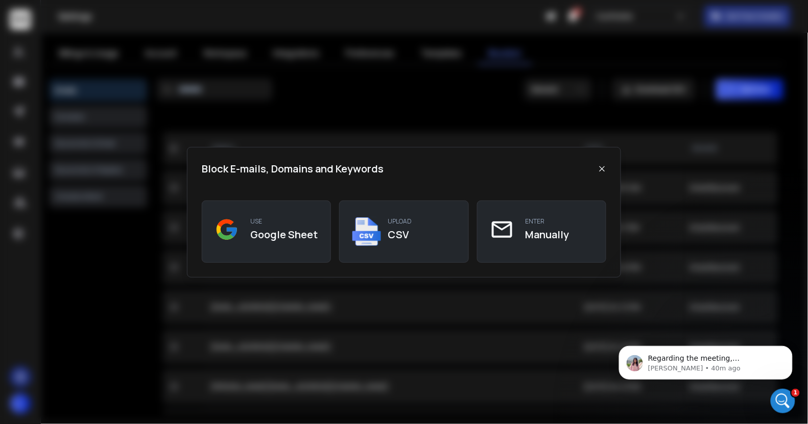
click at [399, 228] on h3 "CSV" at bounding box center [400, 235] width 24 height 14
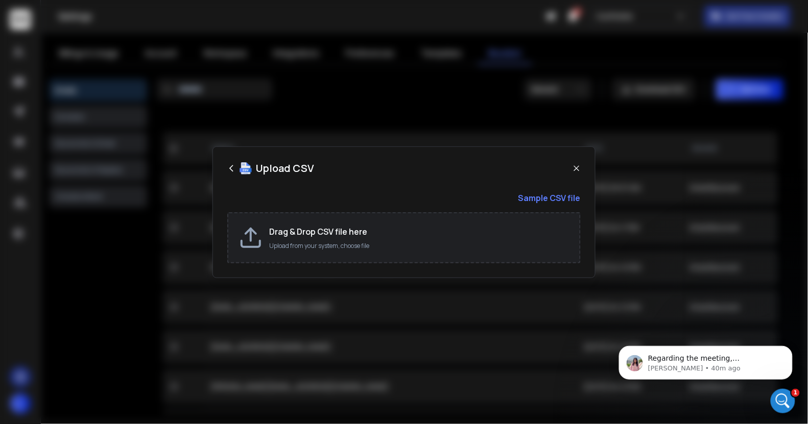
click at [538, 199] on strong "Sample CSV file" at bounding box center [549, 198] width 63 height 12
click at [578, 171] on icon at bounding box center [577, 168] width 8 height 8
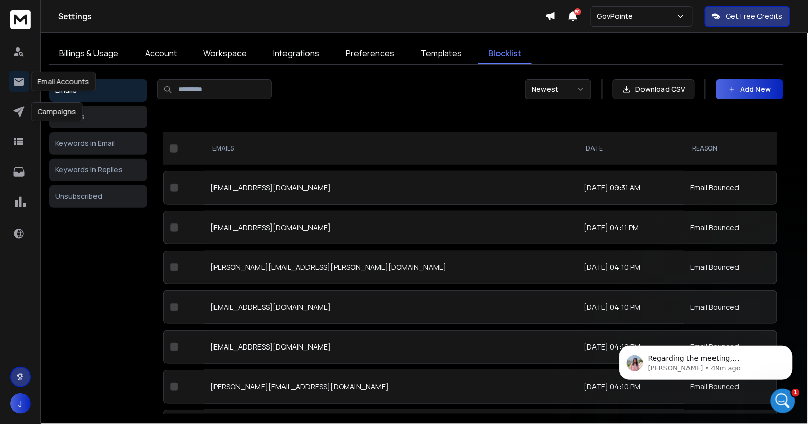
click at [19, 74] on link at bounding box center [19, 82] width 20 height 20
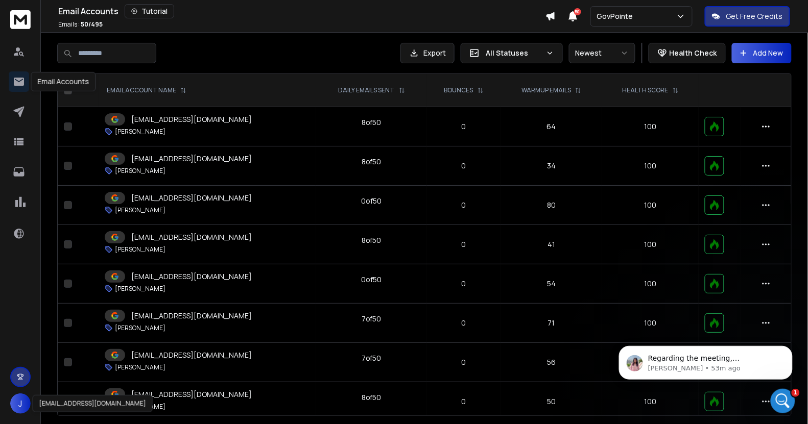
click at [20, 407] on span "J" at bounding box center [20, 404] width 20 height 20
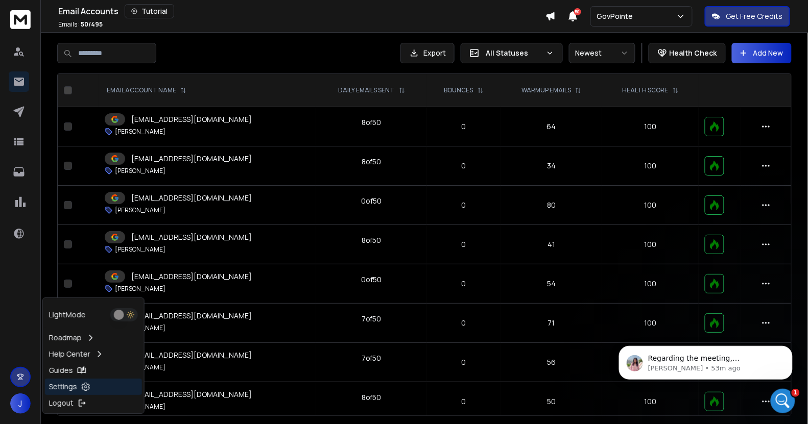
click at [68, 389] on p "Settings" at bounding box center [63, 387] width 28 height 10
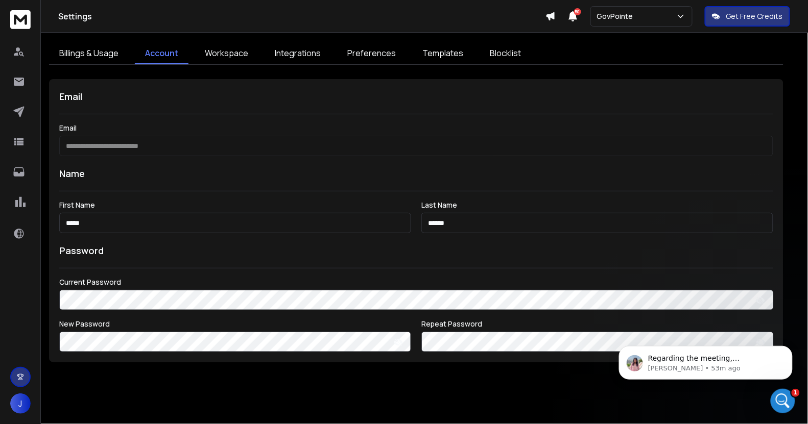
click at [491, 55] on link "Blocklist" at bounding box center [506, 53] width 52 height 21
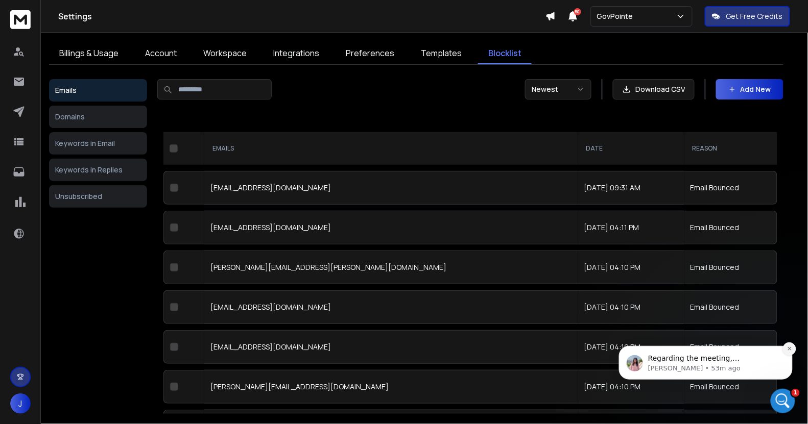
click at [790, 347] on icon "Dismiss notification" at bounding box center [790, 349] width 6 height 6
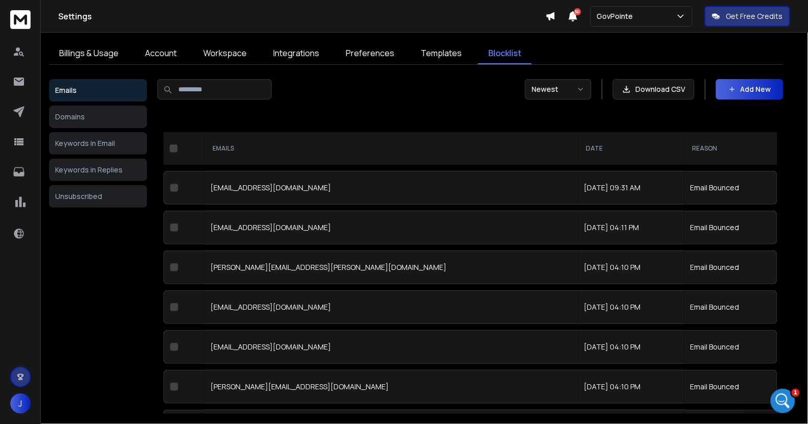
click at [336, 92] on div "Newest Download CSV Add New" at bounding box center [470, 89] width 626 height 20
click at [743, 88] on p "Add New" at bounding box center [756, 89] width 31 height 10
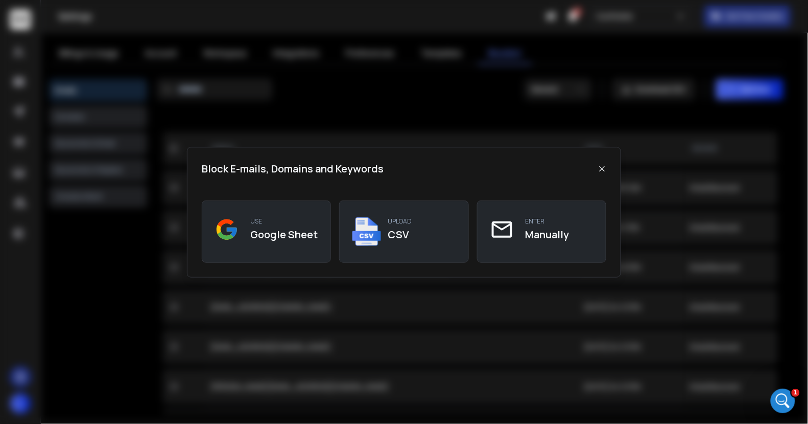
click at [397, 232] on h3 "CSV" at bounding box center [400, 235] width 24 height 14
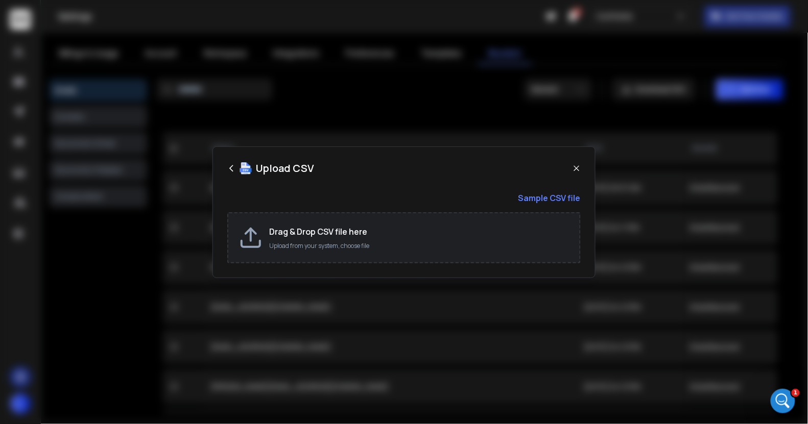
click at [329, 235] on h2 "Drag & Drop CSV file here" at bounding box center [419, 232] width 300 height 12
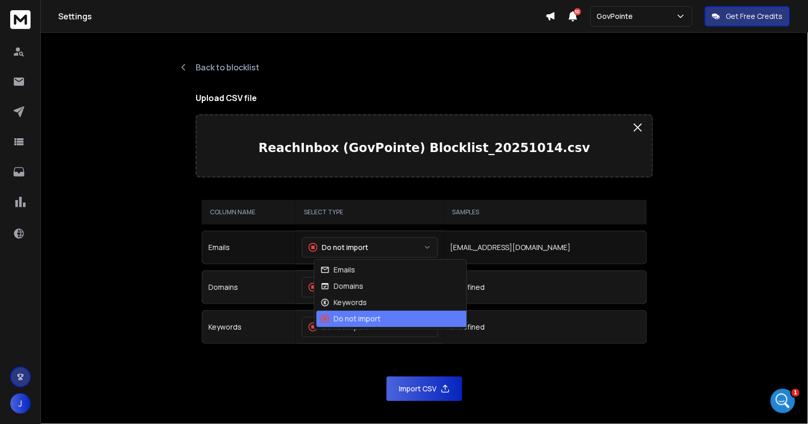
click at [344, 251] on div "Do not import" at bounding box center [339, 248] width 60 height 10
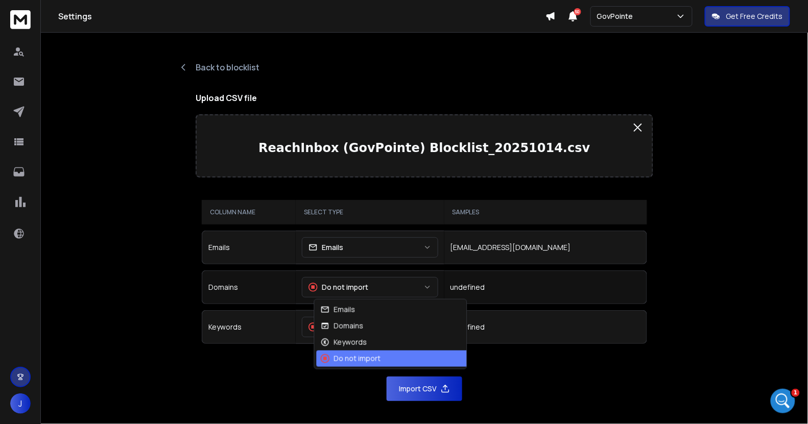
click at [347, 292] on button "Do not import" at bounding box center [370, 287] width 136 height 20
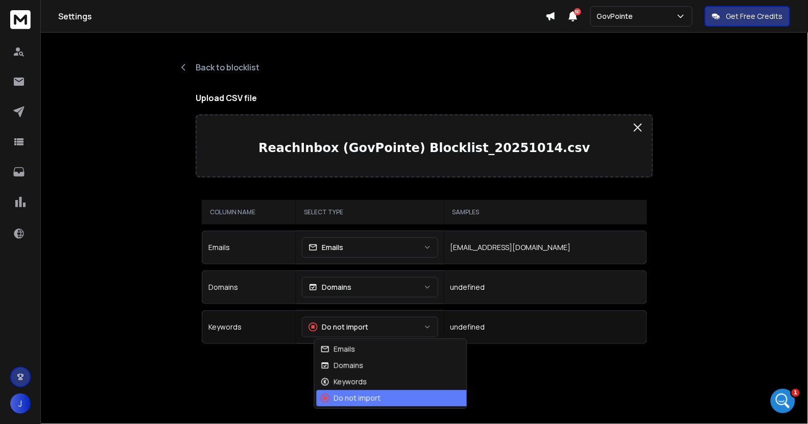
click at [343, 330] on div "Do not import" at bounding box center [339, 327] width 60 height 10
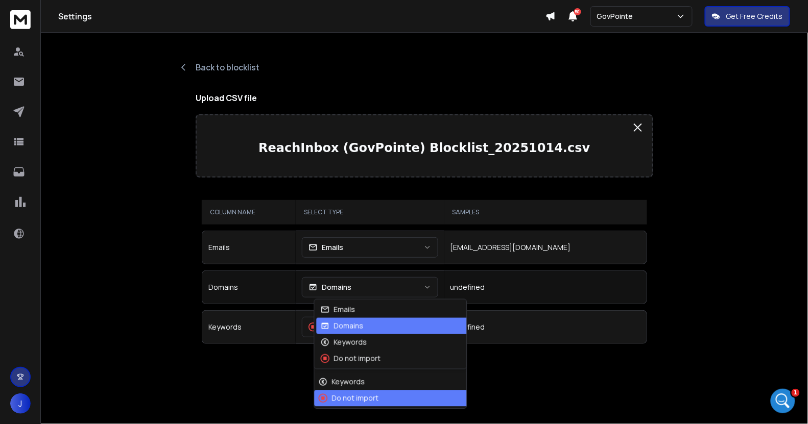
click at [351, 292] on div "Domains" at bounding box center [330, 287] width 43 height 10
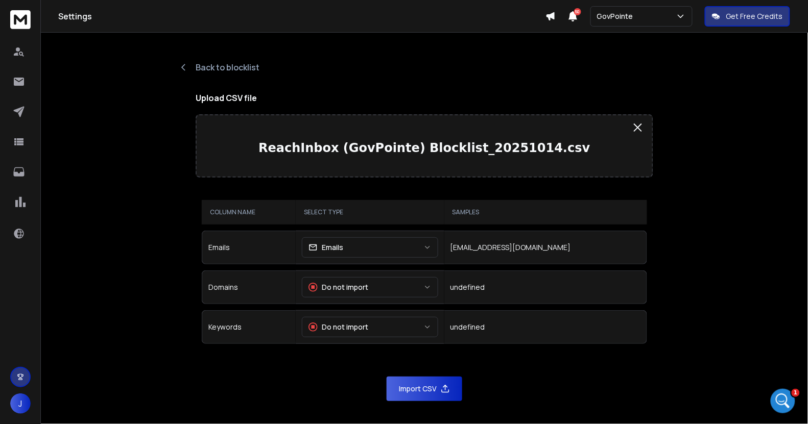
click at [258, 356] on div "ReachInbox (GovPointe) Blocklist_20251014.csv COLUMN NAME SELECT TYPE SAMPLES E…" at bounding box center [425, 257] width 458 height 287
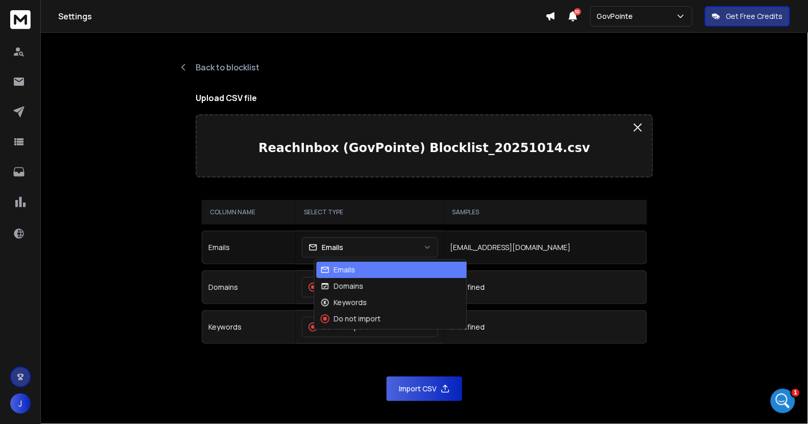
click at [343, 246] on div "Emails" at bounding box center [326, 248] width 35 height 10
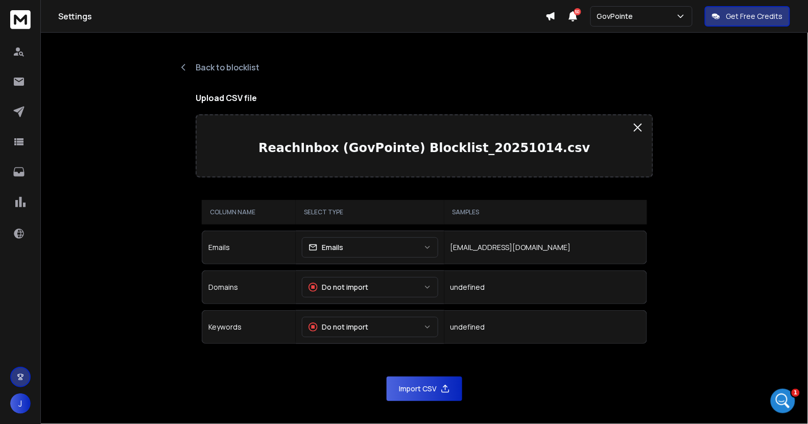
click at [296, 381] on div "ReachInbox (GovPointe) Blocklist_20251014.csv COLUMN NAME SELECT TYPE SAMPLES E…" at bounding box center [425, 257] width 458 height 287
click at [115, 57] on div "Back to blocklist Upload CSV file ReachInbox (GovPointe) Blocklist_20251014.csv…" at bounding box center [404, 200] width 808 height 401
click at [209, 65] on p "Back to blocklist" at bounding box center [228, 67] width 64 height 12
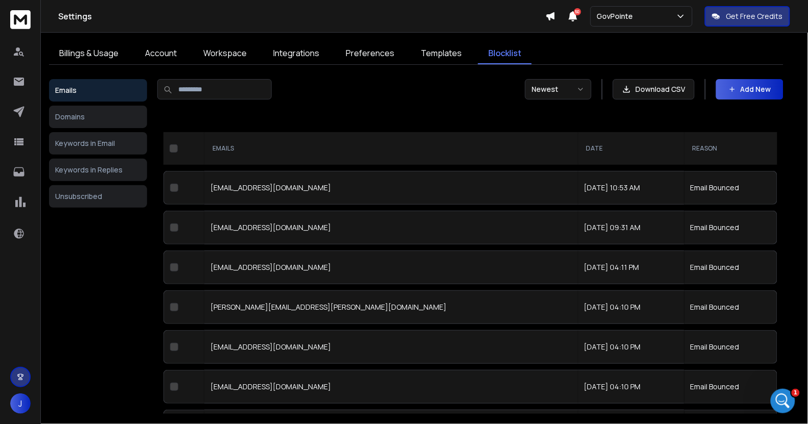
click at [183, 90] on input at bounding box center [214, 89] width 114 height 20
click at [14, 106] on icon at bounding box center [19, 112] width 12 height 12
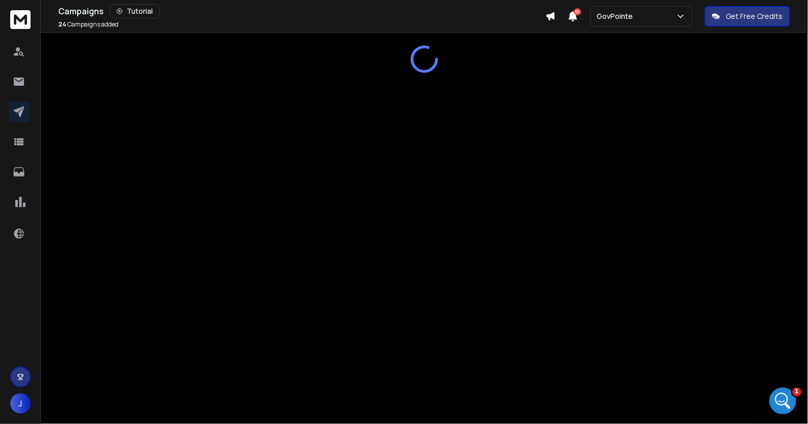
click at [782, 397] on icon "Open Intercom Messenger" at bounding box center [781, 400] width 17 height 17
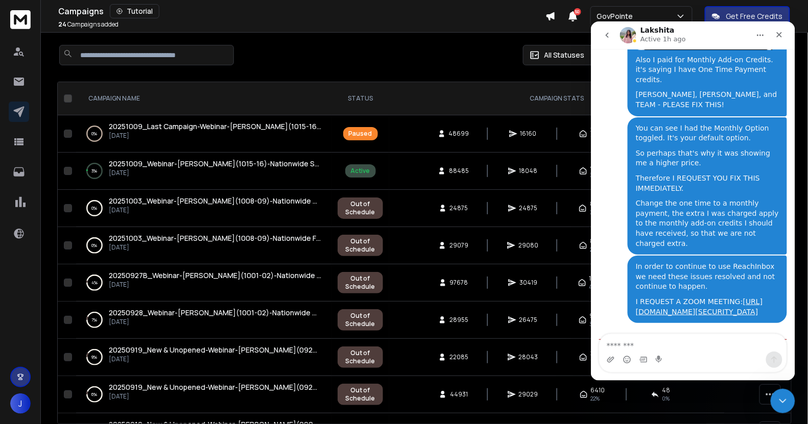
scroll to position [3233, 0]
click at [752, 410] on icon "Add reaction" at bounding box center [755, 413] width 7 height 7
click at [623, 373] on span "👍" at bounding box center [620, 380] width 14 height 14
drag, startPoint x: 692, startPoint y: 301, endPoint x: 606, endPoint y: 291, distance: 86.5
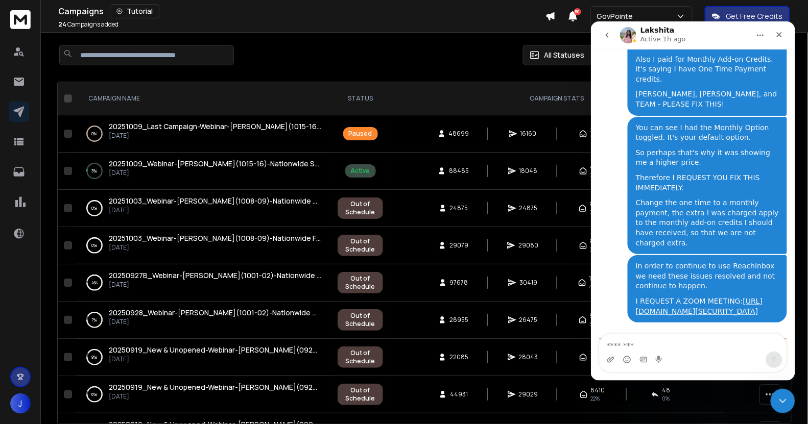
copy link "[URL][DOMAIN_NAME]"
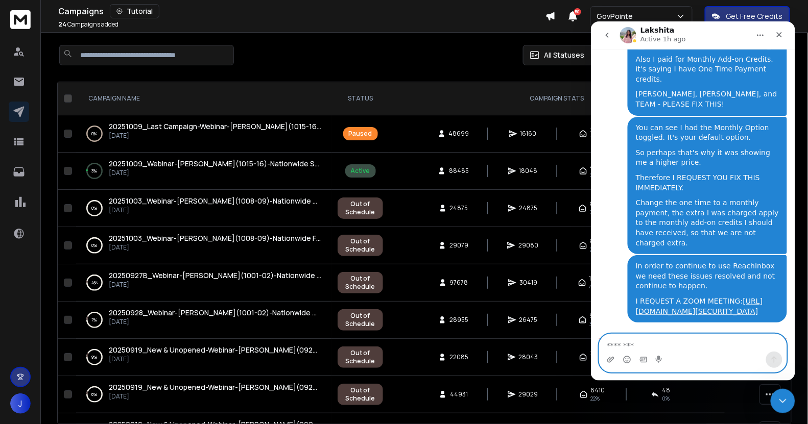
click at [646, 346] on textarea "Message…" at bounding box center [692, 342] width 187 height 17
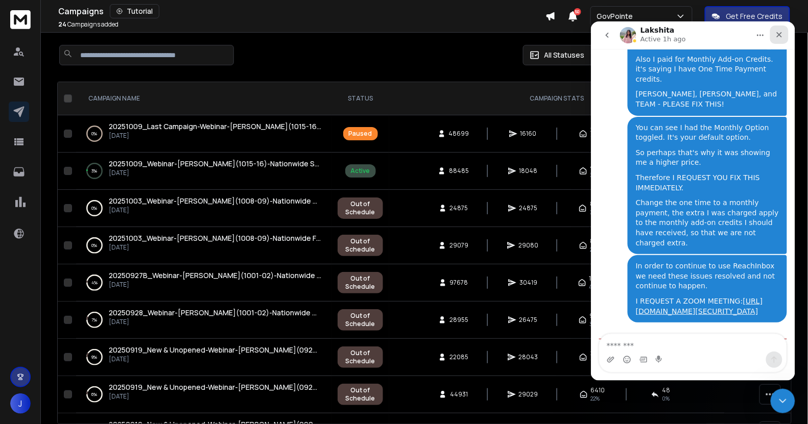
click at [780, 32] on icon "Close" at bounding box center [779, 35] width 6 height 6
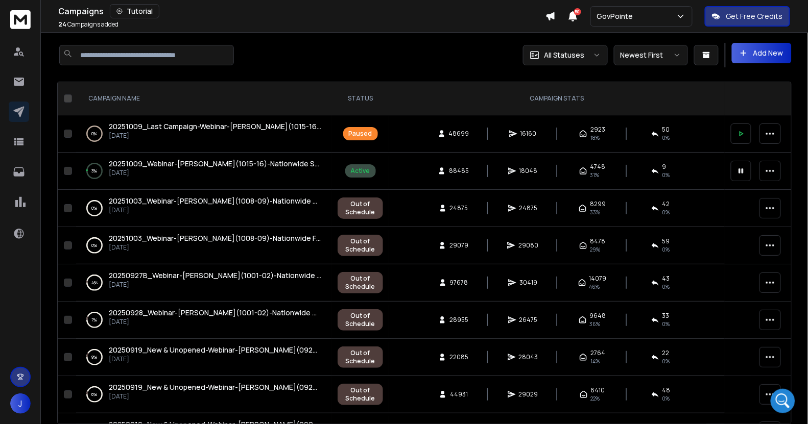
scroll to position [3216, 0]
